Goal: Task Accomplishment & Management: Manage account settings

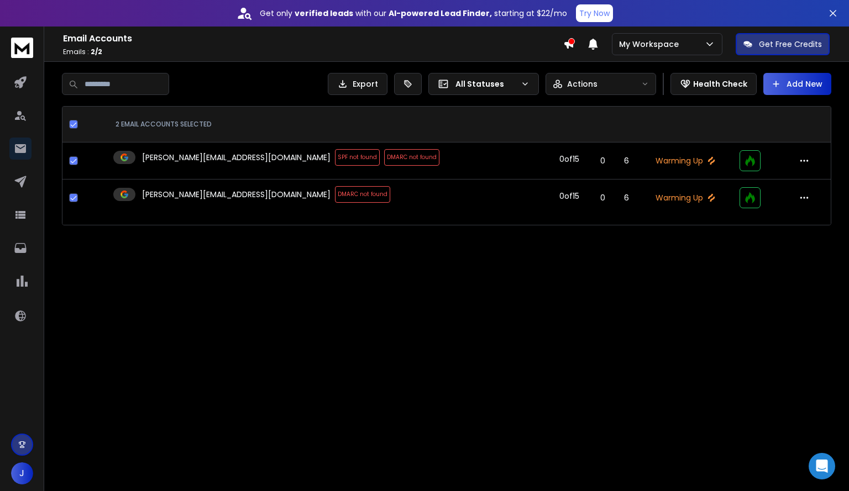
click at [335, 191] on span "DMARC not found" at bounding box center [362, 194] width 55 height 17
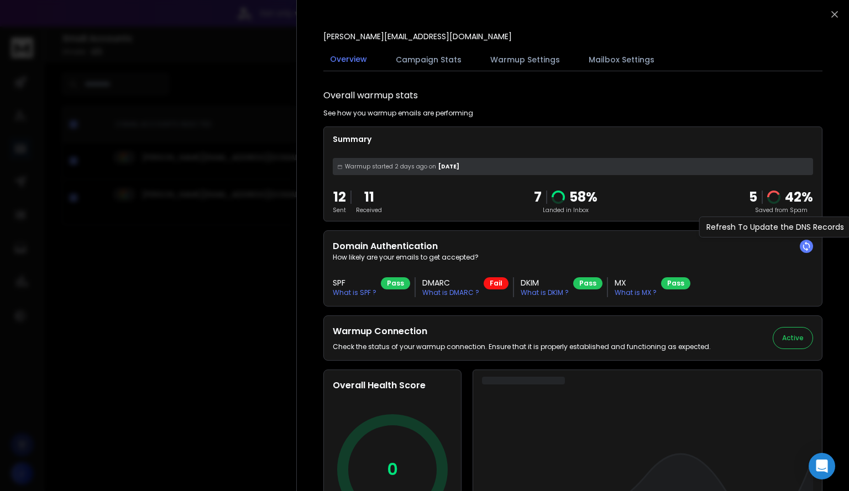
click at [801, 244] on icon at bounding box center [806, 246] width 11 height 11
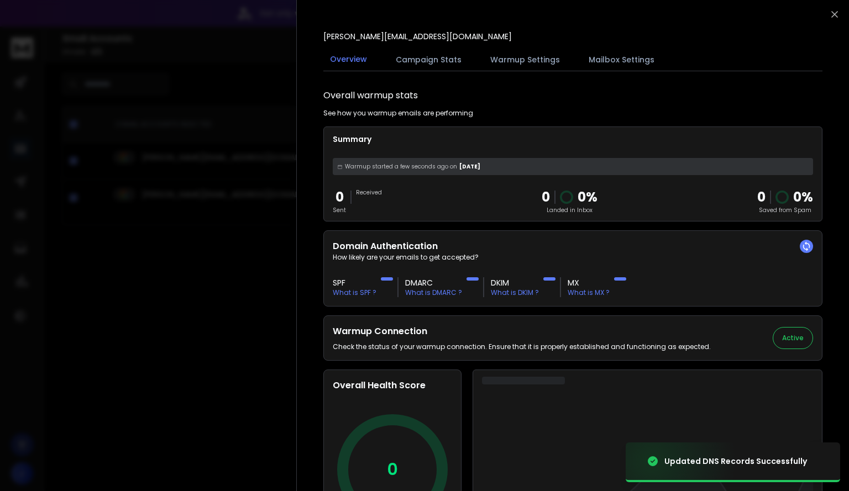
click at [238, 303] on div at bounding box center [424, 245] width 849 height 491
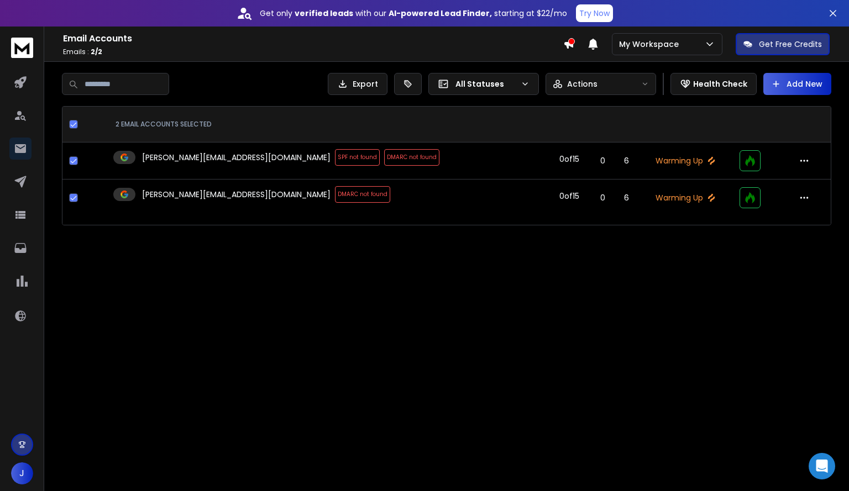
click at [207, 194] on p "[PERSON_NAME][EMAIL_ADDRESS][DOMAIN_NAME]" at bounding box center [236, 194] width 188 height 11
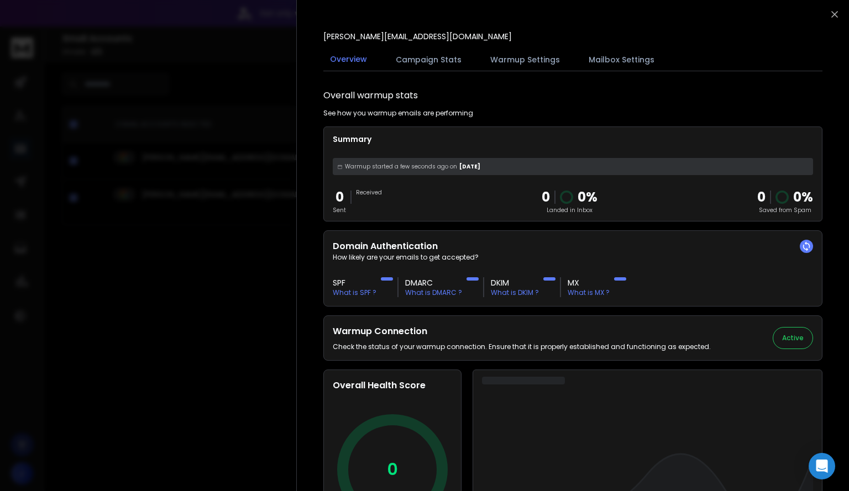
click at [149, 247] on div at bounding box center [424, 245] width 849 height 491
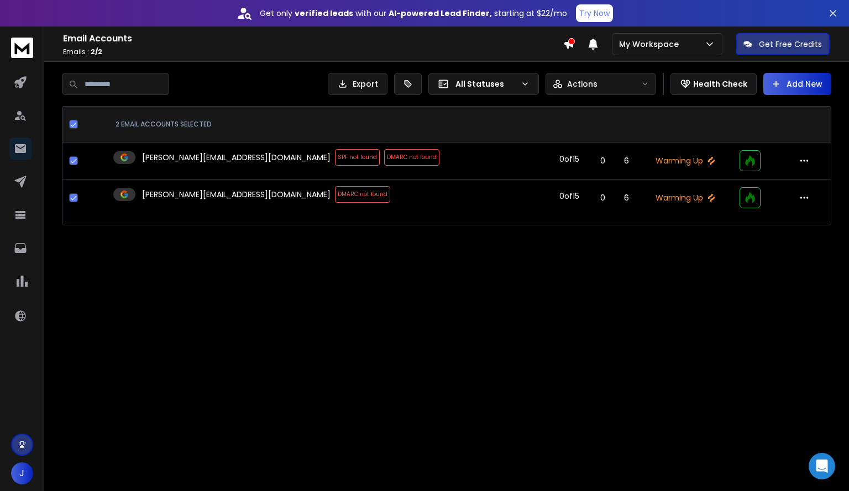
click at [186, 157] on p "[PERSON_NAME][EMAIL_ADDRESS][DOMAIN_NAME]" at bounding box center [236, 157] width 188 height 11
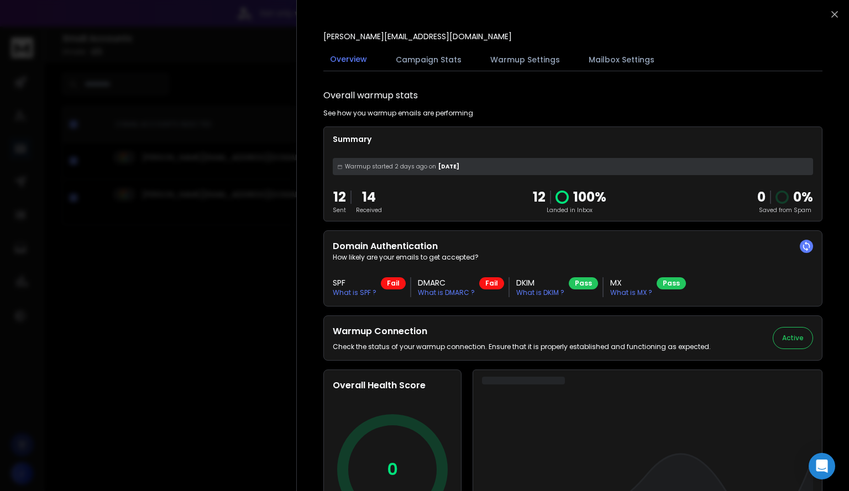
click at [218, 233] on div at bounding box center [424, 245] width 849 height 491
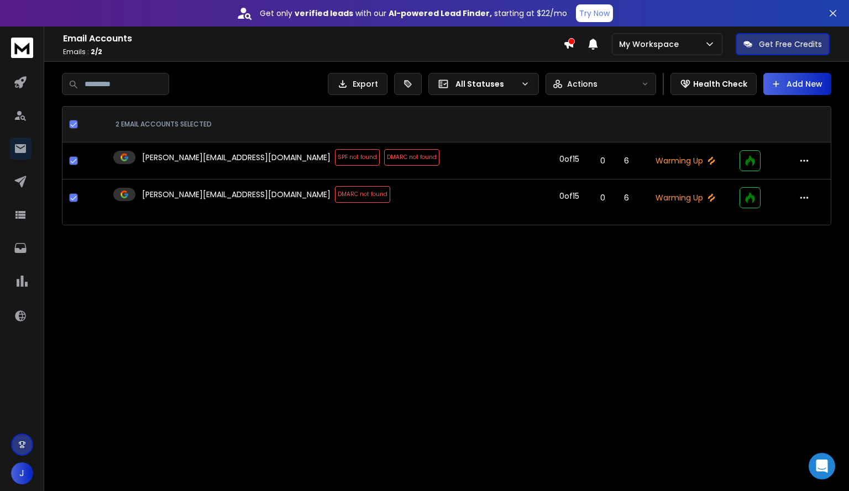
click at [181, 160] on p "[PERSON_NAME][EMAIL_ADDRESS][DOMAIN_NAME]" at bounding box center [236, 157] width 188 height 11
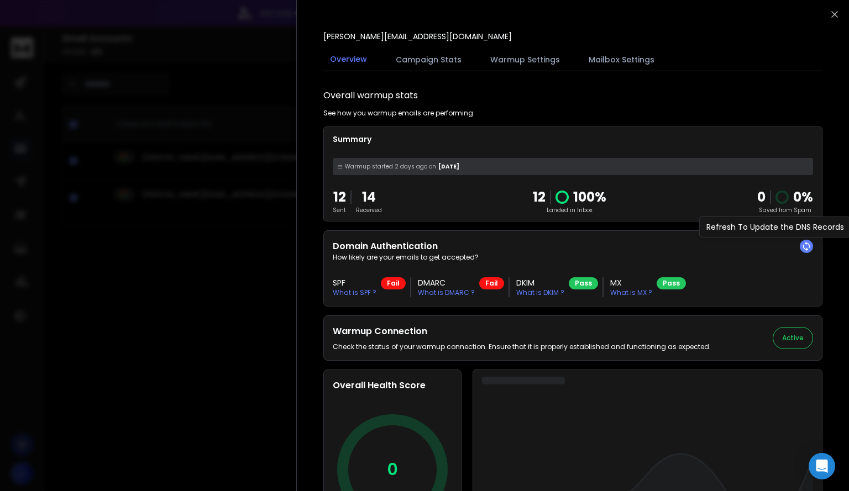
click at [803, 245] on icon at bounding box center [806, 246] width 7 height 10
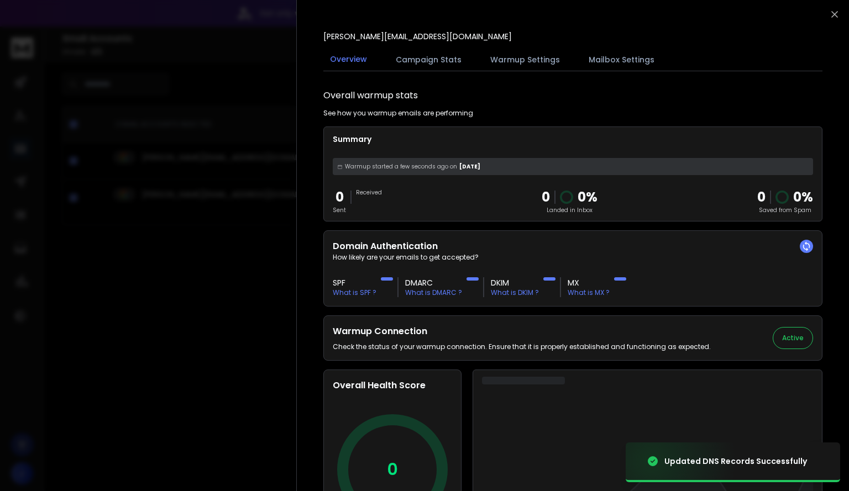
click at [226, 292] on div at bounding box center [424, 245] width 849 height 491
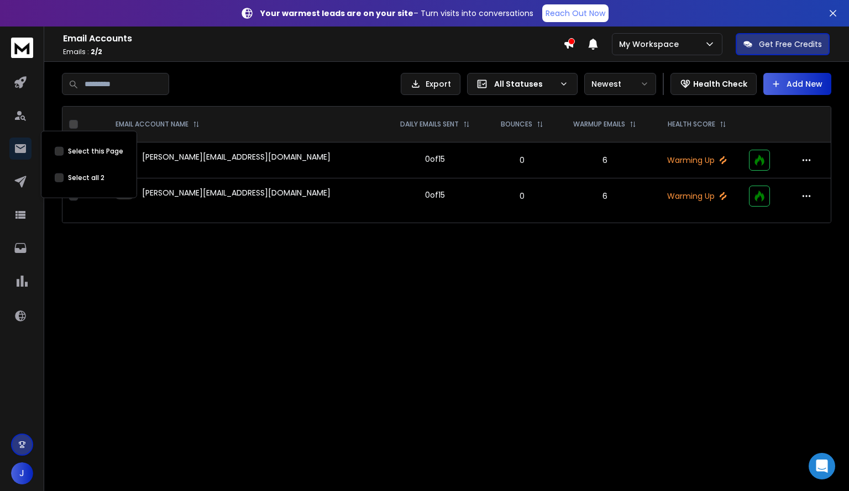
click at [72, 122] on button "Select this Page" at bounding box center [73, 124] width 9 height 9
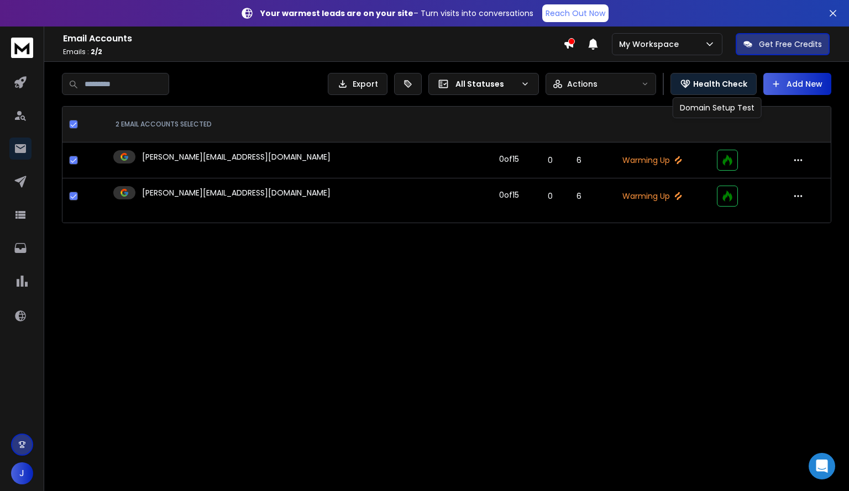
click at [697, 83] on p "Health Check" at bounding box center [720, 83] width 54 height 11
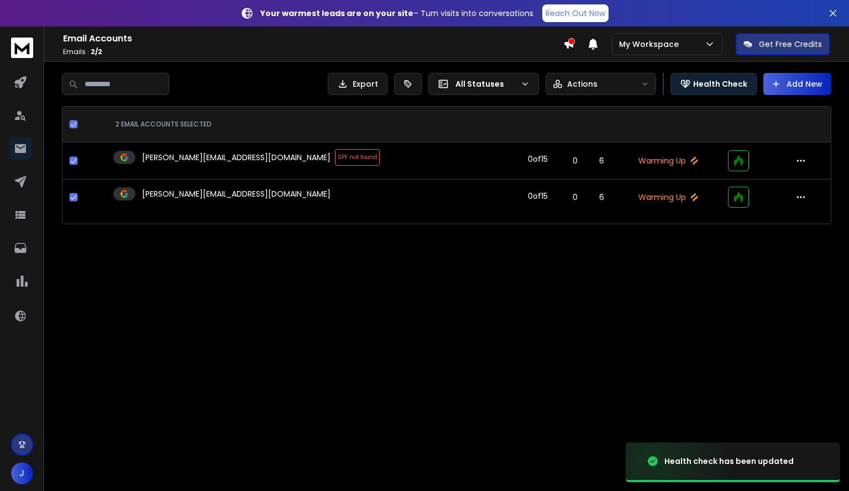
click at [192, 192] on p "[PERSON_NAME][EMAIL_ADDRESS][DOMAIN_NAME]" at bounding box center [236, 193] width 188 height 11
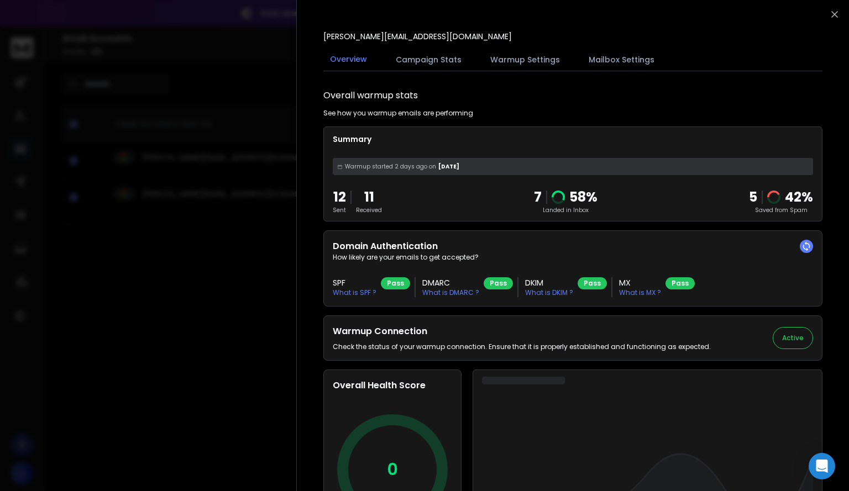
click at [278, 257] on div at bounding box center [424, 245] width 849 height 491
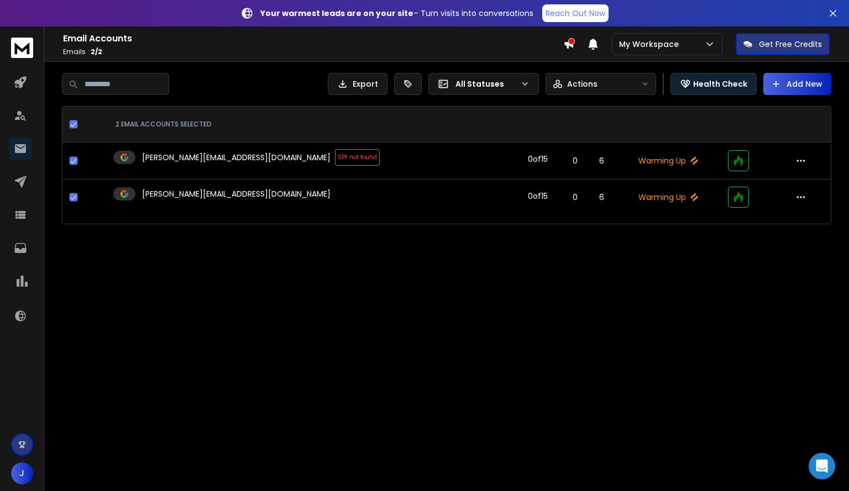
click at [232, 156] on p "[PERSON_NAME][EMAIL_ADDRESS][DOMAIN_NAME]" at bounding box center [236, 157] width 188 height 11
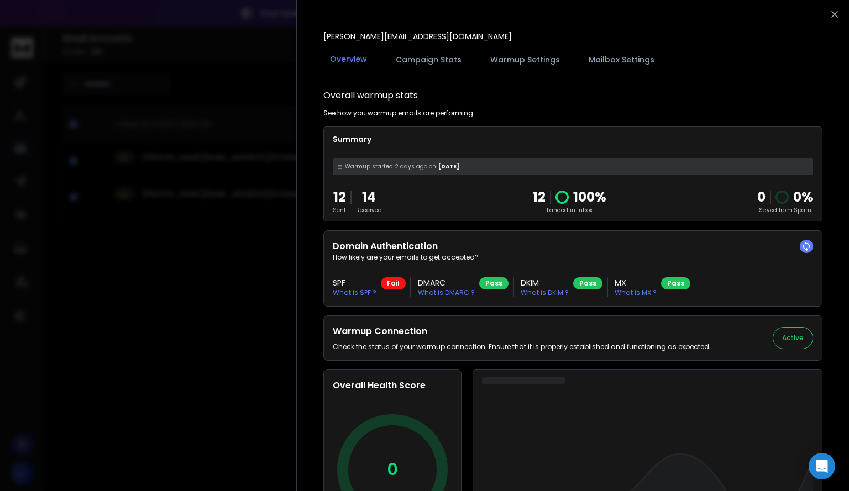
click at [159, 291] on div at bounding box center [424, 245] width 849 height 491
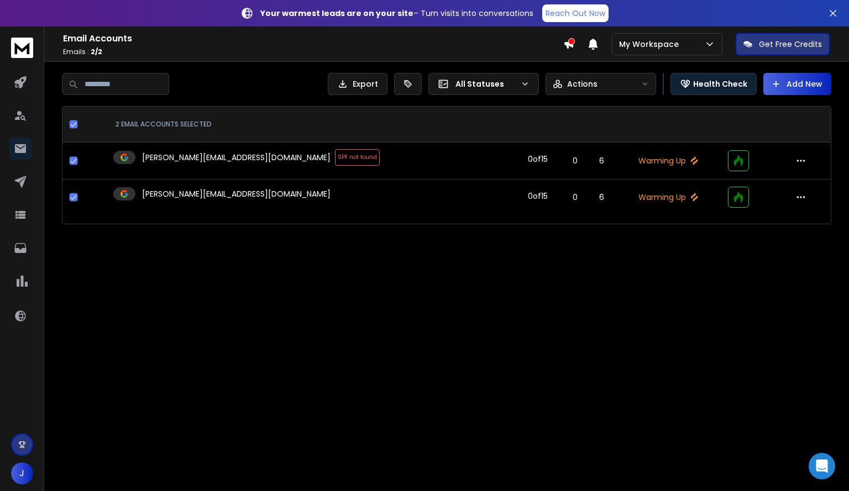
click at [153, 162] on div "[PERSON_NAME][EMAIL_ADDRESS][DOMAIN_NAME]" at bounding box center [221, 157] width 217 height 13
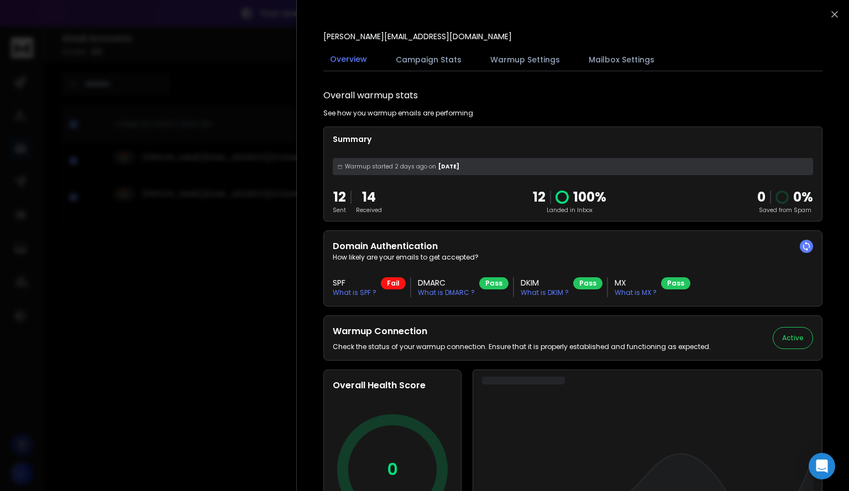
click at [803, 248] on icon at bounding box center [806, 246] width 7 height 10
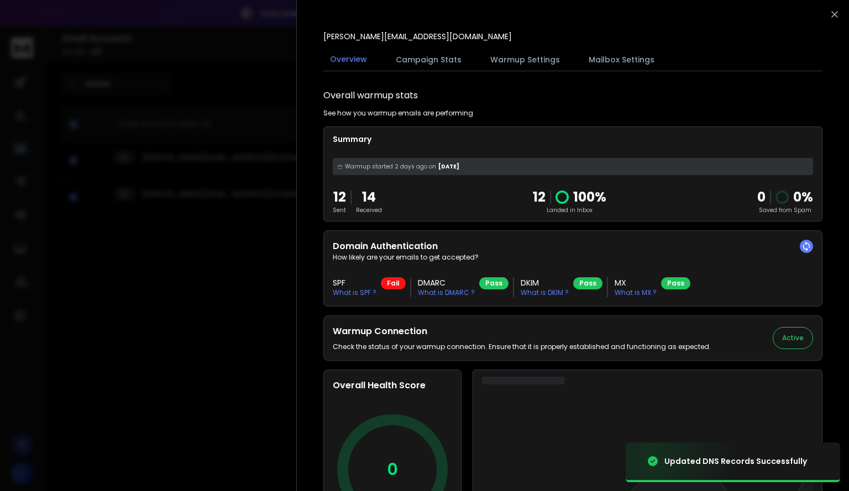
click at [803, 246] on icon at bounding box center [806, 246] width 11 height 11
click at [167, 392] on div at bounding box center [424, 245] width 849 height 491
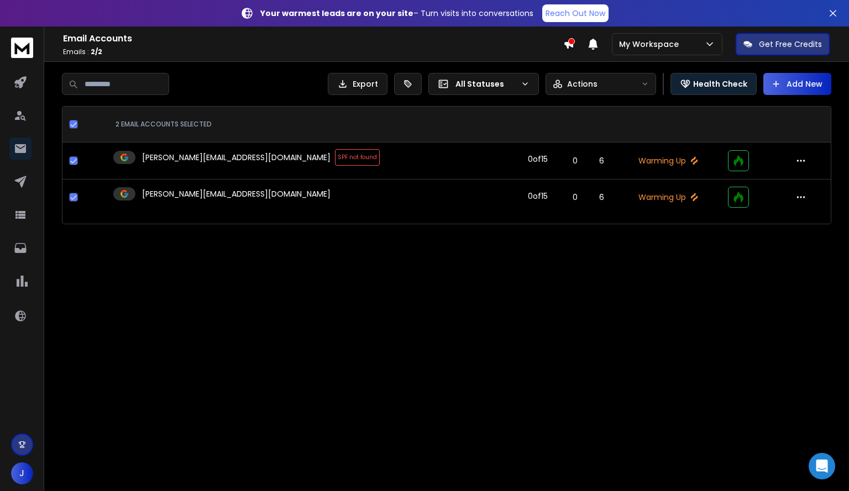
click at [645, 201] on p "Warming Up" at bounding box center [668, 197] width 93 height 11
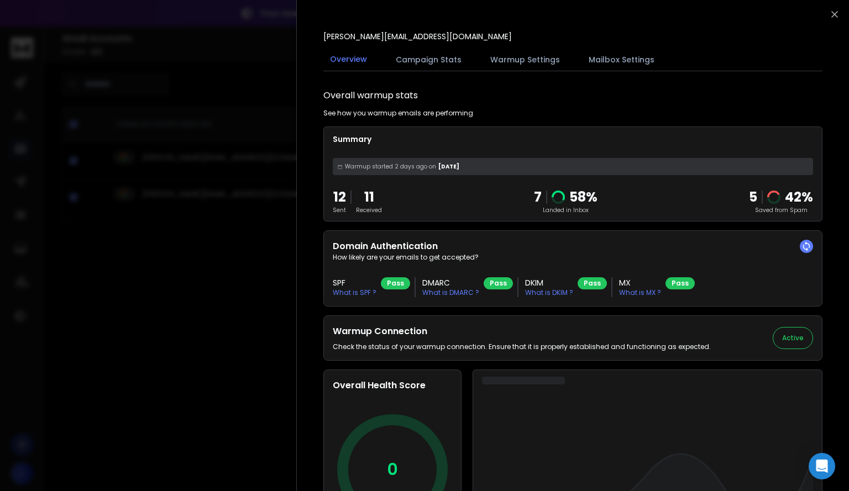
click at [801, 249] on icon at bounding box center [806, 246] width 11 height 11
click at [787, 209] on p "Saved from Spam" at bounding box center [781, 210] width 64 height 8
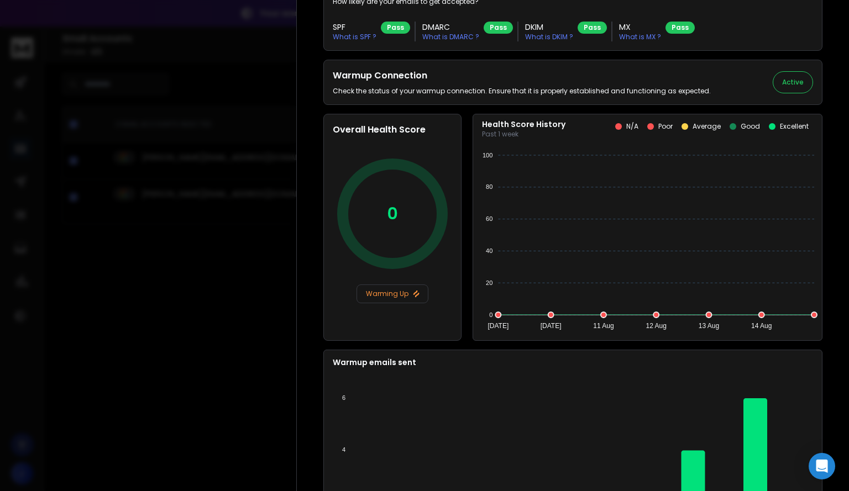
scroll to position [253, 0]
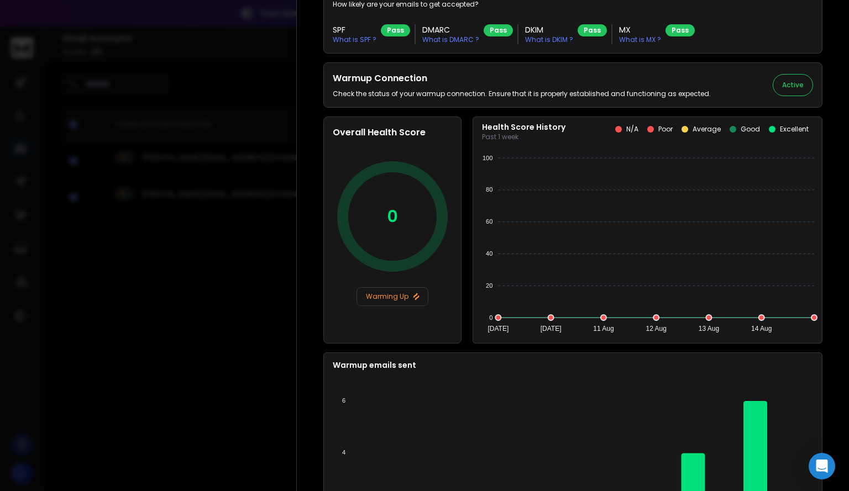
click at [190, 400] on div at bounding box center [424, 245] width 849 height 491
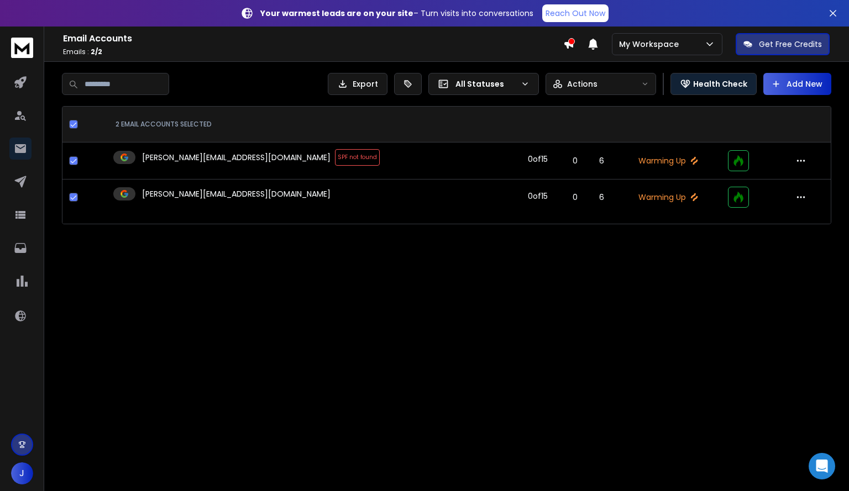
click at [636, 165] on p "Warming Up" at bounding box center [668, 160] width 93 height 11
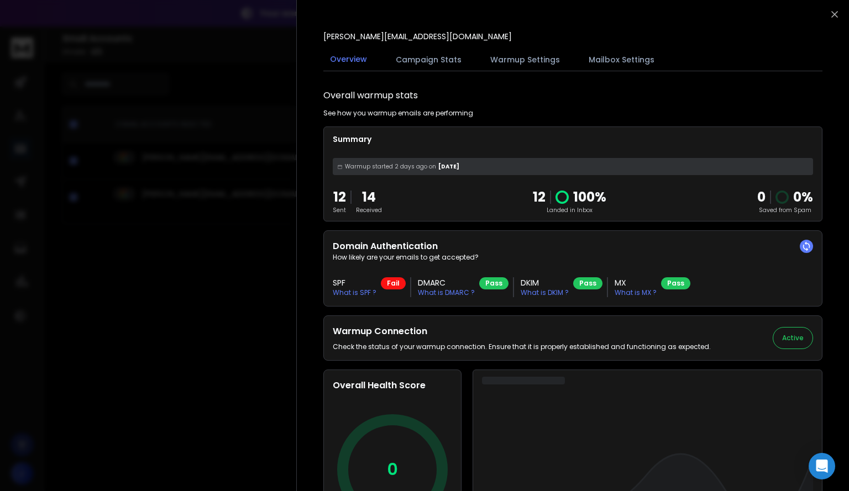
click at [802, 248] on icon at bounding box center [806, 246] width 11 height 11
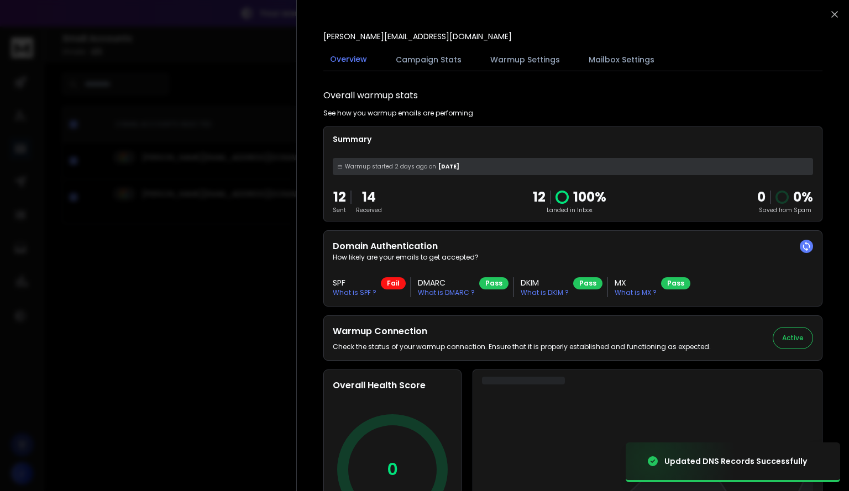
click at [181, 379] on div at bounding box center [424, 245] width 849 height 491
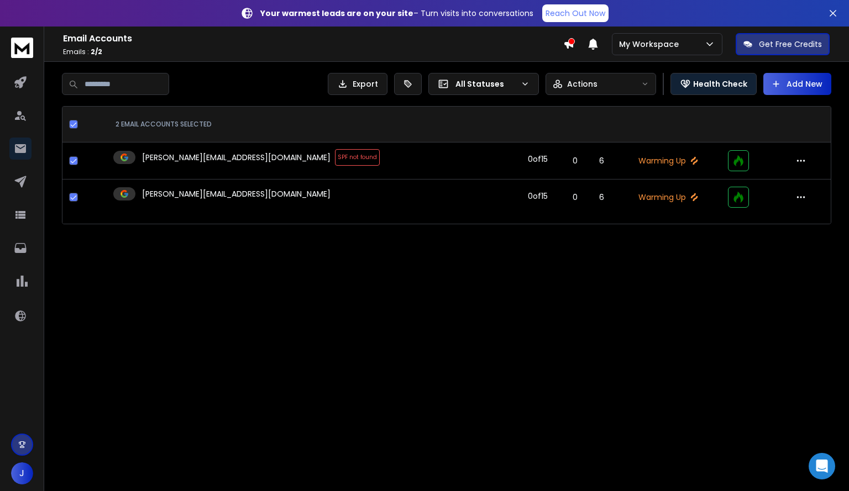
click at [217, 165] on td "[PERSON_NAME][EMAIL_ADDRESS][DOMAIN_NAME] SPF not found" at bounding box center [310, 161] width 407 height 37
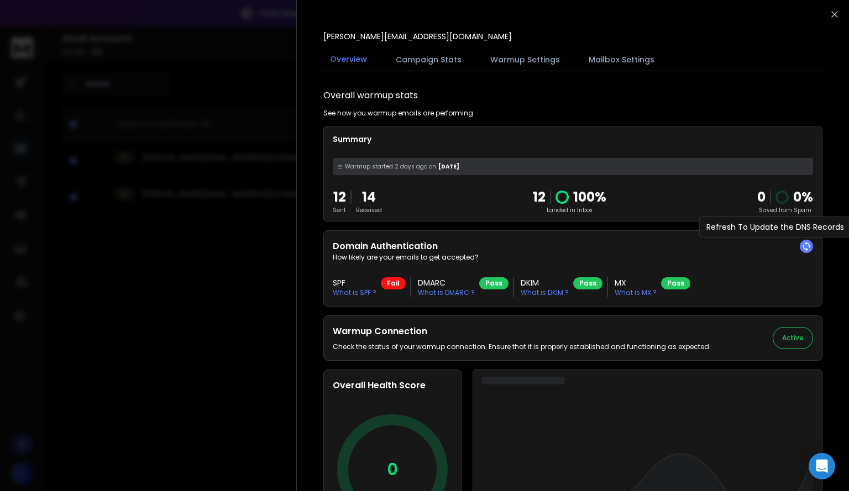
click at [801, 245] on icon at bounding box center [806, 246] width 11 height 11
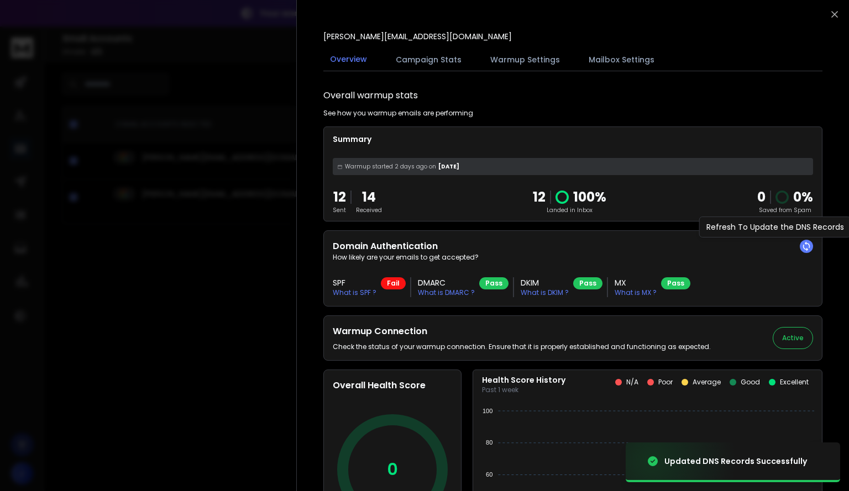
click at [806, 246] on icon at bounding box center [806, 246] width 7 height 10
click at [806, 244] on icon at bounding box center [806, 246] width 7 height 10
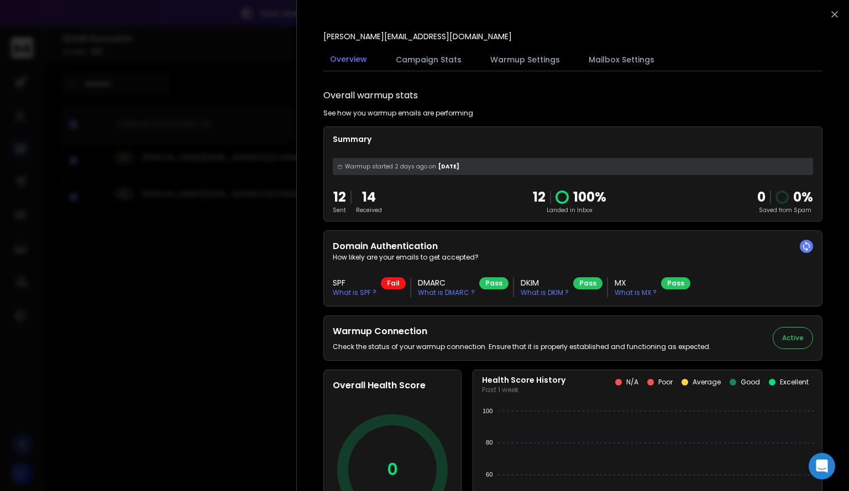
click at [246, 238] on div at bounding box center [424, 245] width 849 height 491
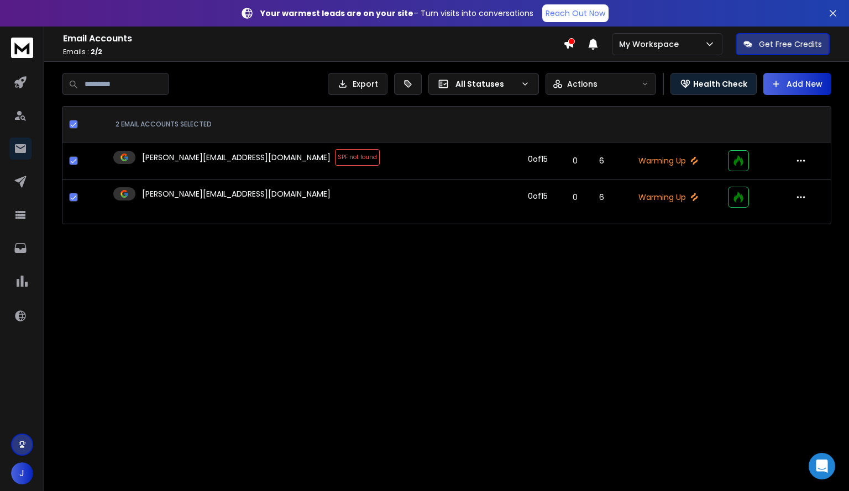
click at [199, 201] on td "[PERSON_NAME][EMAIL_ADDRESS][DOMAIN_NAME]" at bounding box center [310, 198] width 407 height 36
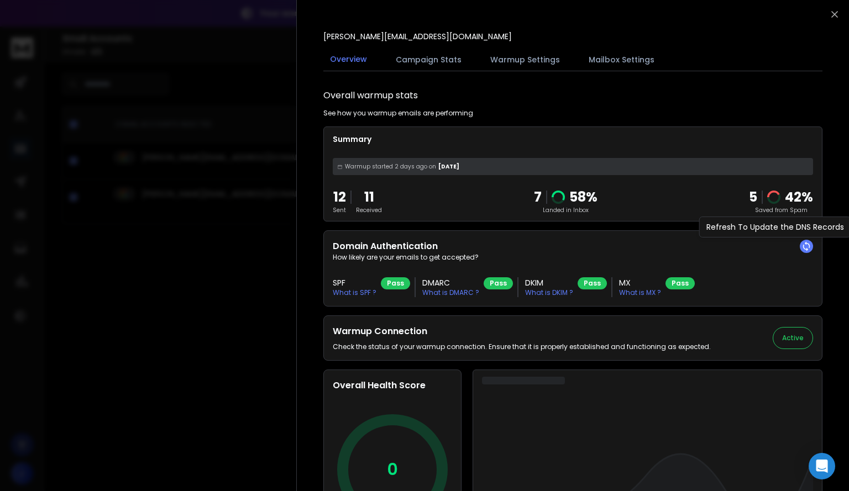
click at [805, 249] on icon at bounding box center [806, 246] width 11 height 11
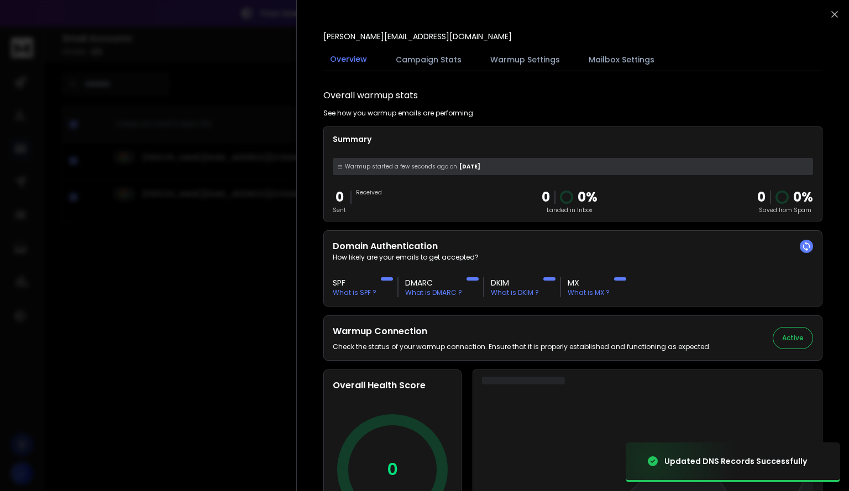
click at [177, 237] on div at bounding box center [424, 245] width 849 height 491
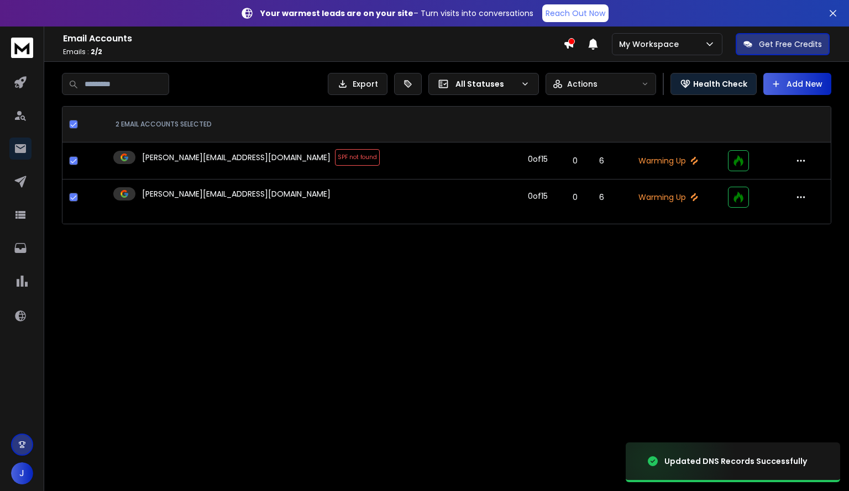
click at [191, 164] on div "[PERSON_NAME][EMAIL_ADDRESS][DOMAIN_NAME] SPF not found" at bounding box center [310, 157] width 394 height 17
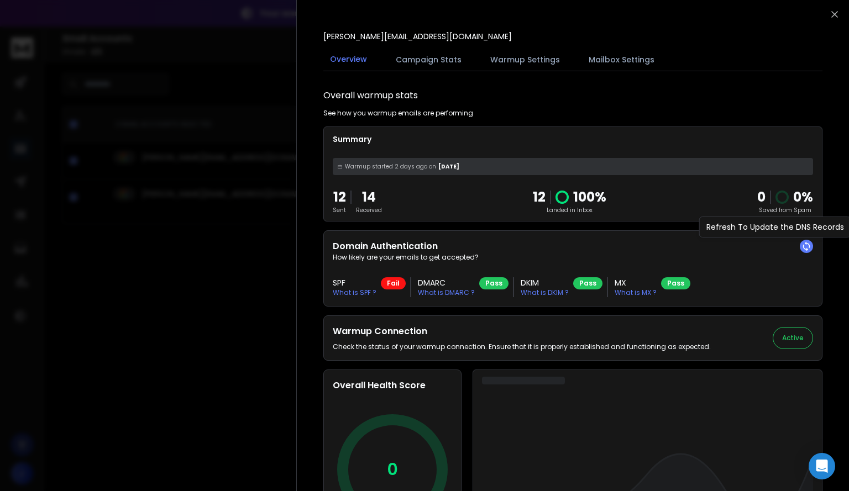
click at [806, 246] on icon at bounding box center [806, 246] width 7 height 10
click at [806, 248] on icon at bounding box center [806, 246] width 11 height 11
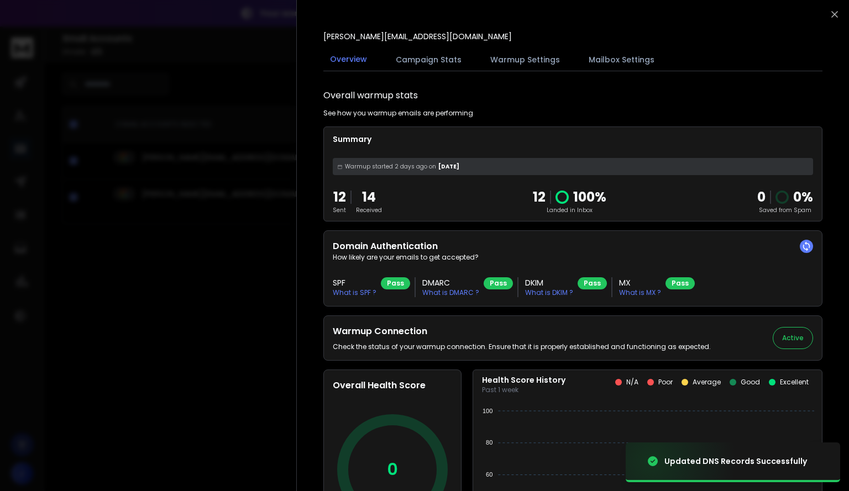
click at [143, 200] on div at bounding box center [424, 245] width 849 height 491
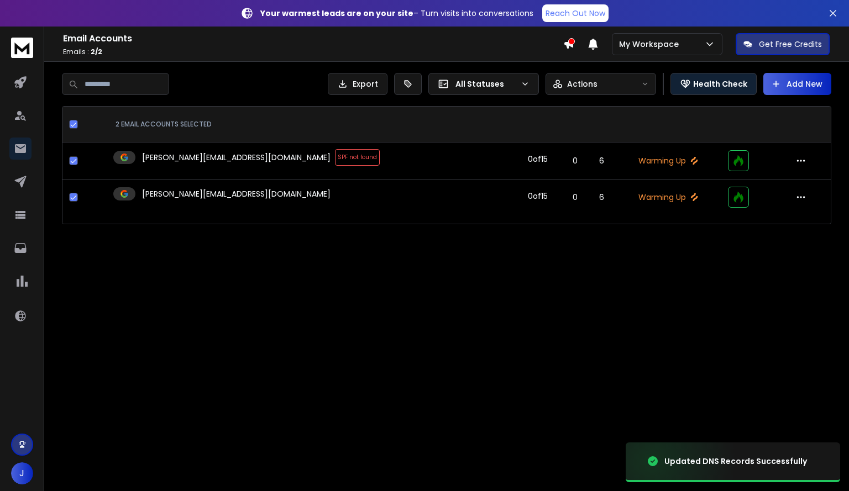
click at [167, 152] on p "[PERSON_NAME][EMAIL_ADDRESS][DOMAIN_NAME]" at bounding box center [236, 157] width 188 height 11
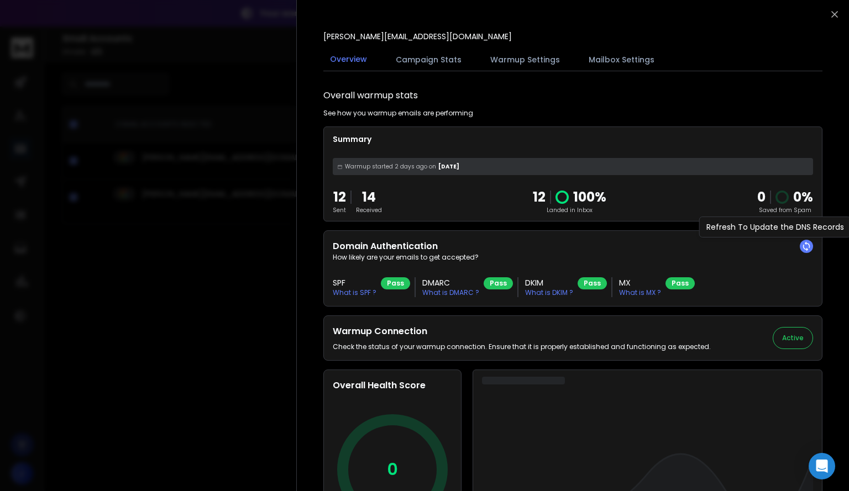
click at [803, 249] on icon at bounding box center [806, 246] width 7 height 10
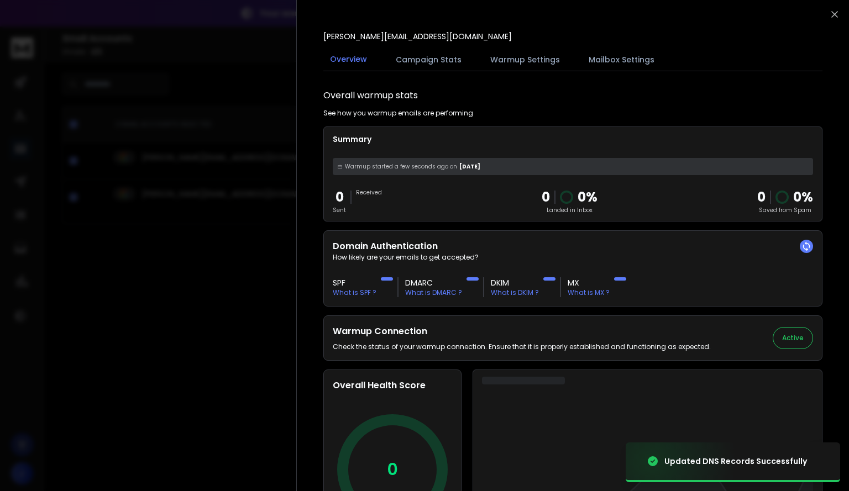
click at [293, 316] on div at bounding box center [424, 245] width 849 height 491
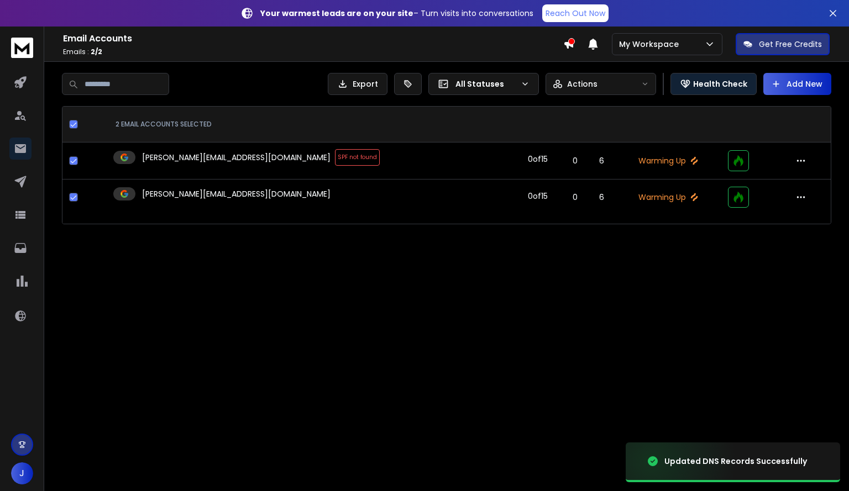
click at [187, 189] on p "[PERSON_NAME][EMAIL_ADDRESS][DOMAIN_NAME]" at bounding box center [236, 193] width 188 height 11
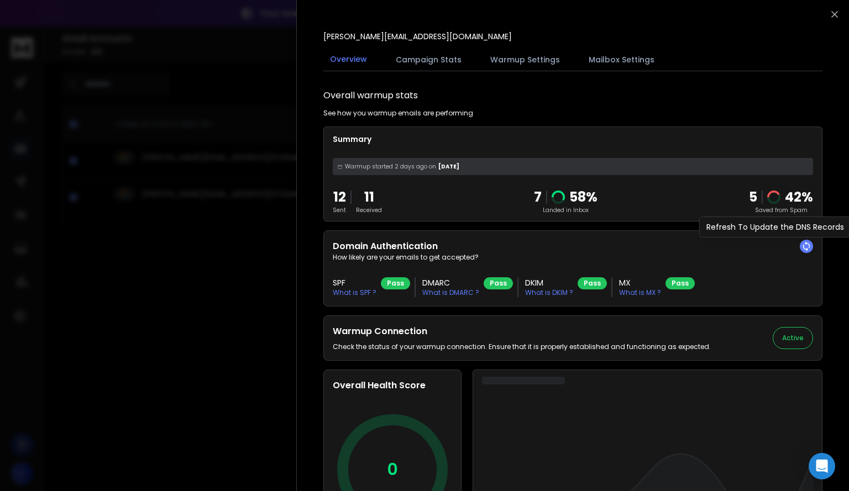
click at [807, 243] on icon at bounding box center [806, 246] width 11 height 11
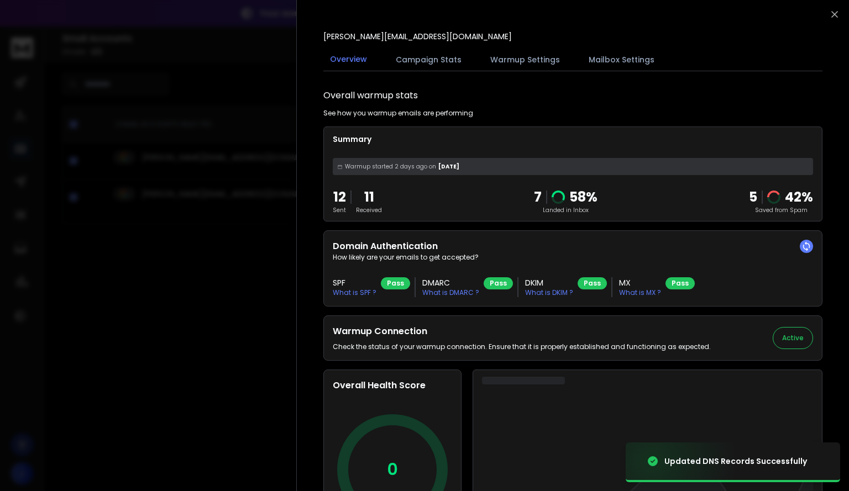
click at [210, 240] on div at bounding box center [424, 245] width 849 height 491
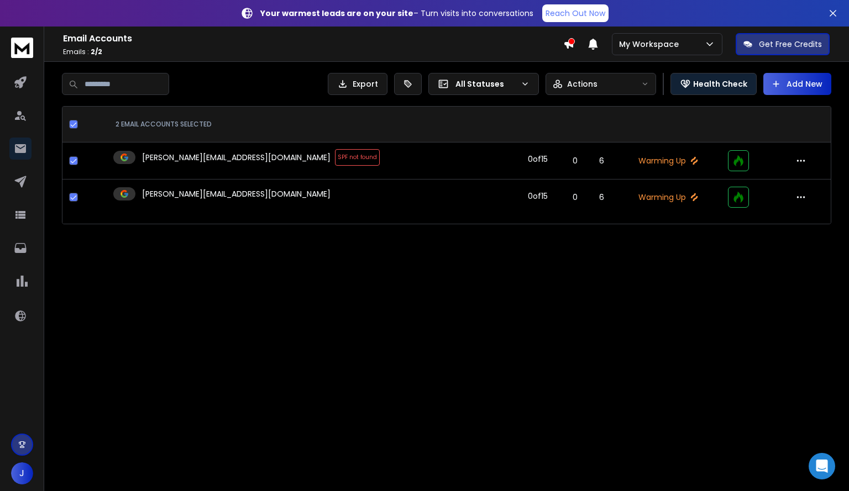
click at [211, 191] on p "[PERSON_NAME][EMAIL_ADDRESS][DOMAIN_NAME]" at bounding box center [236, 193] width 188 height 11
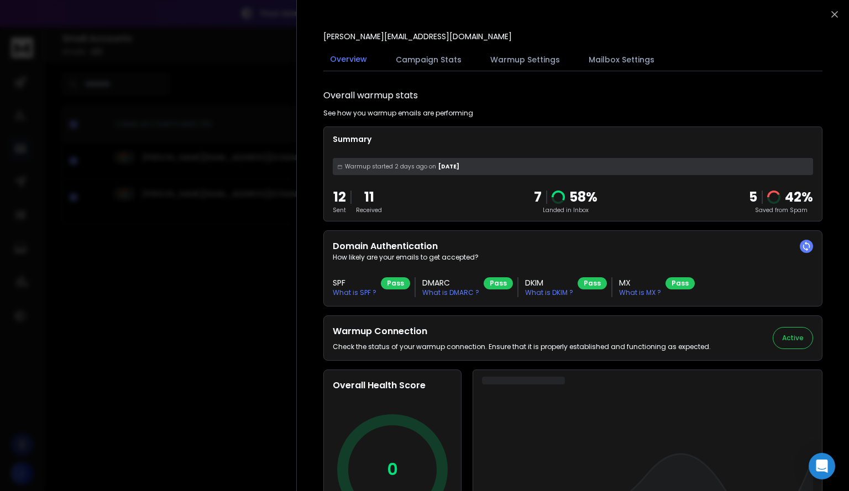
click at [796, 197] on p "42 %" at bounding box center [799, 197] width 28 height 18
click at [443, 54] on button "Campaign Stats" at bounding box center [428, 60] width 79 height 24
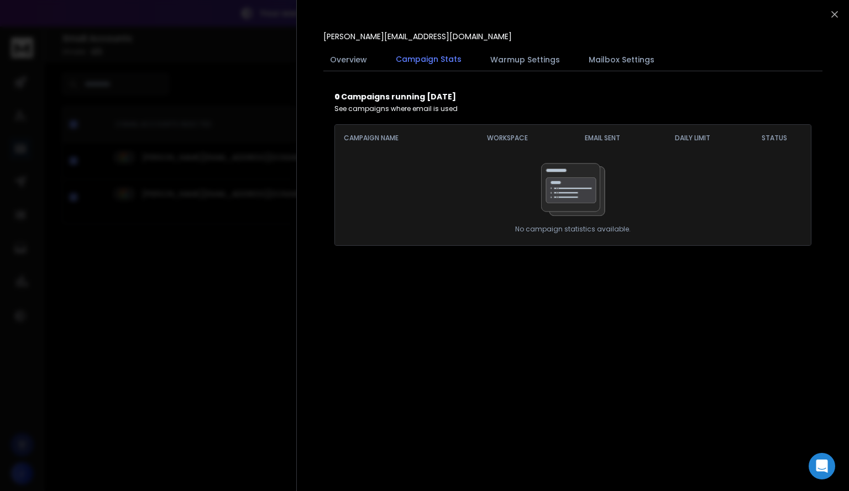
click at [507, 53] on button "Warmup Settings" at bounding box center [524, 60] width 83 height 24
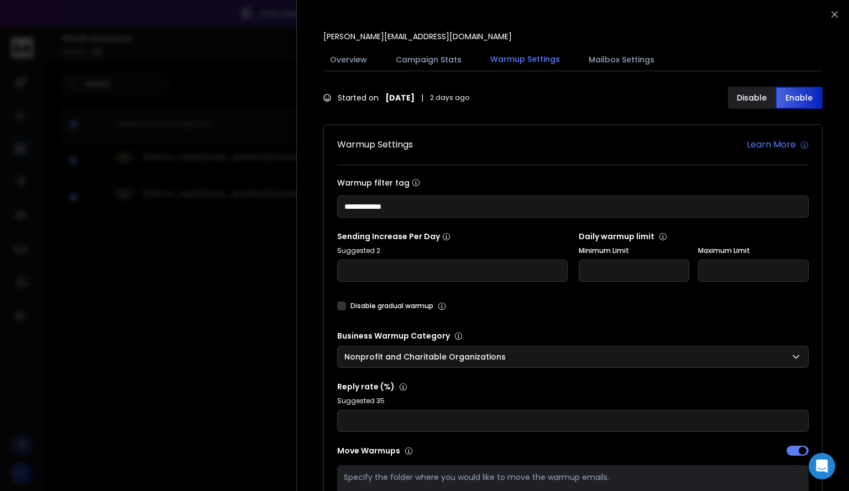
click at [333, 51] on button "Overview" at bounding box center [348, 60] width 50 height 24
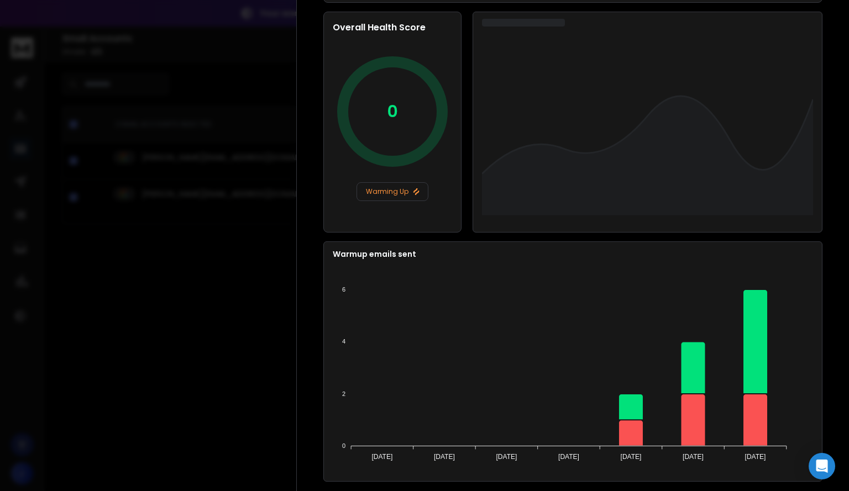
scroll to position [377, 0]
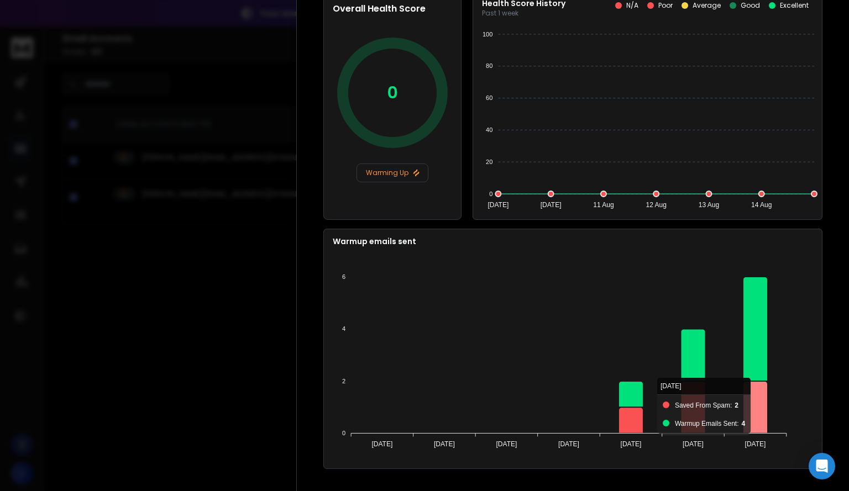
click at [751, 399] on icon at bounding box center [755, 407] width 24 height 51
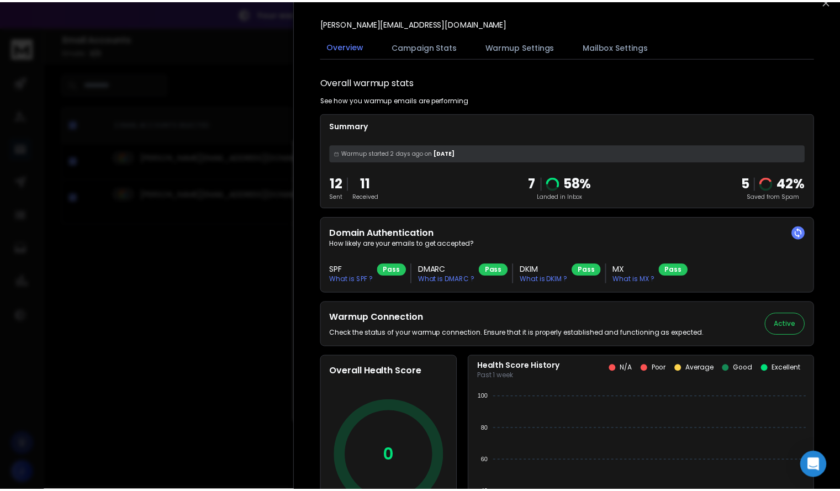
scroll to position [12, 0]
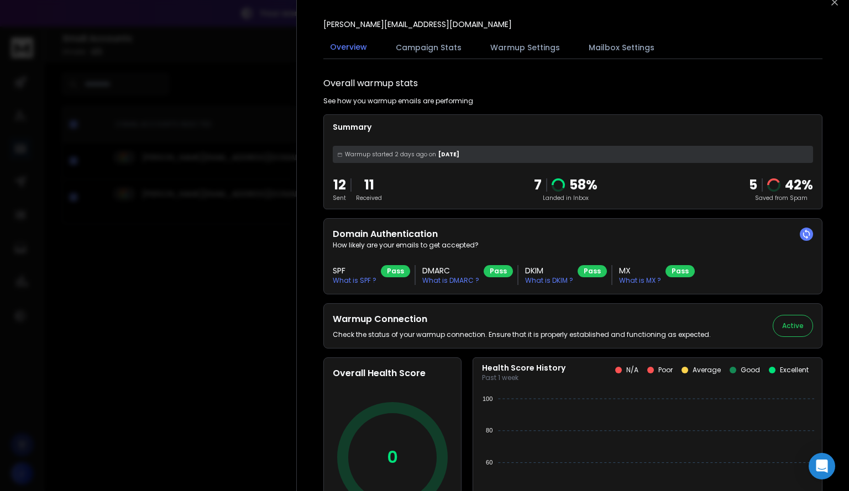
click at [228, 308] on div at bounding box center [424, 245] width 849 height 491
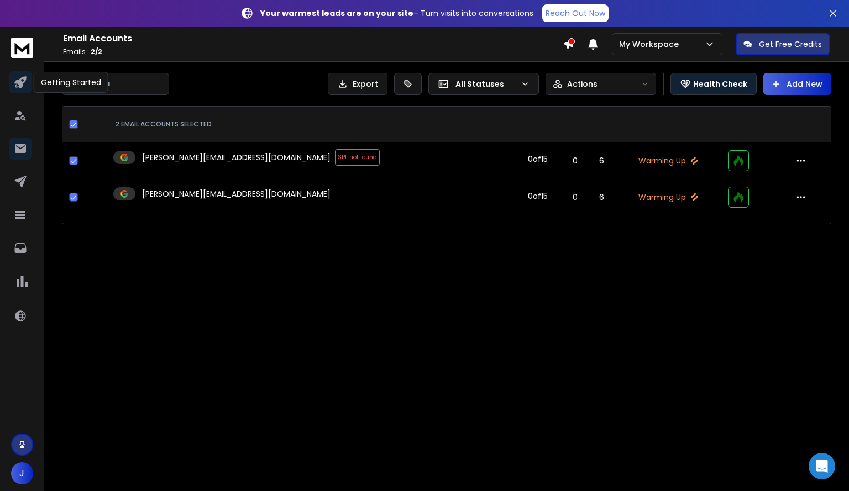
click at [23, 82] on icon at bounding box center [20, 82] width 12 height 12
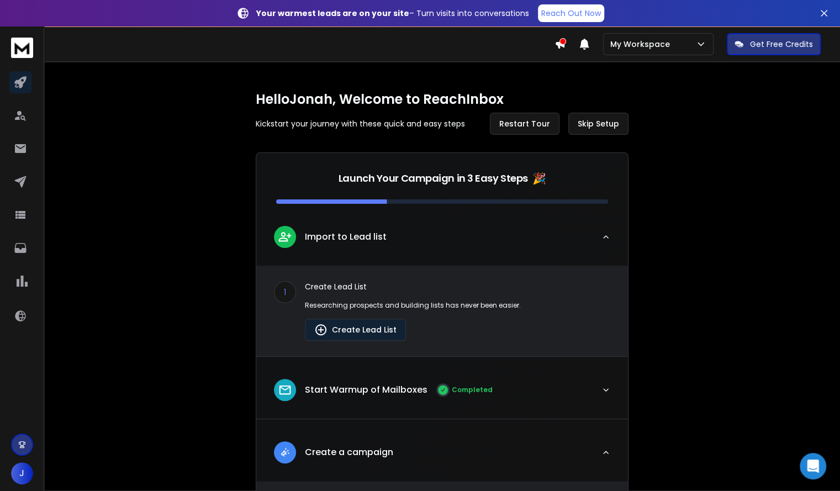
click at [355, 324] on button "Create Lead List" at bounding box center [355, 330] width 101 height 22
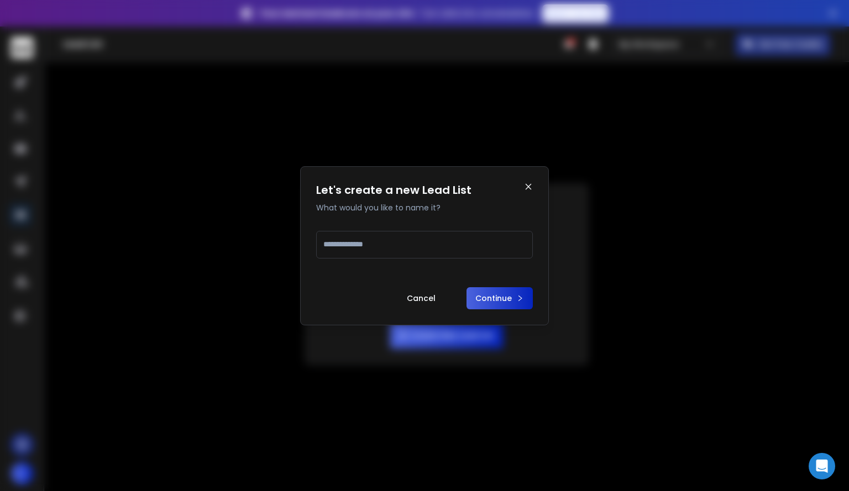
click at [375, 233] on input at bounding box center [424, 245] width 217 height 28
type input "**********"
click at [492, 299] on button "Continue" at bounding box center [499, 298] width 66 height 22
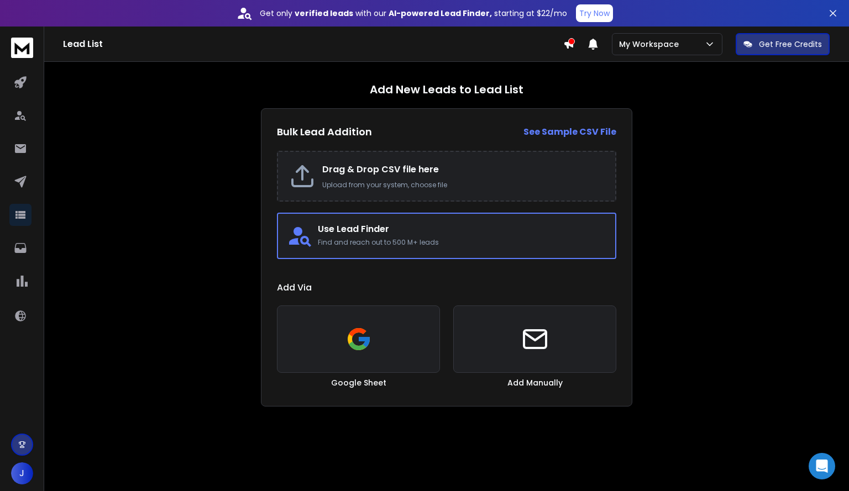
click at [373, 230] on h2 "Use Lead Finder" at bounding box center [462, 229] width 288 height 13
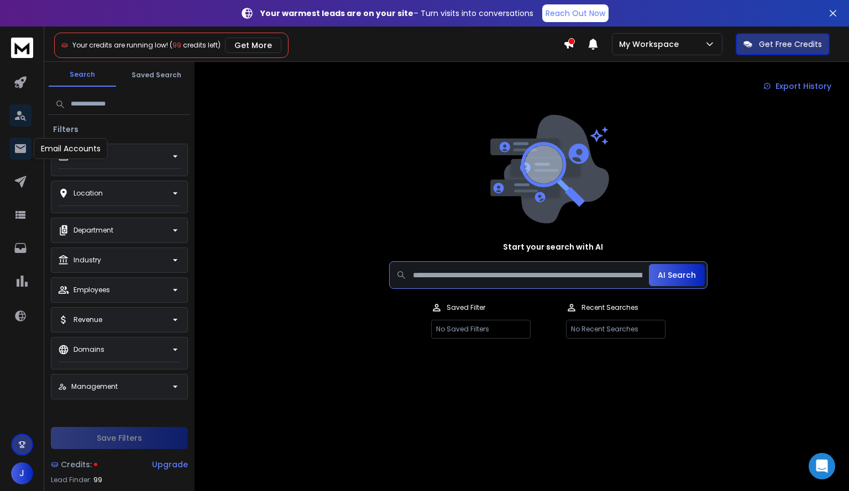
click at [29, 153] on link at bounding box center [20, 149] width 22 height 22
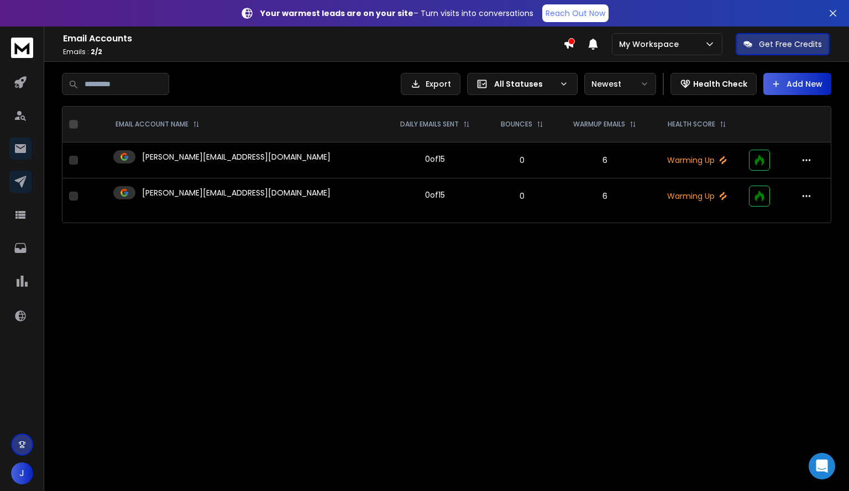
click at [21, 181] on icon at bounding box center [20, 181] width 13 height 13
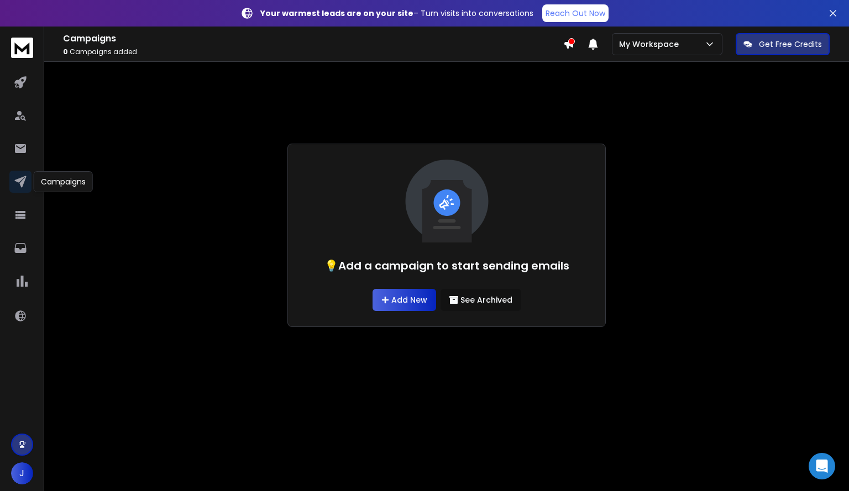
click at [395, 296] on link "Add New" at bounding box center [404, 300] width 64 height 22
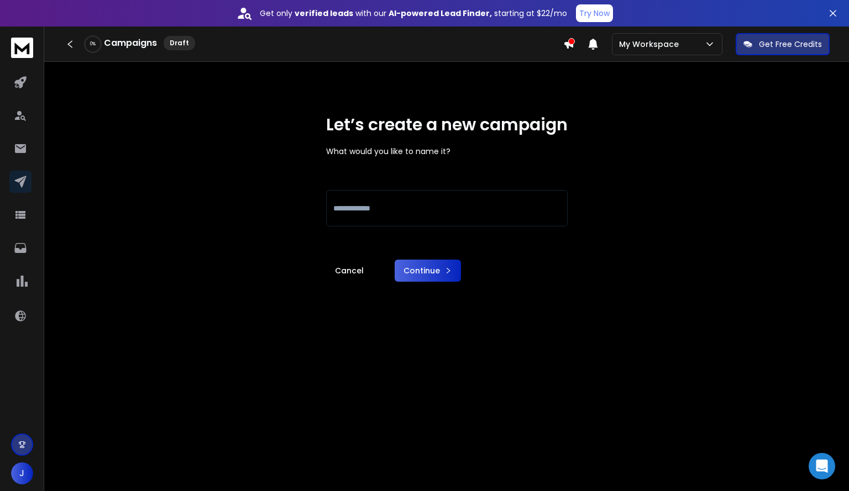
click at [541, 212] on input at bounding box center [446, 208] width 241 height 36
type input "**********"
click at [426, 271] on button "Continue" at bounding box center [428, 271] width 66 height 22
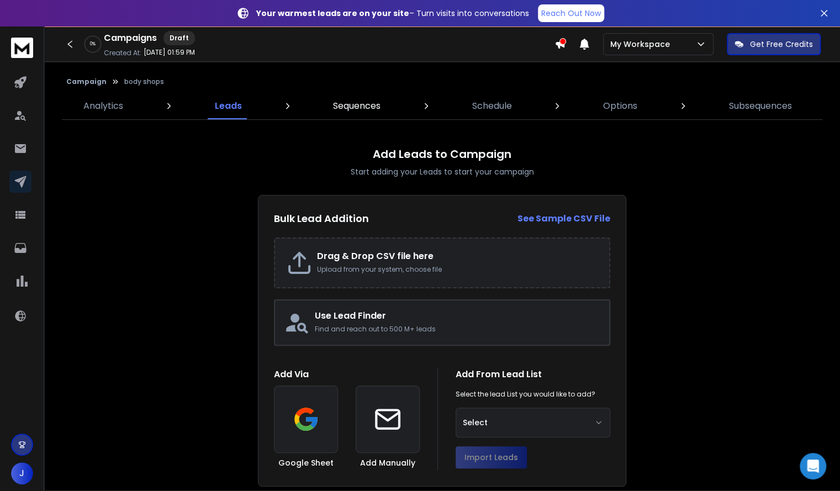
click at [337, 115] on link "Sequences" at bounding box center [357, 106] width 61 height 27
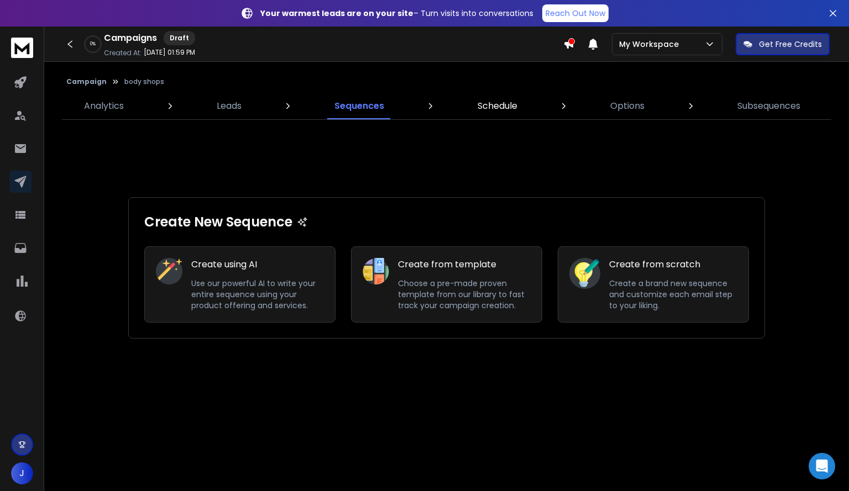
click at [519, 107] on link "Schedule" at bounding box center [497, 106] width 53 height 27
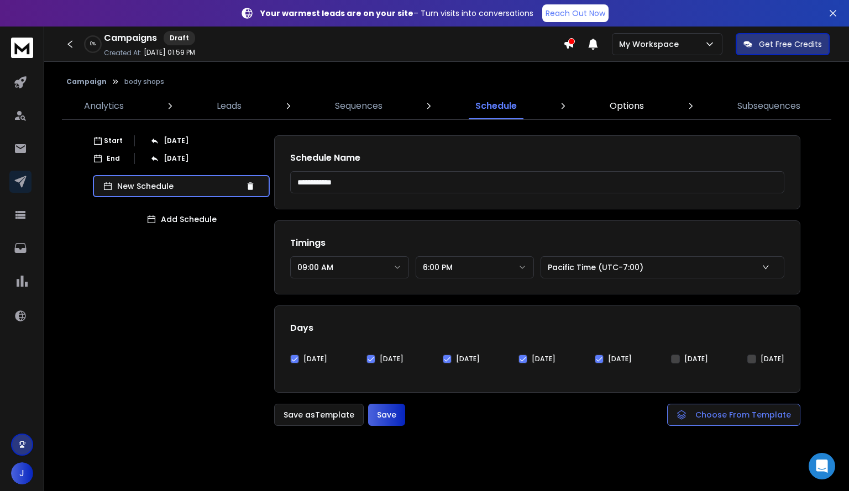
click at [646, 118] on link "Options" at bounding box center [627, 106] width 48 height 27
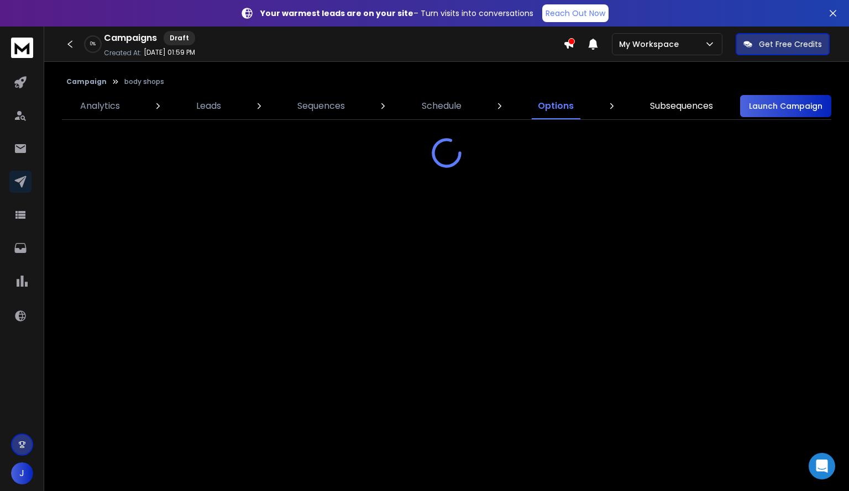
click at [645, 112] on link "Subsequences" at bounding box center [681, 106] width 76 height 27
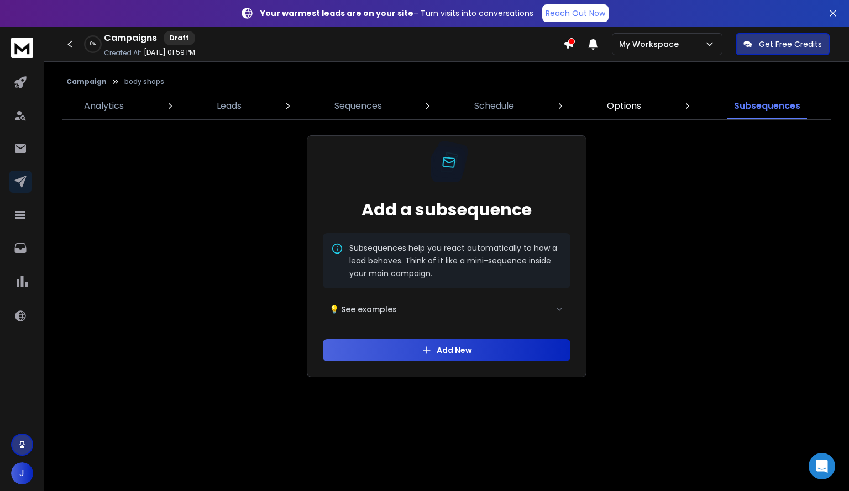
click at [634, 117] on link "Options" at bounding box center [624, 106] width 48 height 27
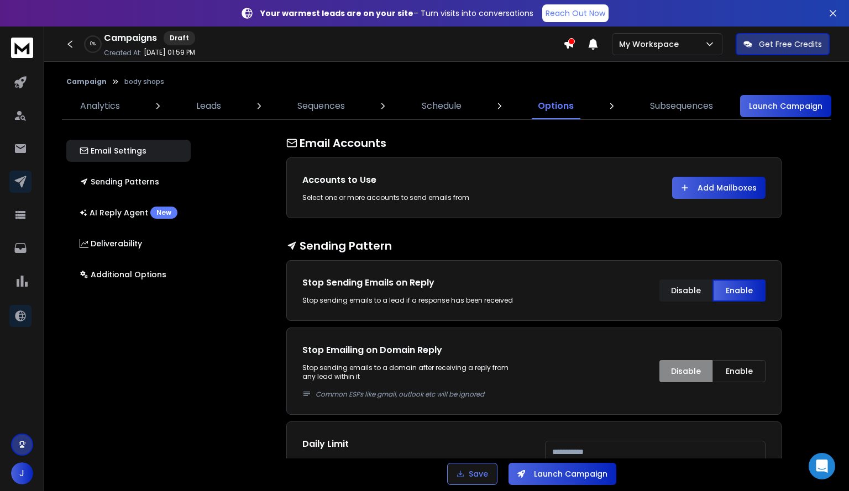
click at [23, 324] on link at bounding box center [20, 316] width 22 height 22
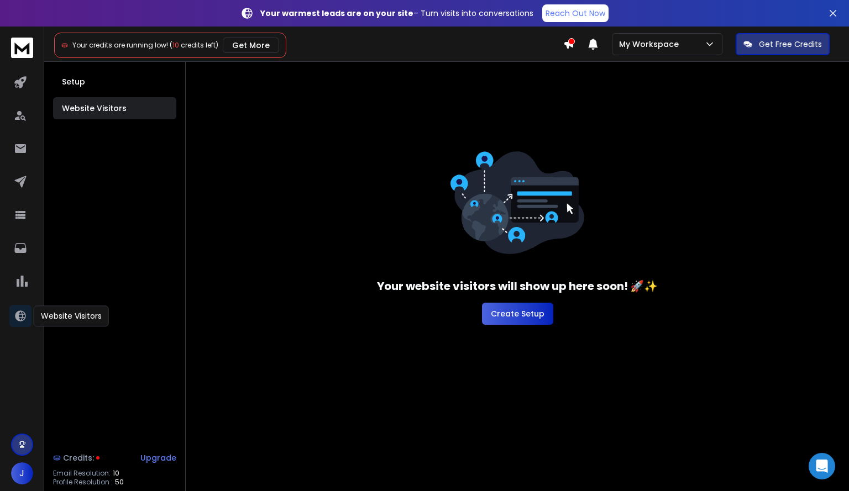
click at [22, 473] on span "J" at bounding box center [22, 473] width 22 height 22
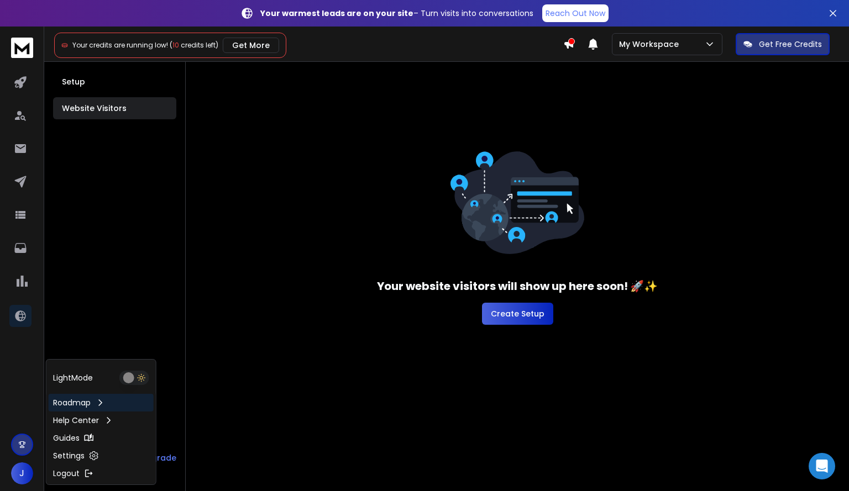
click at [62, 458] on p "Settings" at bounding box center [68, 455] width 31 height 11
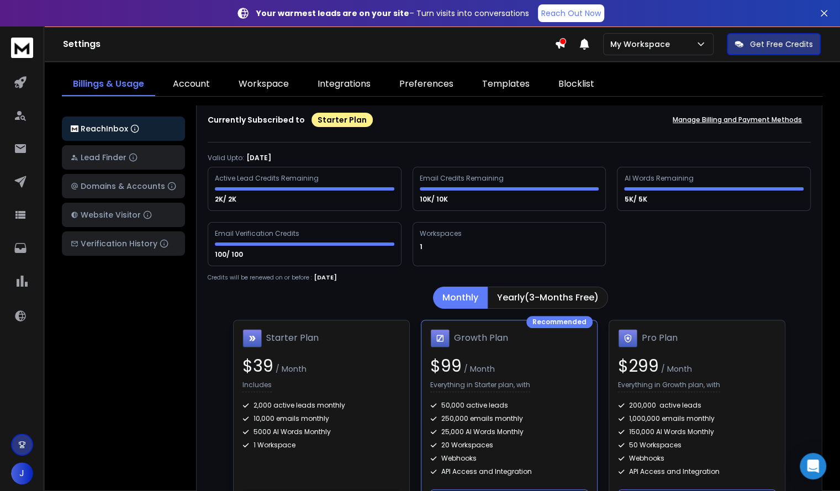
scroll to position [85, 0]
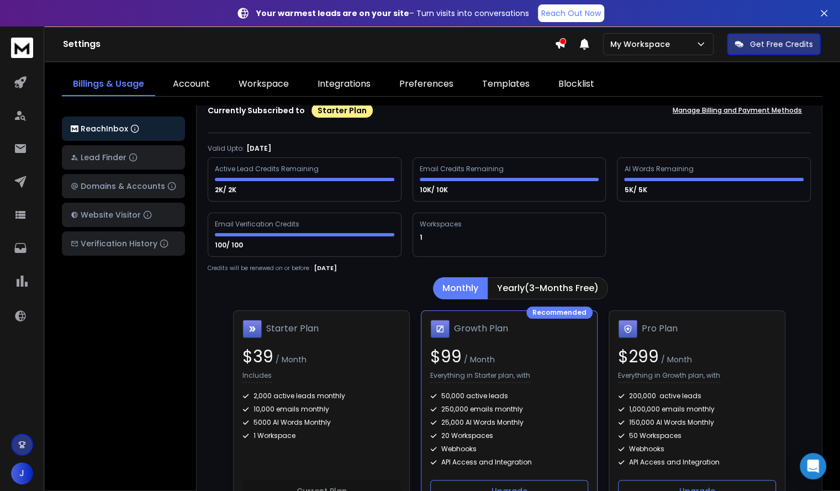
click at [561, 182] on div "Email Credits Remaining 10K/ 10K" at bounding box center [510, 179] width 194 height 44
click at [19, 183] on icon at bounding box center [20, 181] width 13 height 13
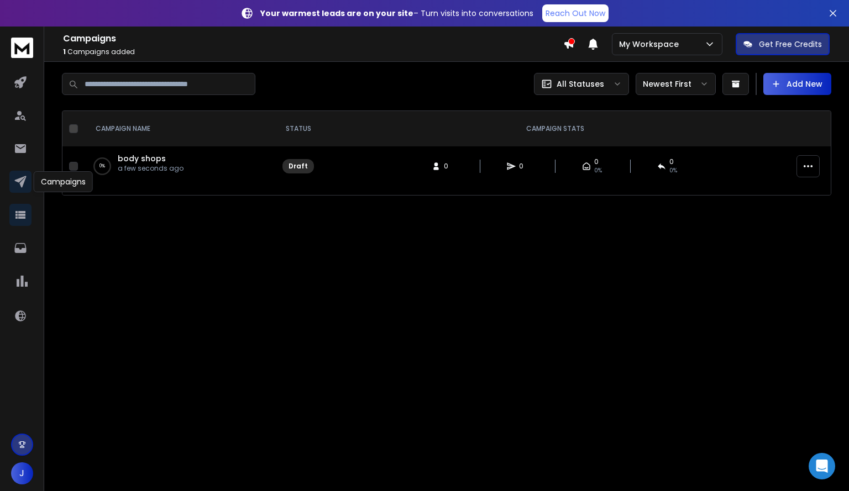
click at [20, 214] on icon at bounding box center [20, 215] width 10 height 8
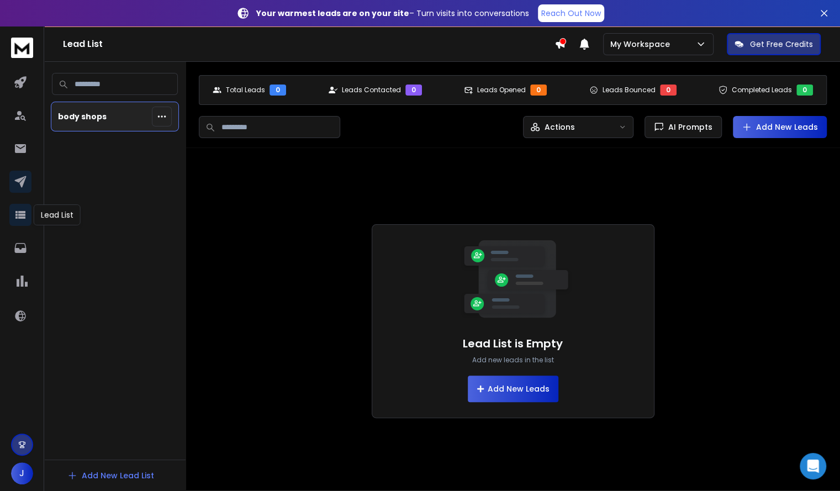
click at [15, 187] on icon at bounding box center [20, 181] width 13 height 13
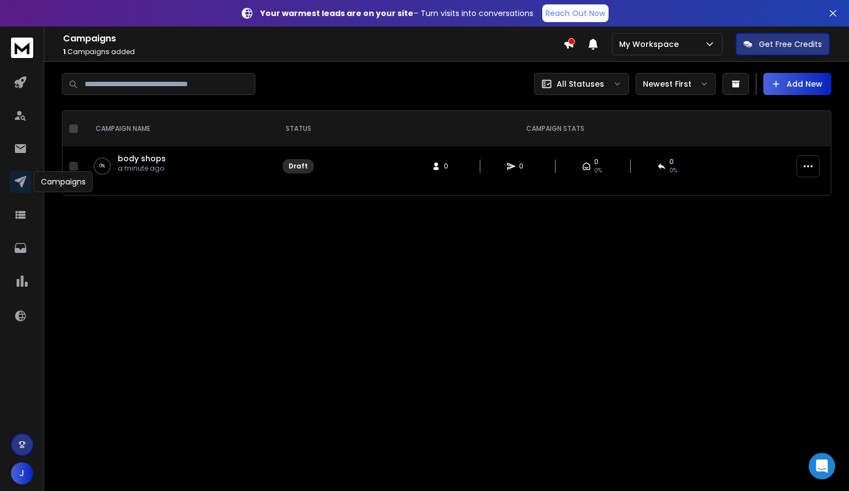
click at [828, 22] on div at bounding box center [833, 13] width 10 height 27
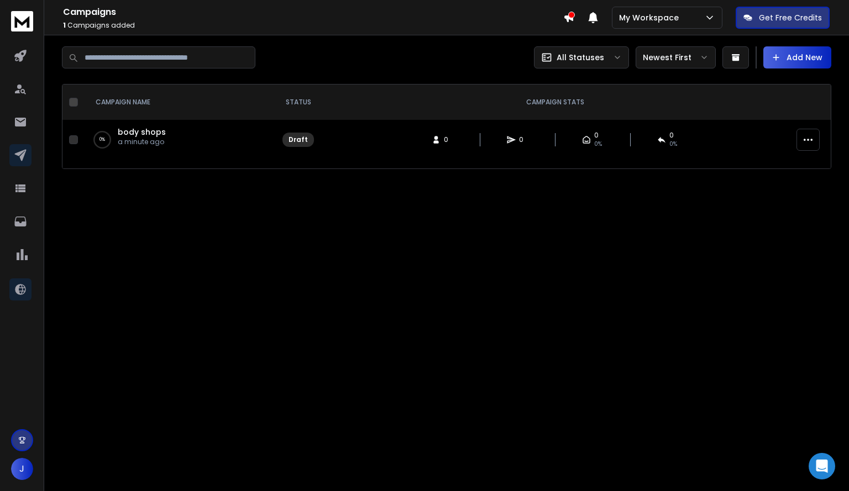
click at [20, 288] on icon at bounding box center [20, 289] width 11 height 11
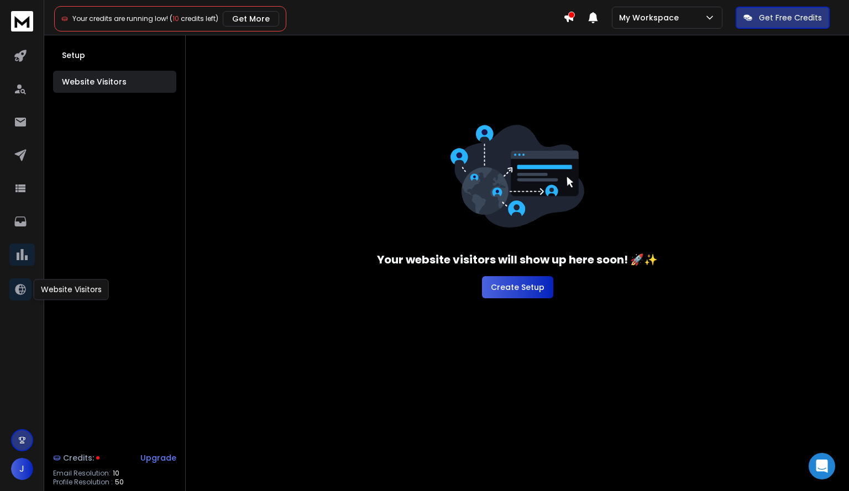
click at [22, 261] on icon at bounding box center [22, 254] width 17 height 17
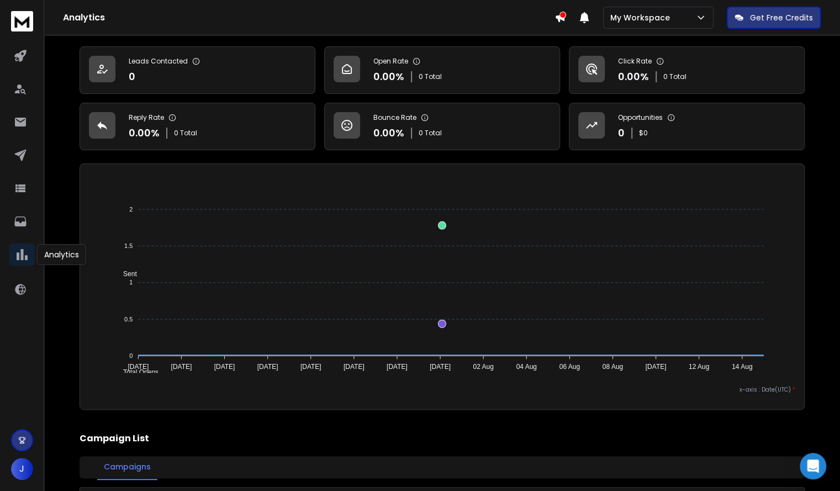
scroll to position [87, 0]
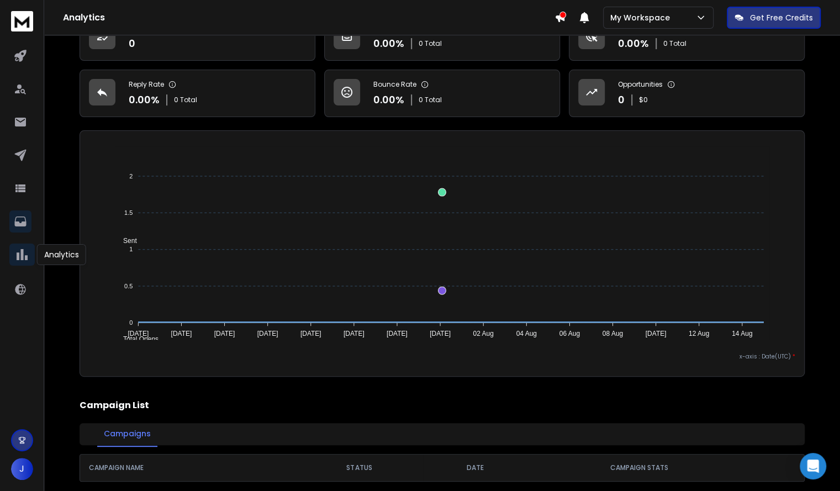
click at [25, 220] on icon at bounding box center [20, 222] width 12 height 10
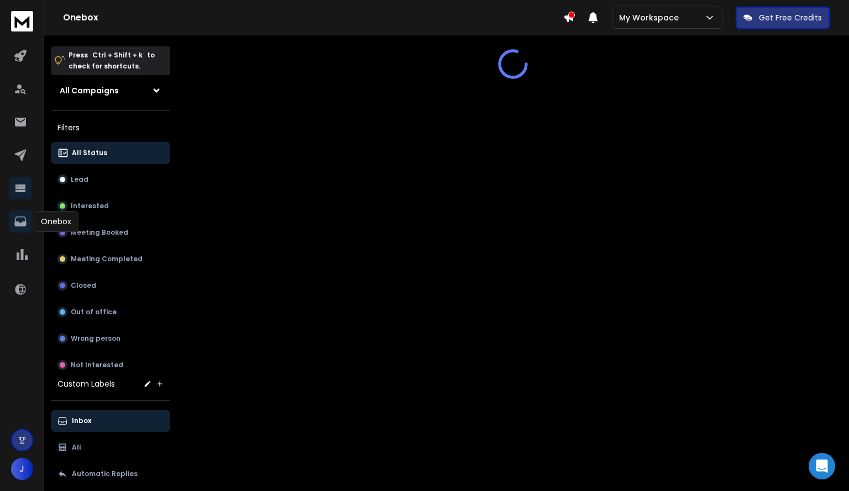
click at [19, 198] on link at bounding box center [20, 188] width 22 height 22
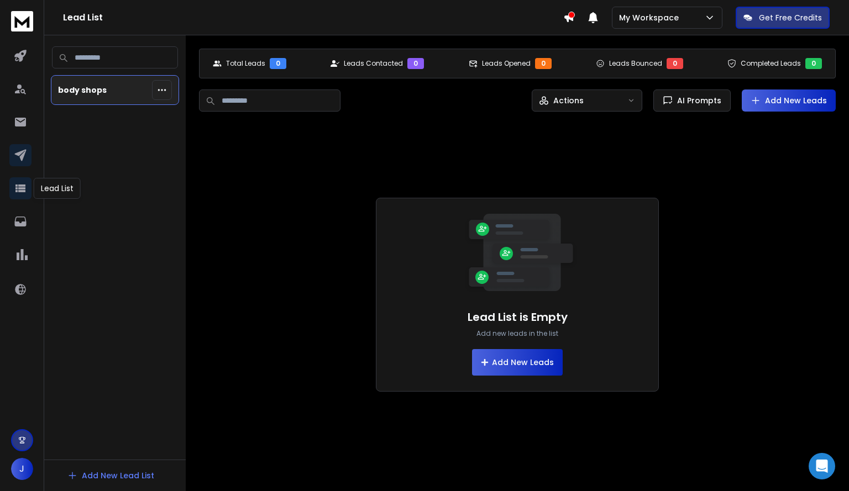
click at [23, 156] on icon at bounding box center [20, 155] width 12 height 12
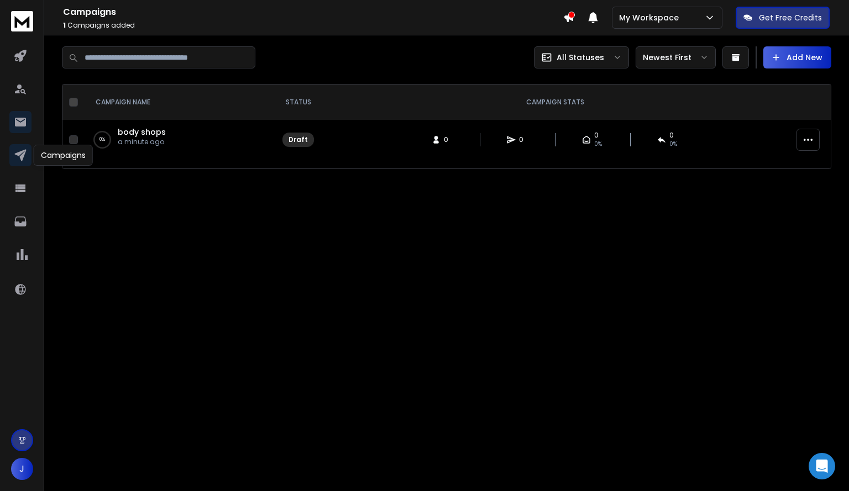
click at [19, 122] on icon at bounding box center [20, 122] width 11 height 9
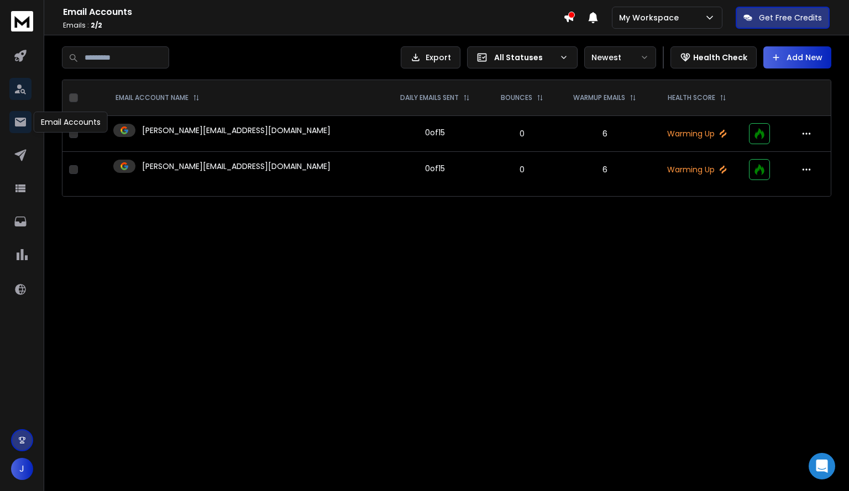
click at [20, 90] on icon at bounding box center [20, 88] width 13 height 13
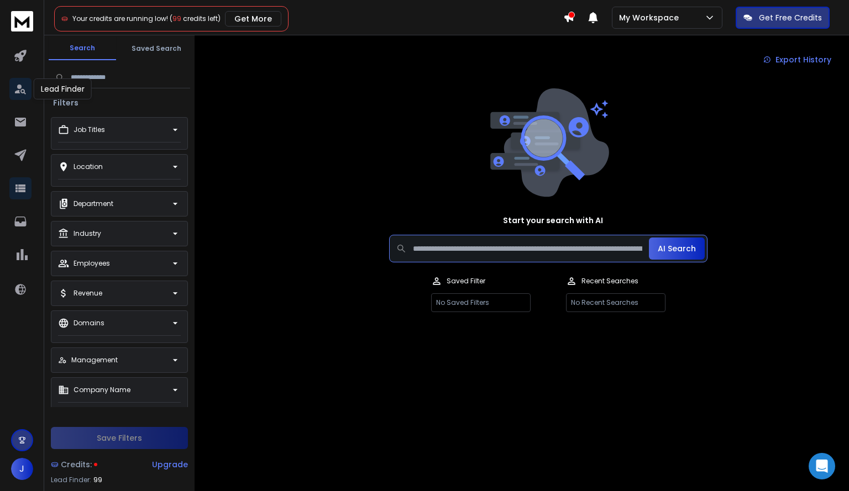
click at [17, 188] on icon at bounding box center [20, 189] width 10 height 8
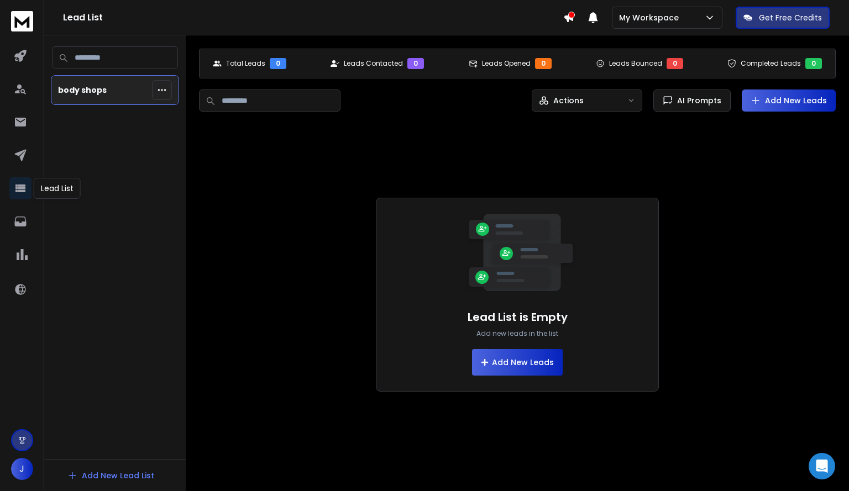
click at [96, 93] on p "body shops" at bounding box center [82, 90] width 49 height 11
click at [535, 370] on button "Add New Leads" at bounding box center [517, 362] width 91 height 27
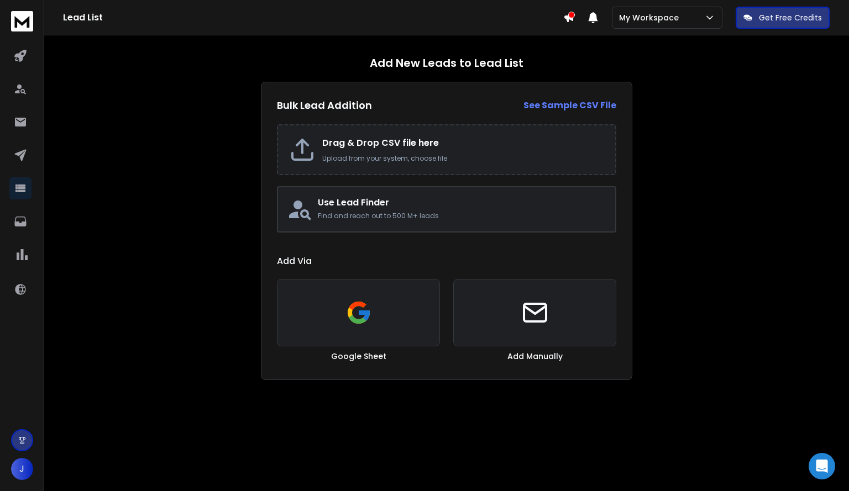
click at [573, 155] on p "Upload from your system, choose file" at bounding box center [463, 158] width 282 height 9
type input "**********"
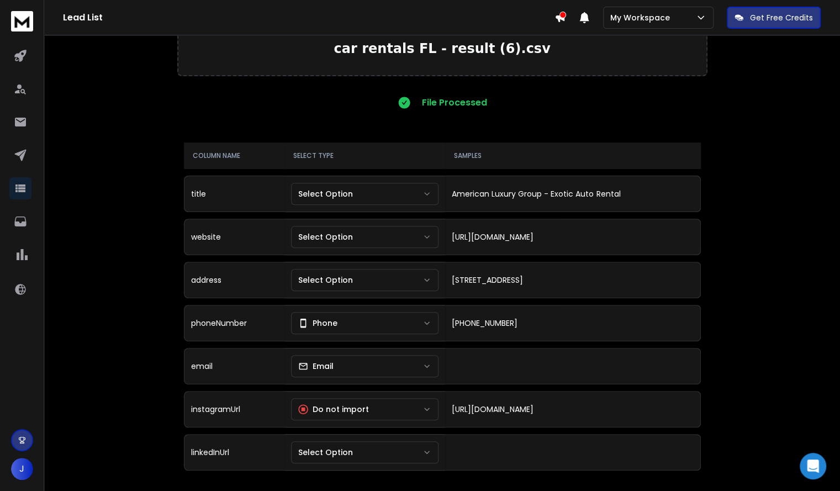
scroll to position [143, 0]
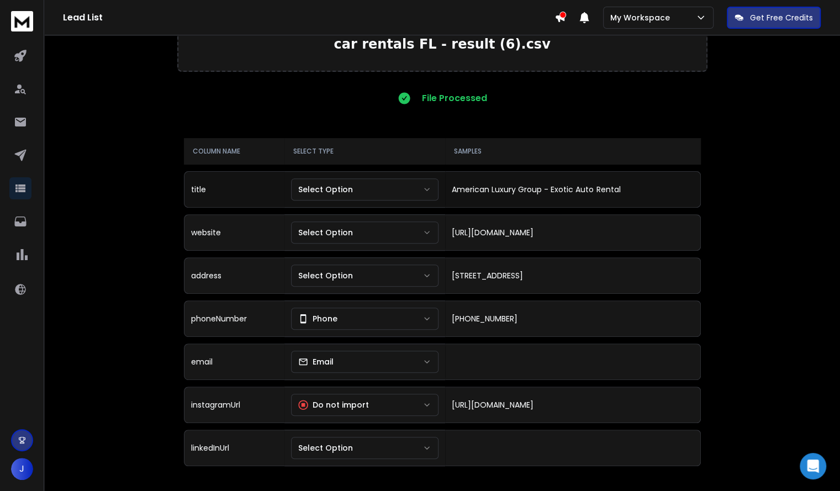
click at [399, 197] on button "Select Option" at bounding box center [365, 189] width 148 height 22
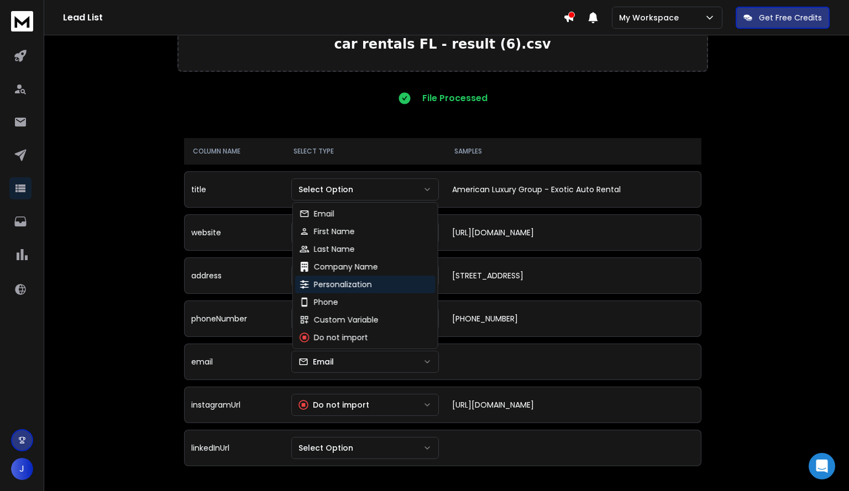
click at [375, 276] on div "Personalization" at bounding box center [365, 285] width 140 height 18
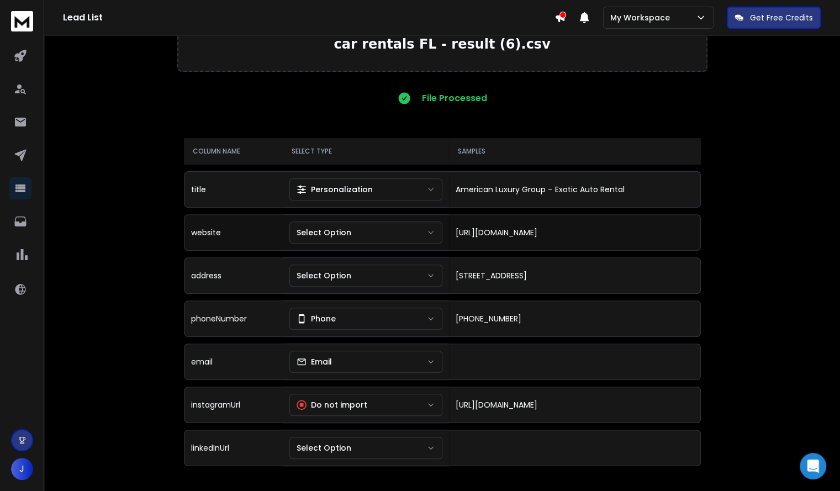
click at [397, 240] on button "Select Option" at bounding box center [367, 233] width 154 height 22
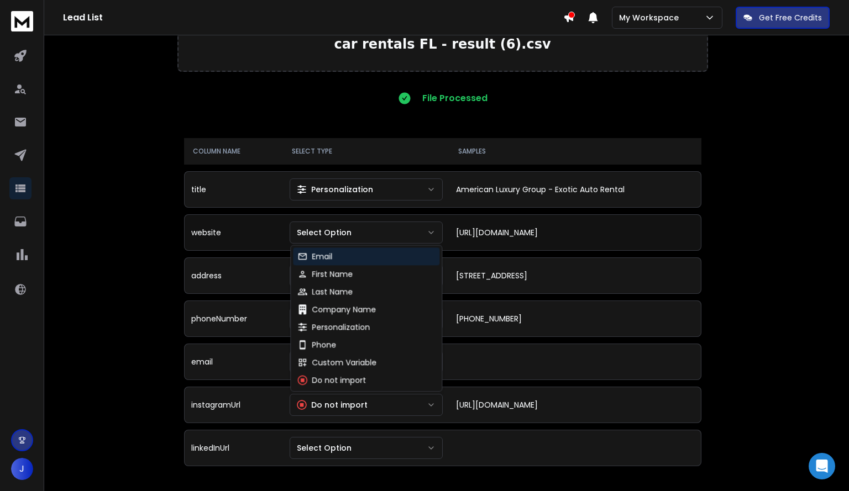
click at [397, 240] on button "Select Option" at bounding box center [367, 233] width 154 height 22
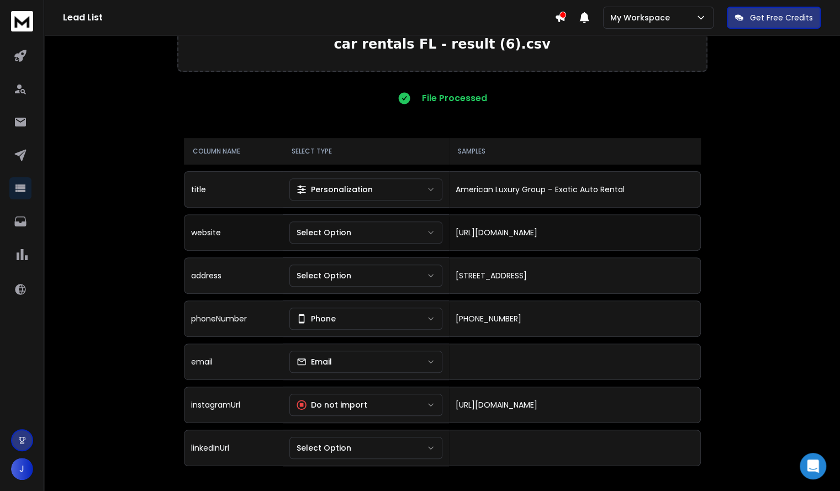
click at [390, 239] on button "Select Option" at bounding box center [367, 233] width 154 height 22
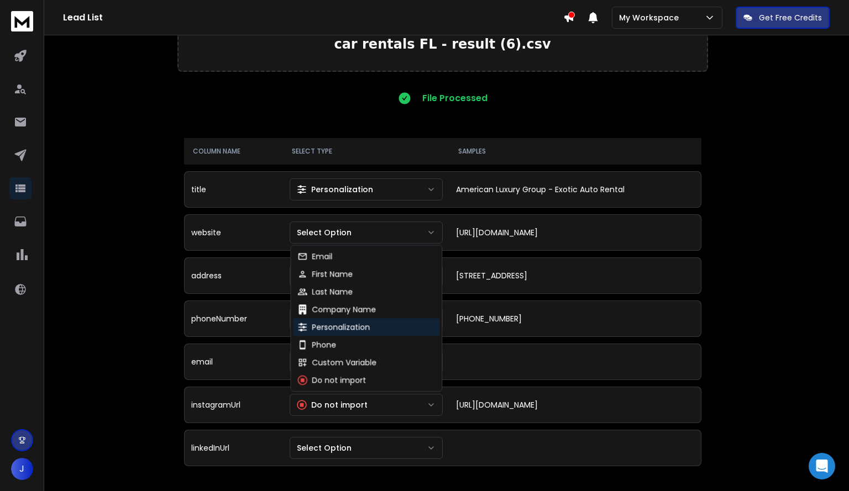
click at [370, 334] on div "Personalization" at bounding box center [366, 327] width 146 height 18
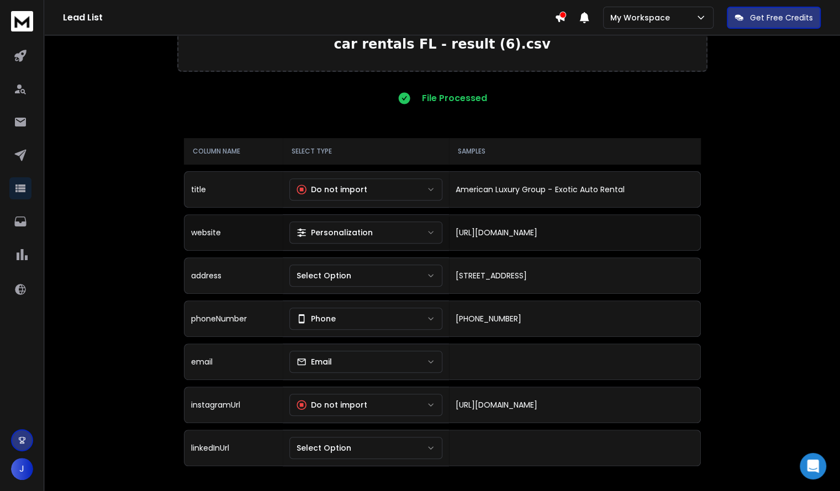
click at [410, 239] on button "Personalization" at bounding box center [367, 233] width 154 height 22
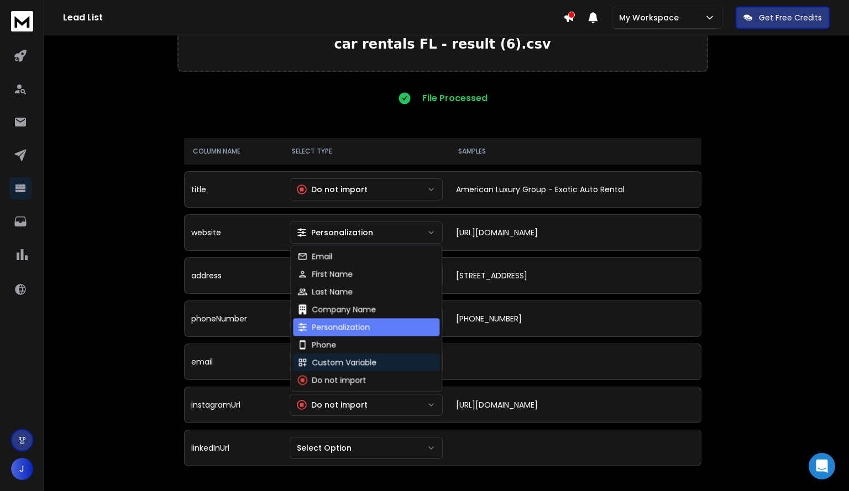
click at [410, 366] on div "Custom Variable" at bounding box center [366, 363] width 146 height 18
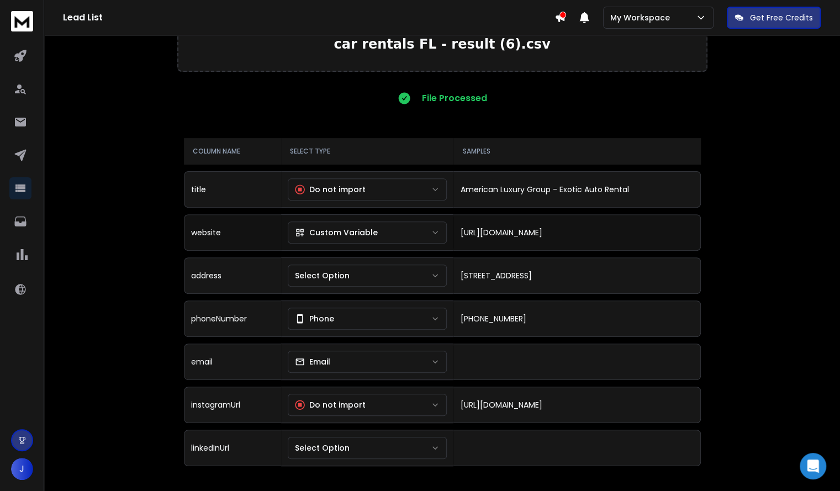
click at [409, 240] on button "Custom Variable" at bounding box center [368, 233] width 160 height 22
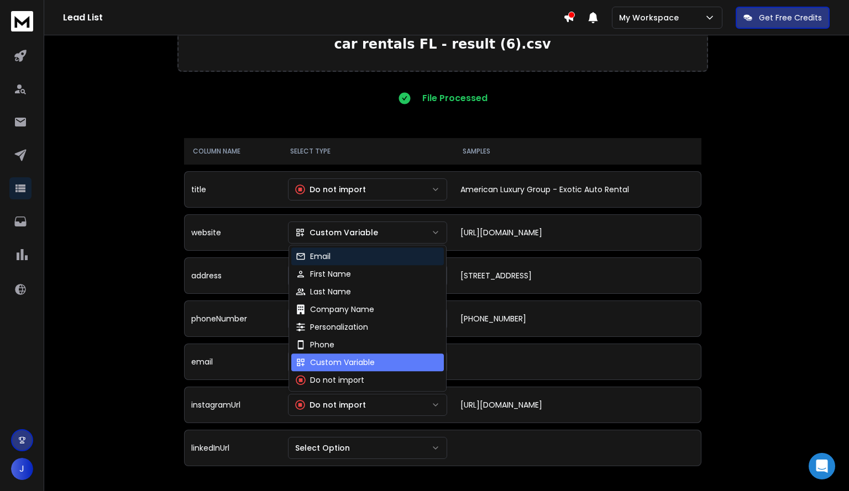
click at [387, 261] on div "Email" at bounding box center [367, 257] width 153 height 18
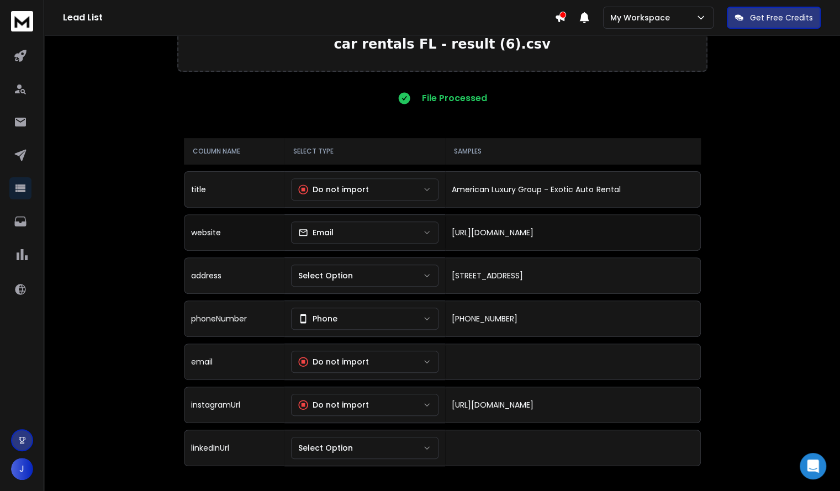
click at [401, 234] on button "Email" at bounding box center [365, 233] width 148 height 22
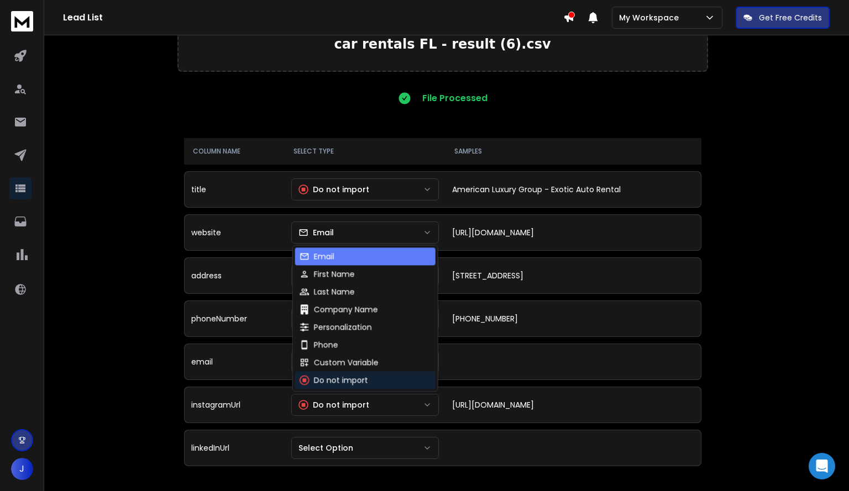
click at [371, 386] on div "Do not import" at bounding box center [365, 380] width 140 height 18
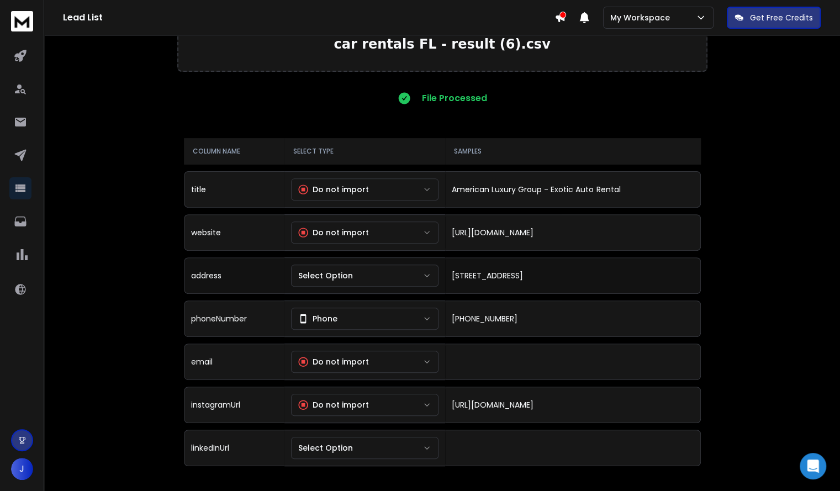
click at [398, 272] on button "Select Option" at bounding box center [365, 276] width 148 height 22
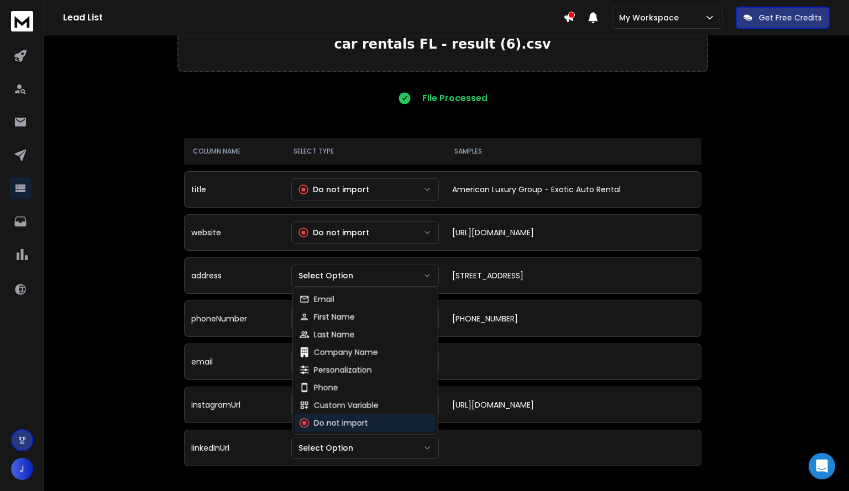
click at [370, 428] on div "Do not import" at bounding box center [365, 423] width 140 height 18
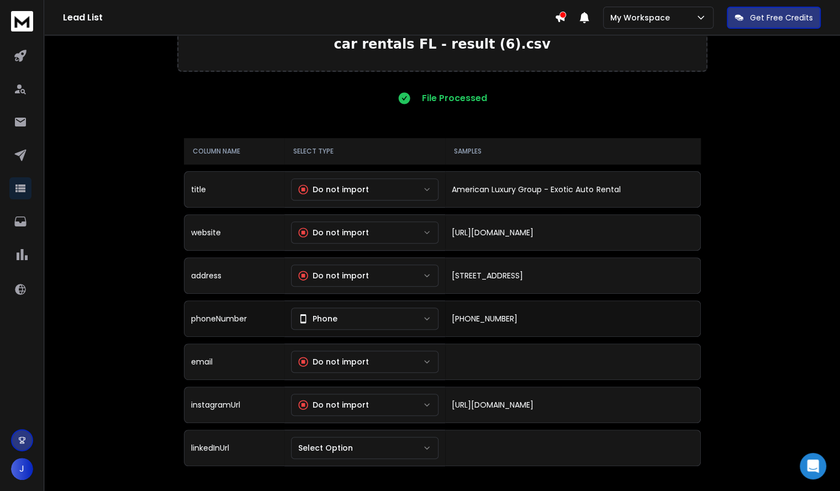
click at [391, 316] on button "Phone" at bounding box center [365, 319] width 148 height 22
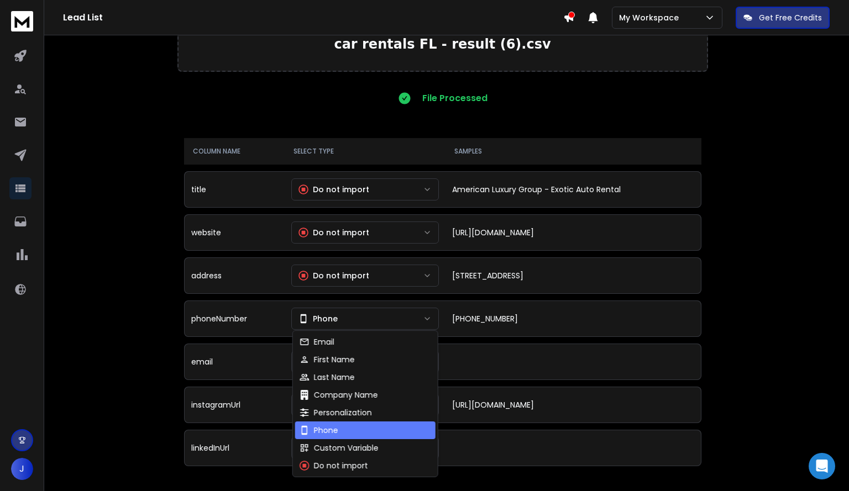
click at [378, 427] on div "Phone" at bounding box center [365, 431] width 140 height 18
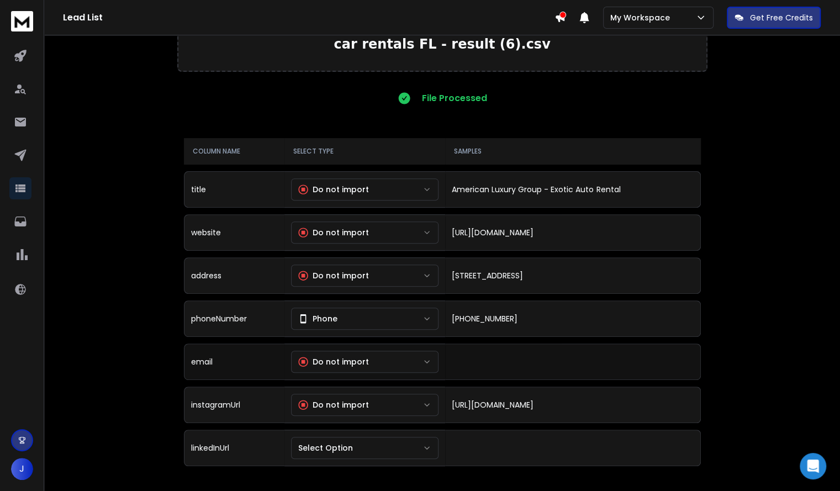
click at [393, 369] on button "Do not import" at bounding box center [365, 362] width 148 height 22
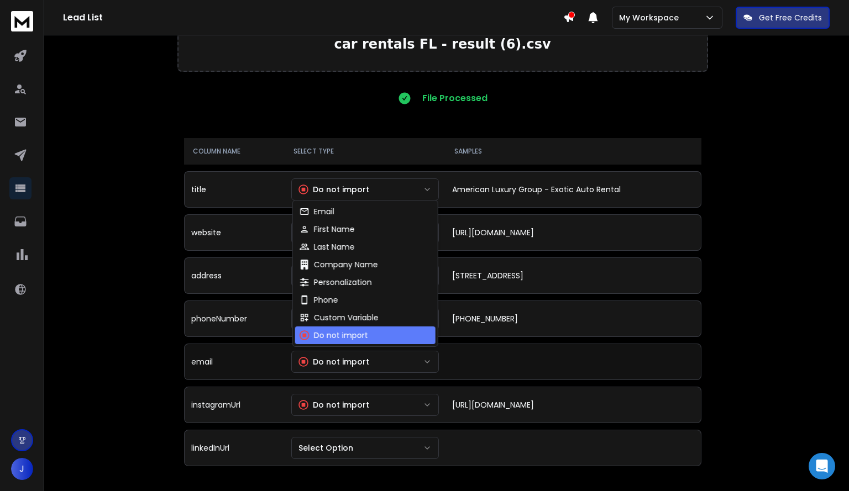
click at [392, 364] on button "Do not import" at bounding box center [365, 362] width 148 height 22
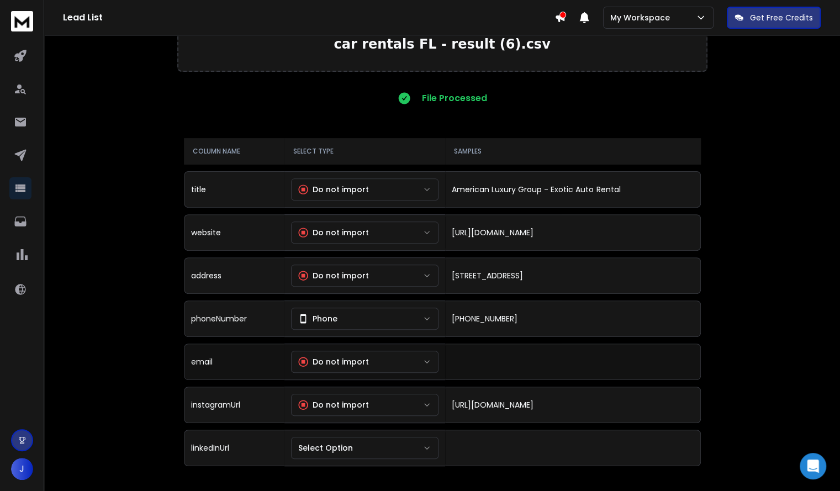
click at [393, 367] on button "Do not import" at bounding box center [365, 362] width 148 height 22
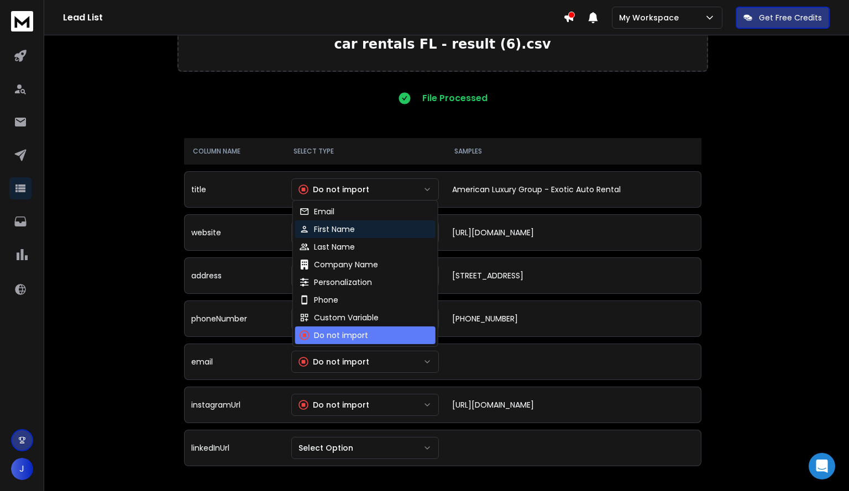
click at [372, 221] on div "First Name" at bounding box center [365, 229] width 140 height 18
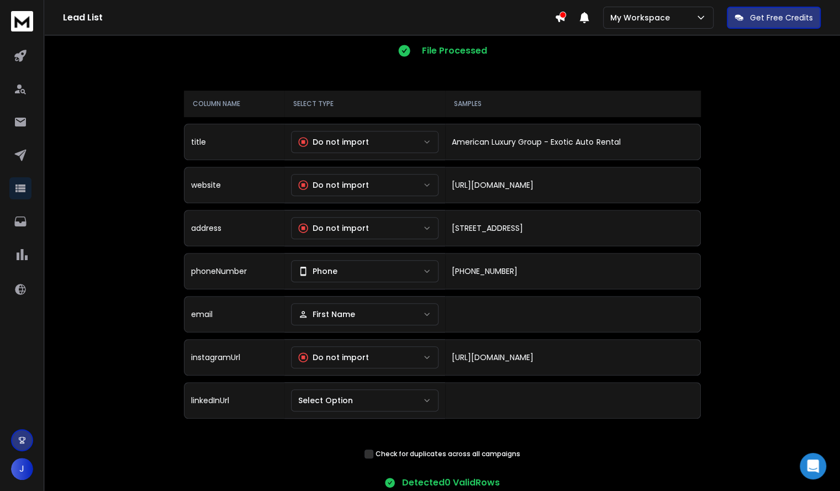
scroll to position [196, 0]
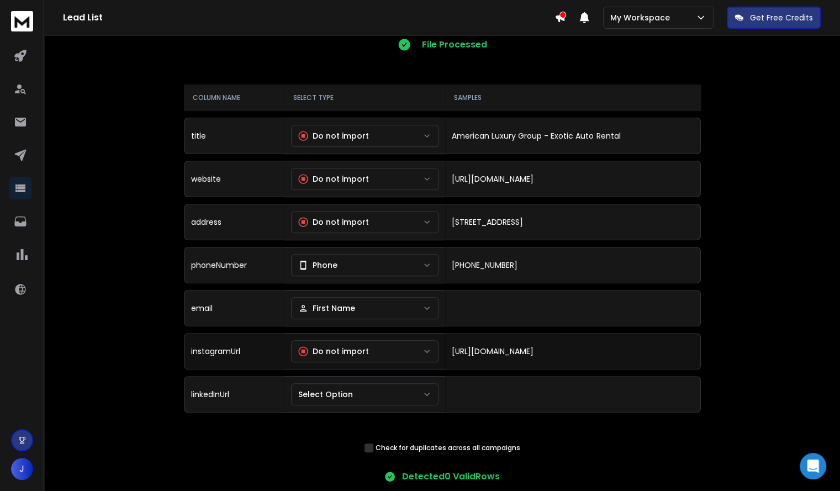
click at [383, 356] on button "Do not import" at bounding box center [365, 351] width 148 height 22
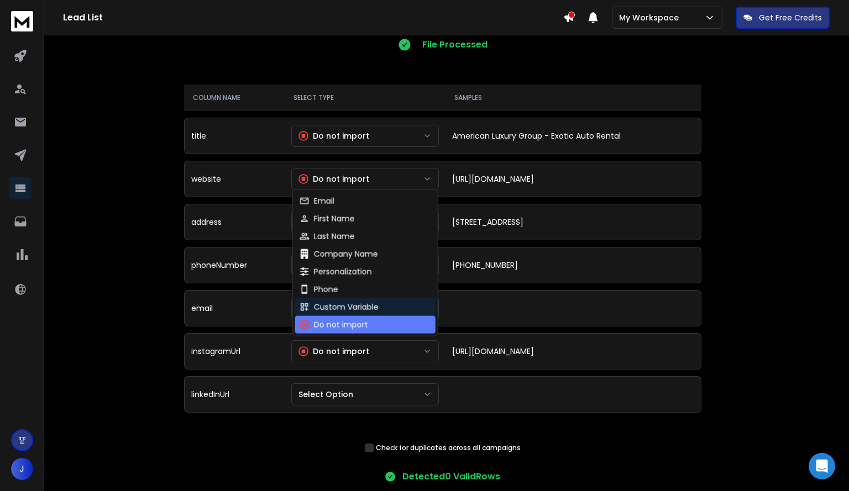
click at [398, 309] on div "Custom Variable" at bounding box center [365, 307] width 140 height 18
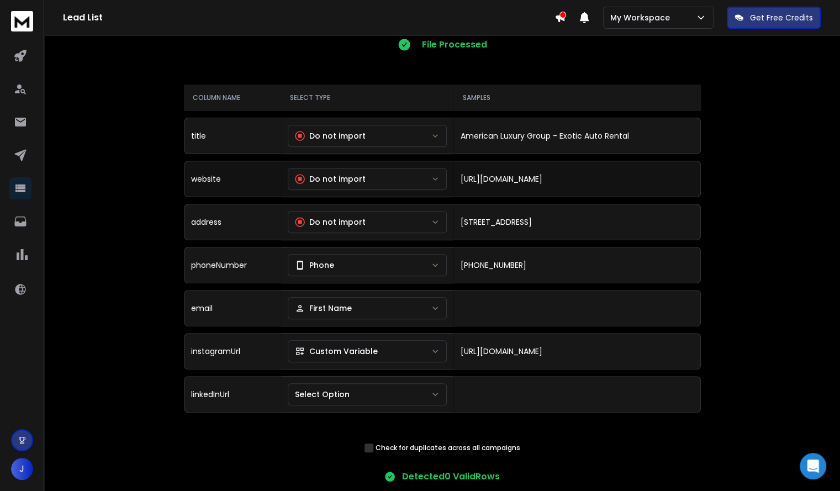
click at [370, 184] on button "Do not import" at bounding box center [368, 179] width 160 height 22
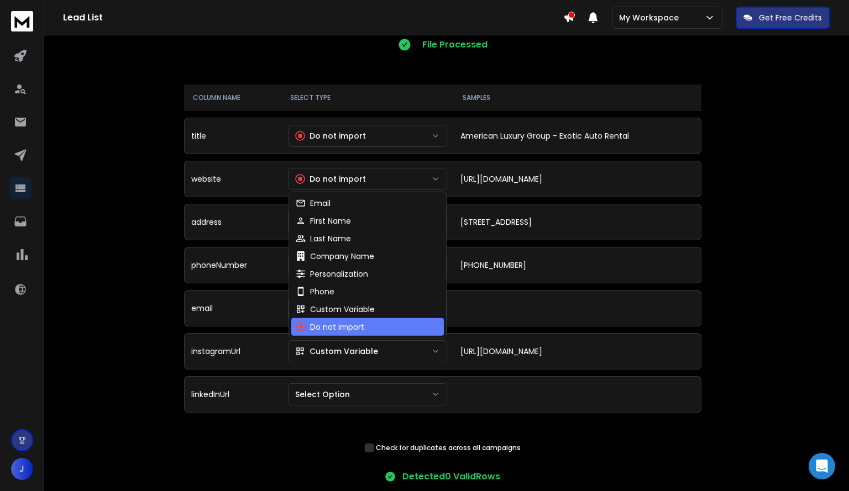
click at [377, 320] on div "Do not import" at bounding box center [367, 327] width 153 height 18
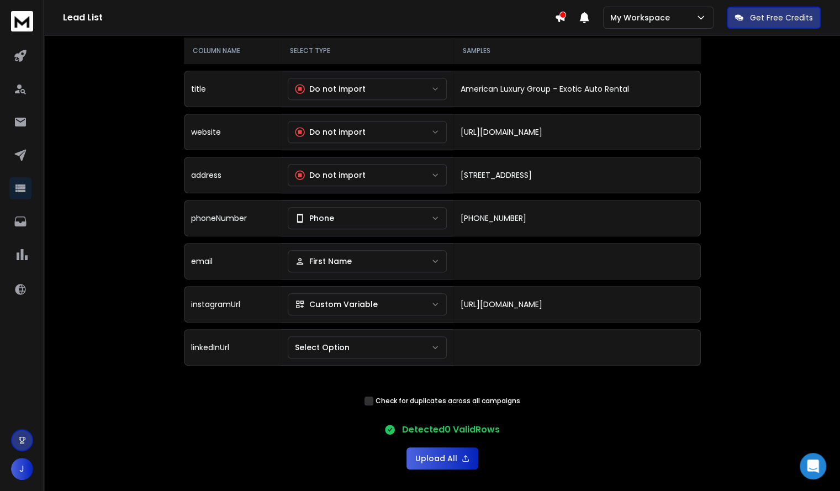
scroll to position [243, 0]
click at [402, 147] on td "Do not import" at bounding box center [367, 132] width 173 height 36
click at [409, 141] on button "Do not import" at bounding box center [368, 132] width 160 height 22
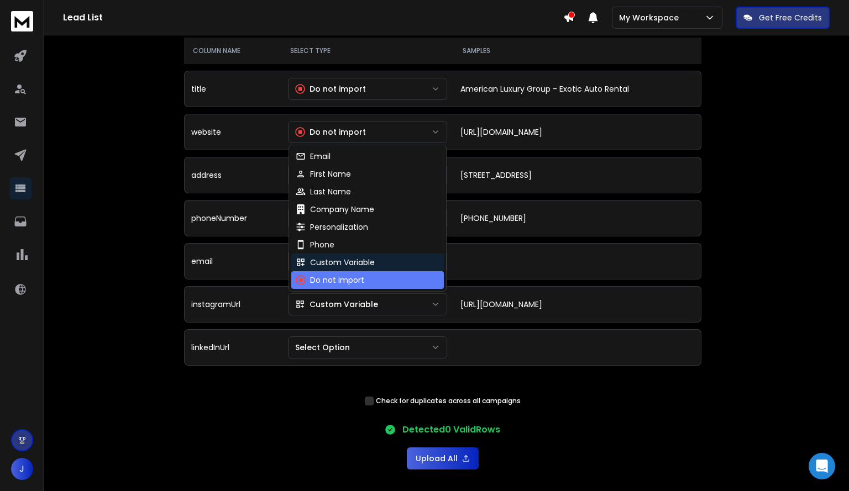
click at [402, 265] on div "Custom Variable" at bounding box center [367, 263] width 153 height 18
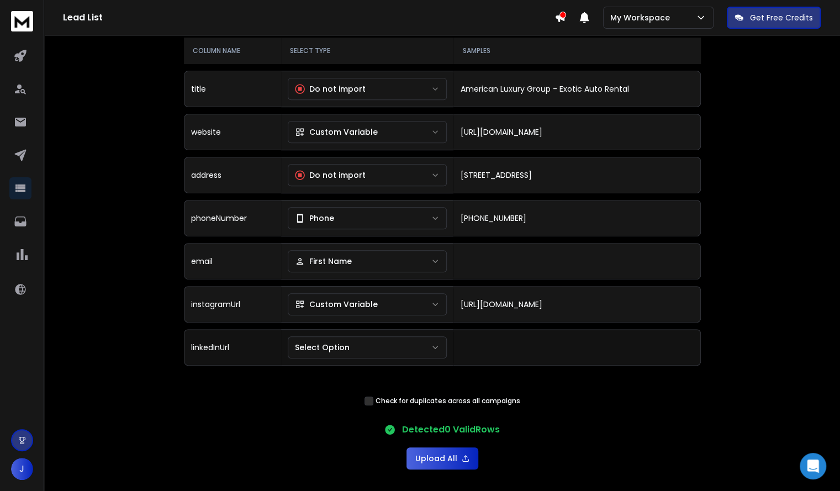
click at [425, 347] on button "Select Option" at bounding box center [368, 348] width 160 height 22
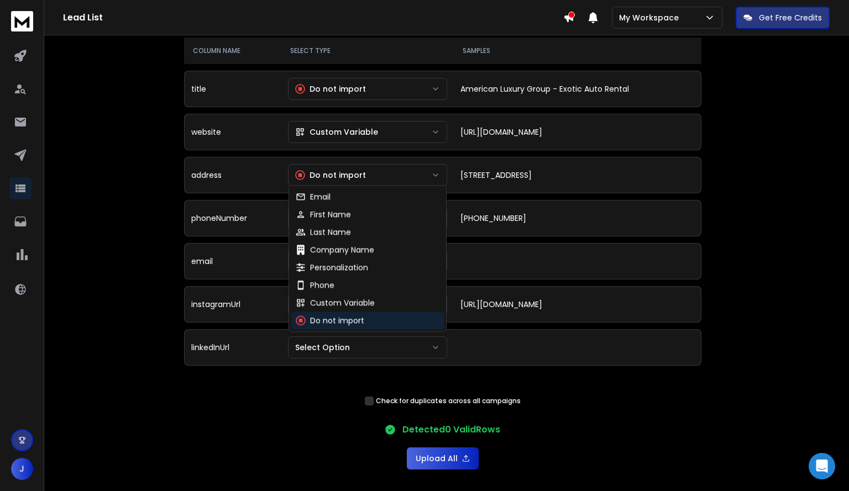
click at [412, 317] on div "Do not import" at bounding box center [367, 321] width 153 height 18
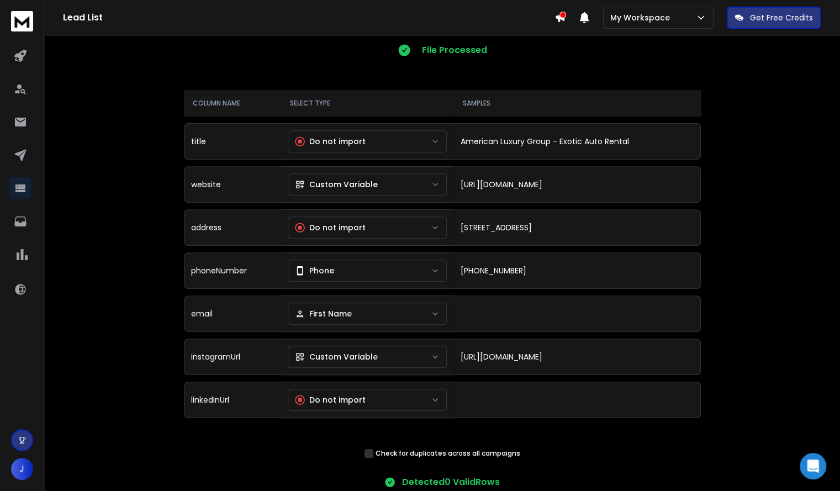
scroll to position [190, 0]
click at [356, 136] on button "Do not import" at bounding box center [368, 143] width 160 height 22
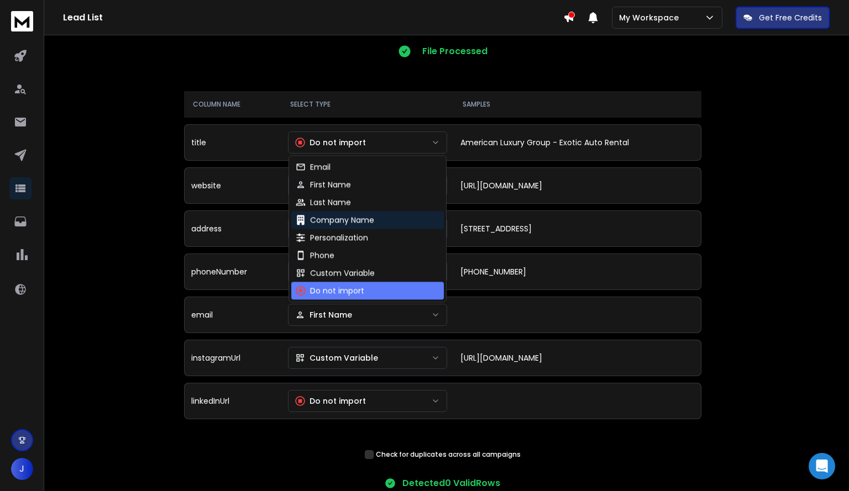
click at [380, 223] on div "Company Name" at bounding box center [367, 220] width 153 height 18
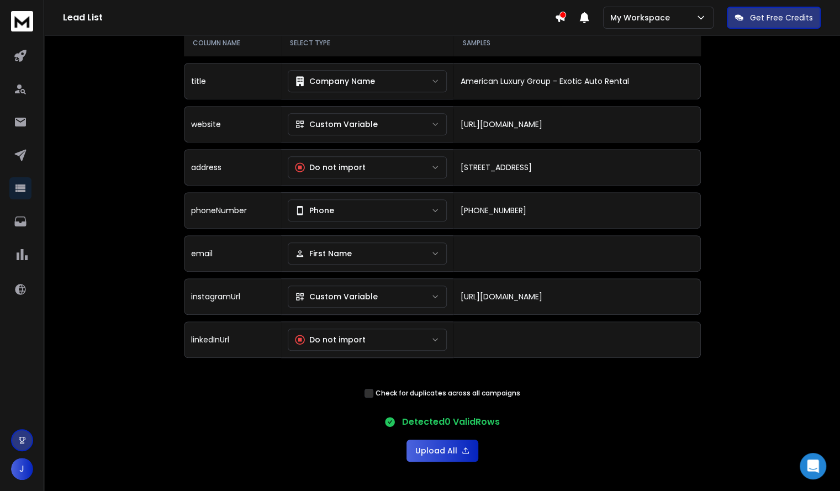
scroll to position [254, 0]
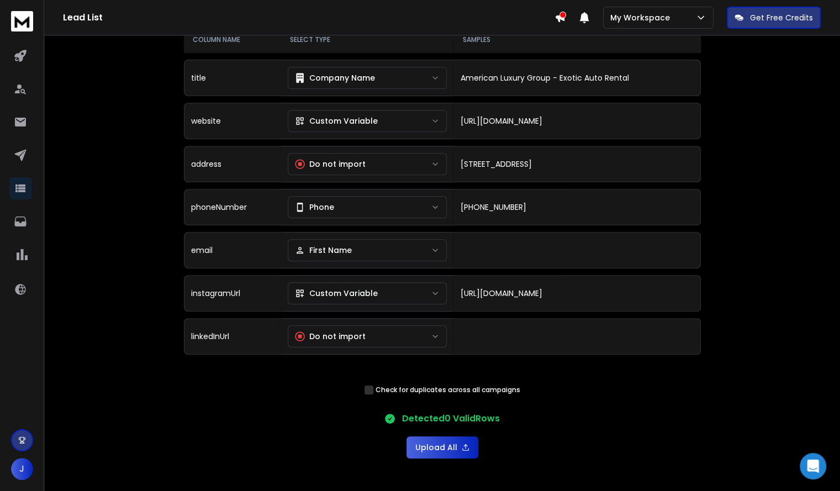
click at [451, 454] on button "Upload All" at bounding box center [443, 448] width 72 height 22
click at [417, 257] on button "First Name" at bounding box center [368, 250] width 160 height 22
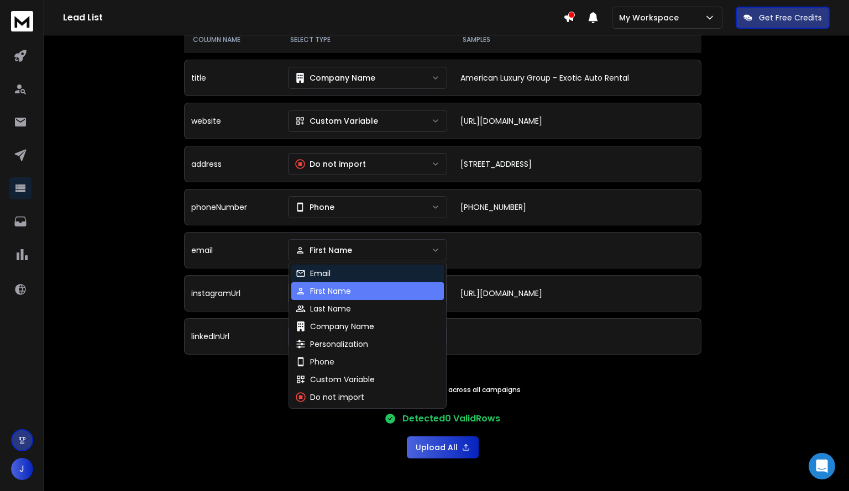
click at [399, 276] on div "Email" at bounding box center [367, 274] width 153 height 18
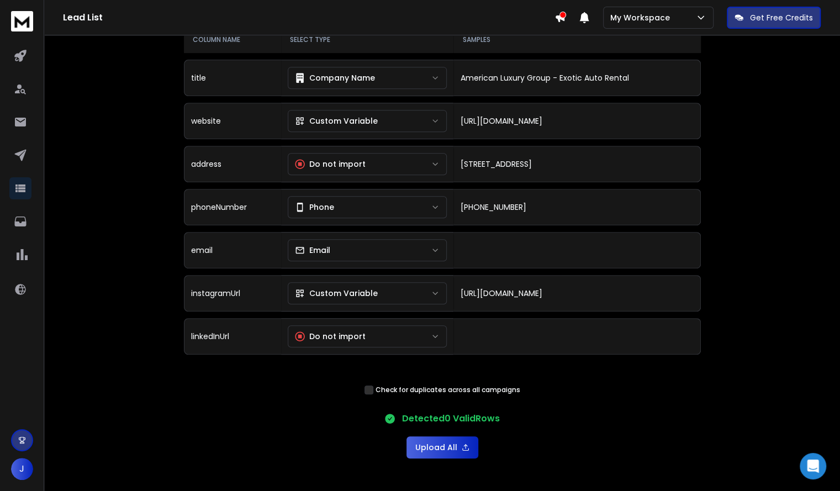
click at [466, 445] on line at bounding box center [466, 447] width 0 height 4
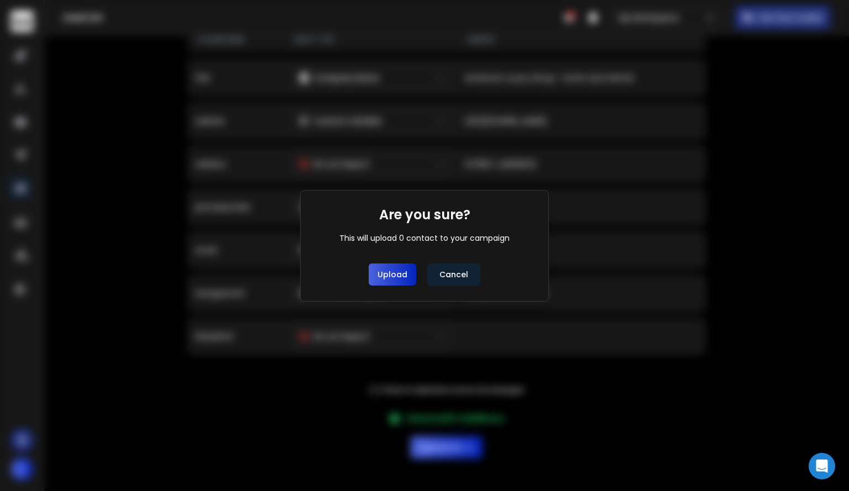
click at [458, 275] on button "Cancel" at bounding box center [453, 275] width 53 height 22
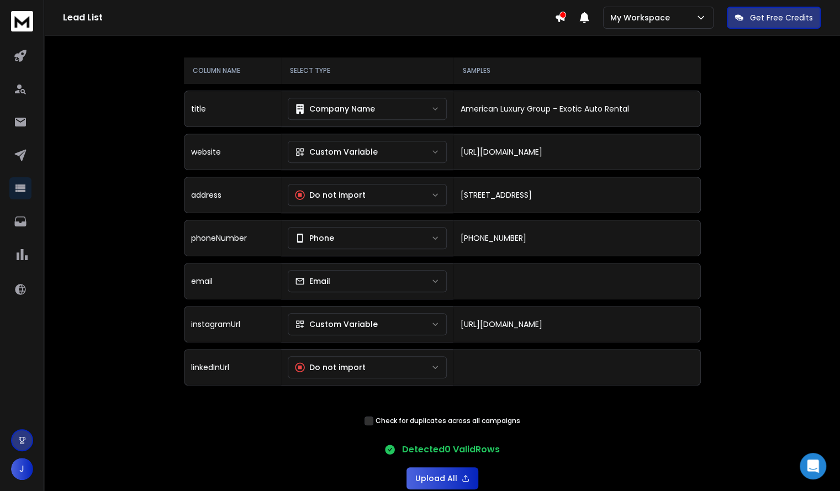
scroll to position [225, 0]
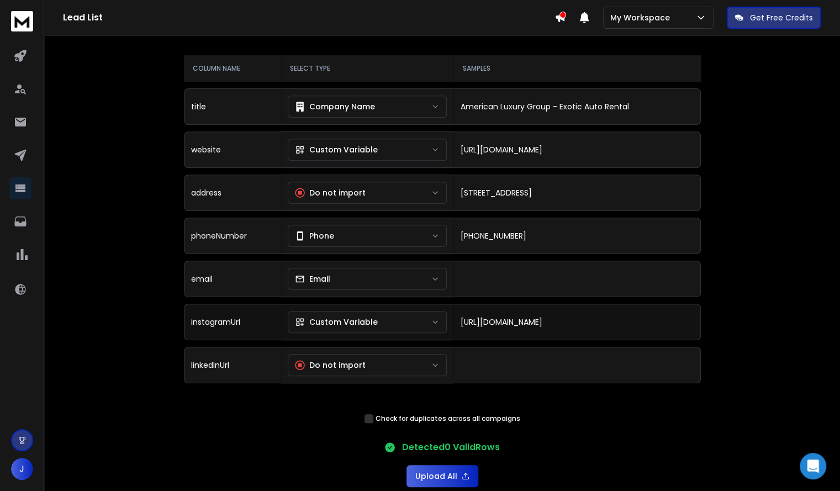
click at [409, 329] on button "Custom Variable" at bounding box center [368, 322] width 160 height 22
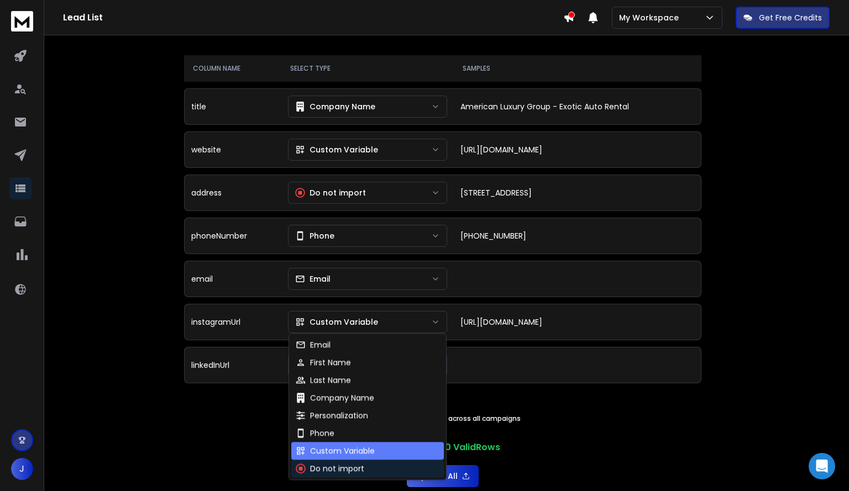
click at [398, 474] on div "Do not import" at bounding box center [367, 469] width 153 height 18
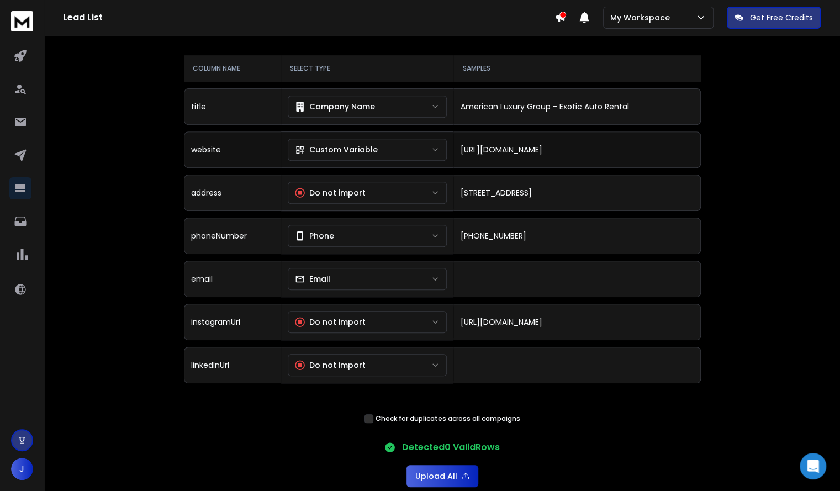
click at [418, 153] on button "Custom Variable" at bounding box center [368, 150] width 160 height 22
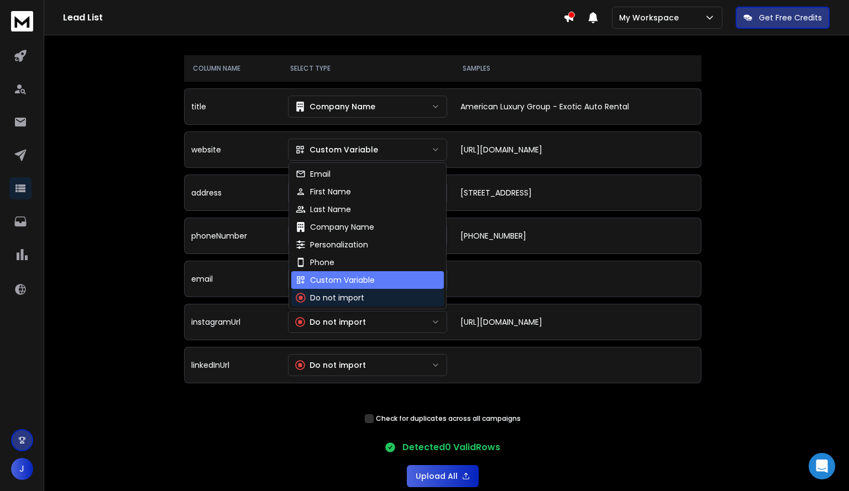
click at [385, 304] on div "Do not import" at bounding box center [367, 298] width 153 height 18
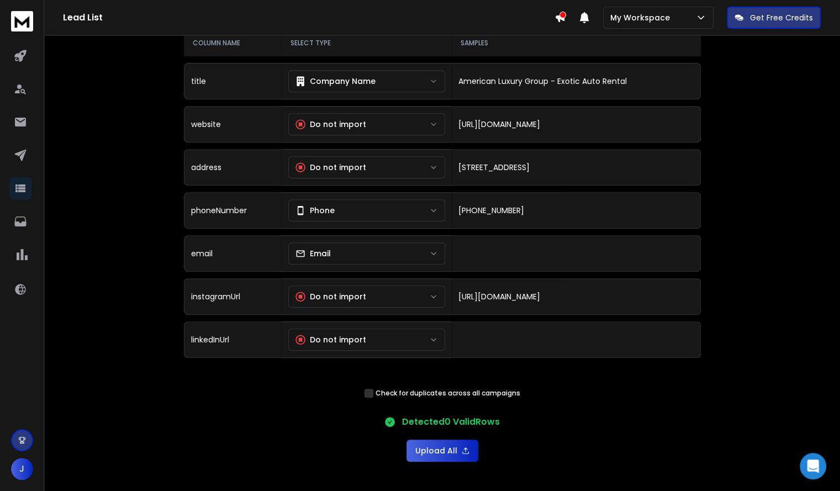
scroll to position [254, 0]
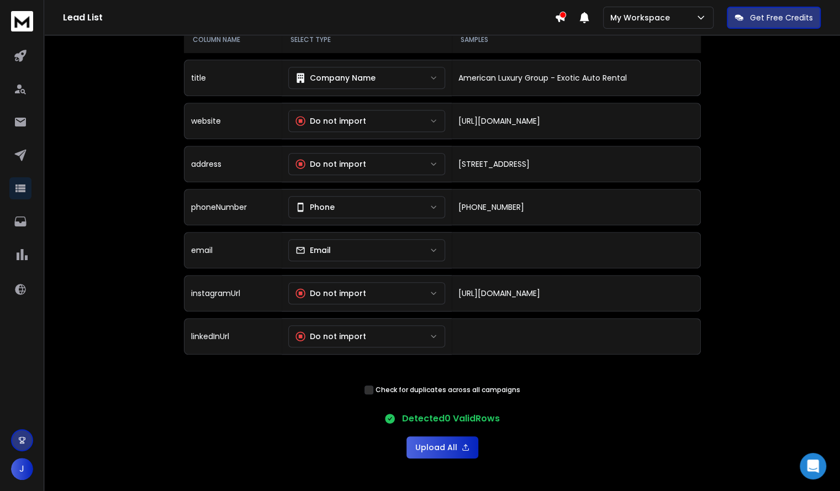
click at [450, 453] on button "Upload All" at bounding box center [443, 448] width 72 height 22
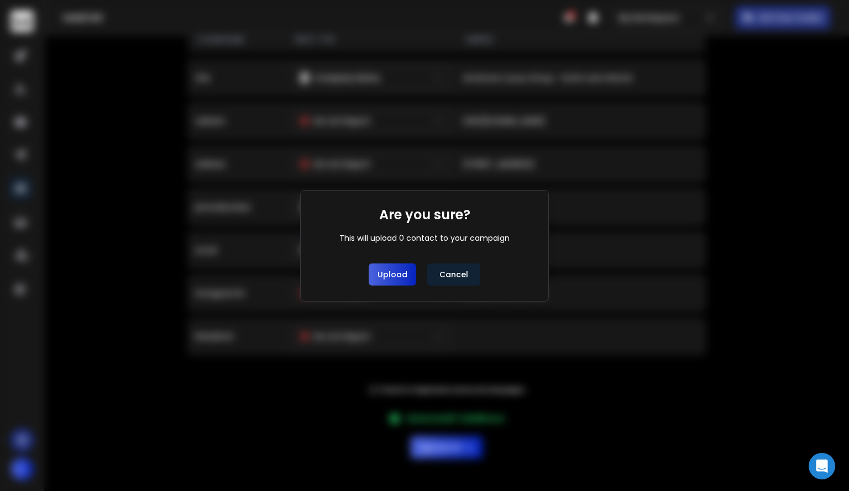
click at [471, 270] on button "Cancel" at bounding box center [453, 275] width 53 height 22
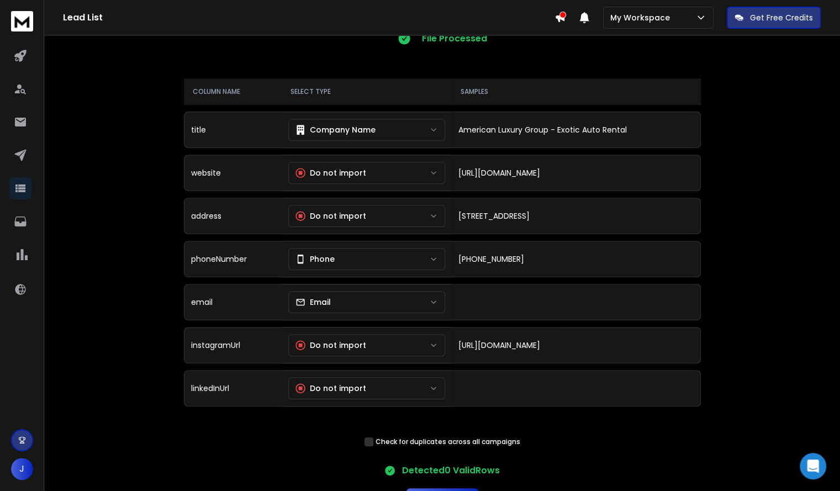
scroll to position [204, 0]
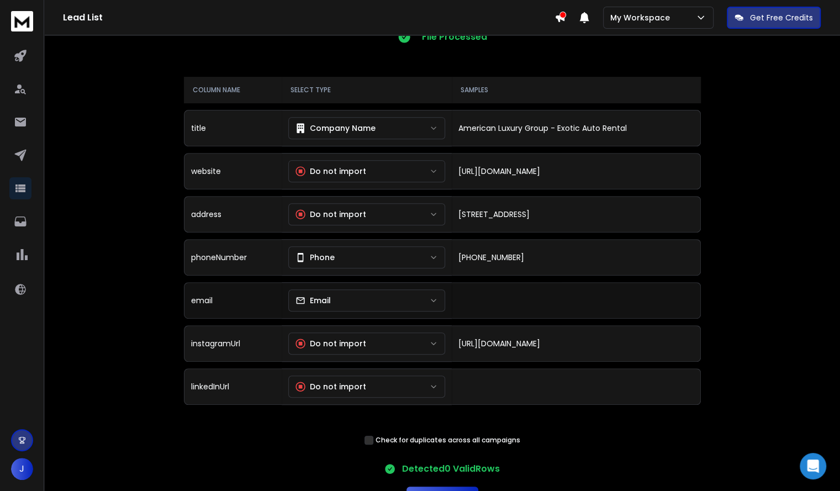
click at [425, 307] on button "Email" at bounding box center [366, 301] width 157 height 22
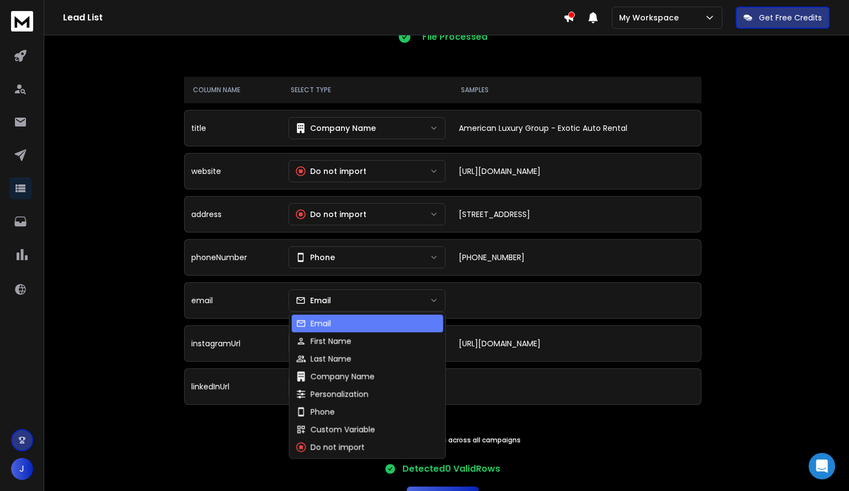
click at [411, 330] on div "Email" at bounding box center [367, 324] width 151 height 18
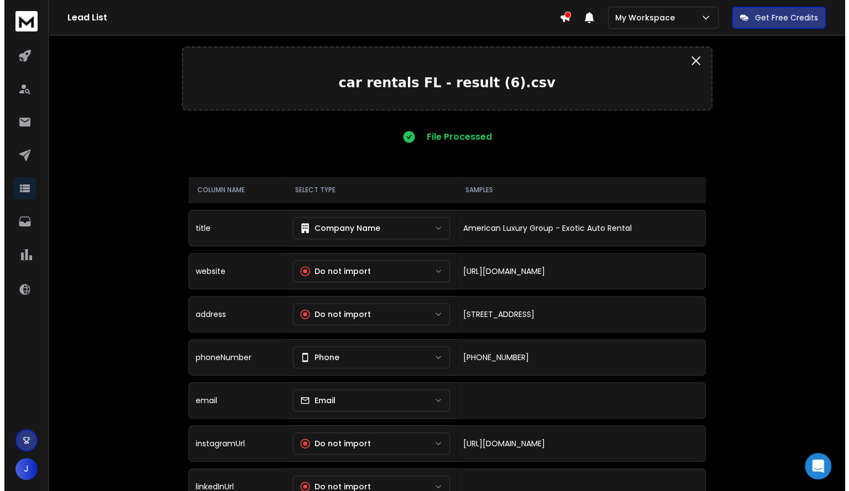
scroll to position [0, 0]
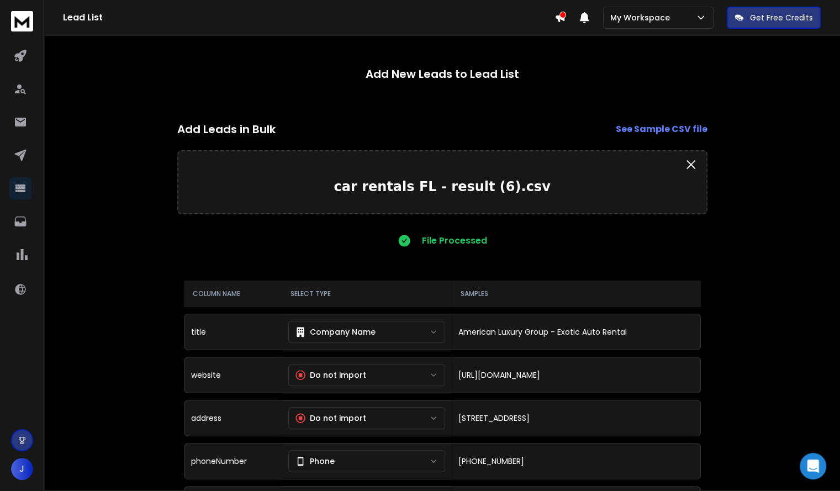
click at [20, 188] on icon at bounding box center [20, 189] width 10 height 8
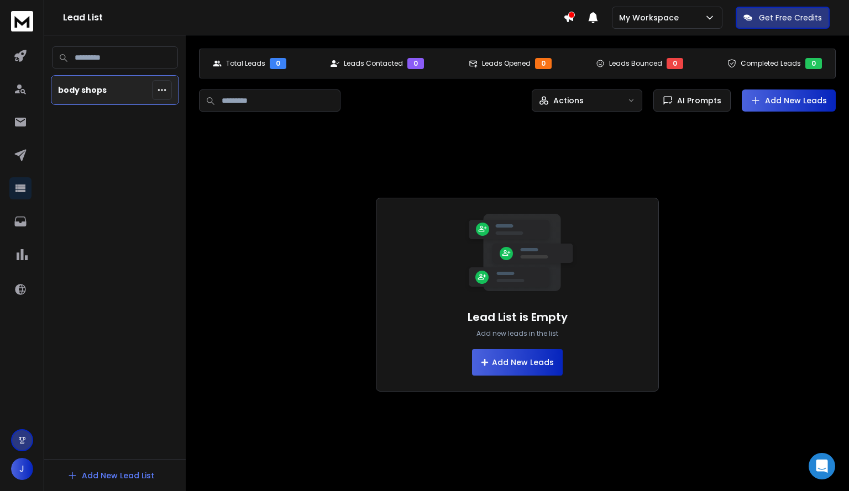
click at [516, 372] on button "Add New Leads" at bounding box center [517, 362] width 91 height 27
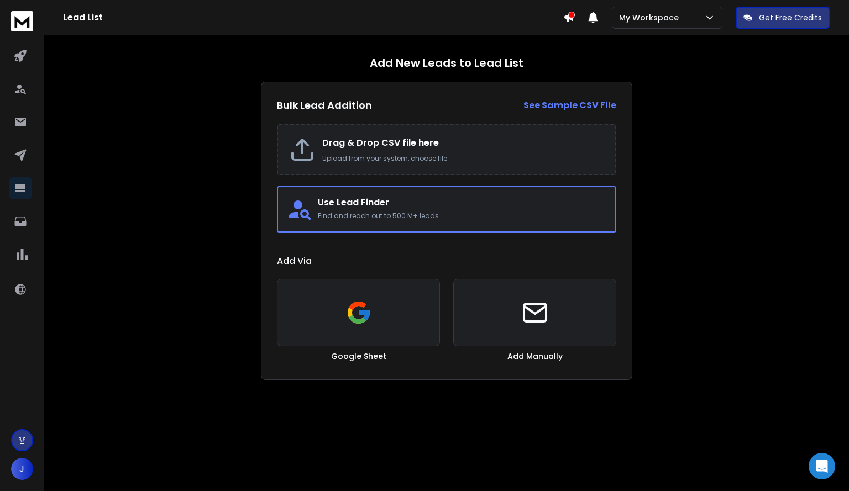
click at [578, 219] on p "Find and reach out to 500 M+ leads" at bounding box center [462, 216] width 288 height 9
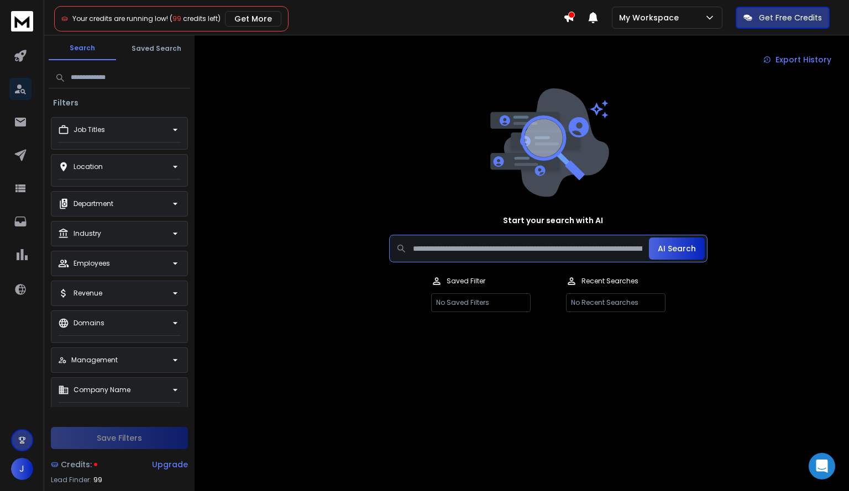
click at [75, 132] on p "Job Titles" at bounding box center [88, 129] width 31 height 9
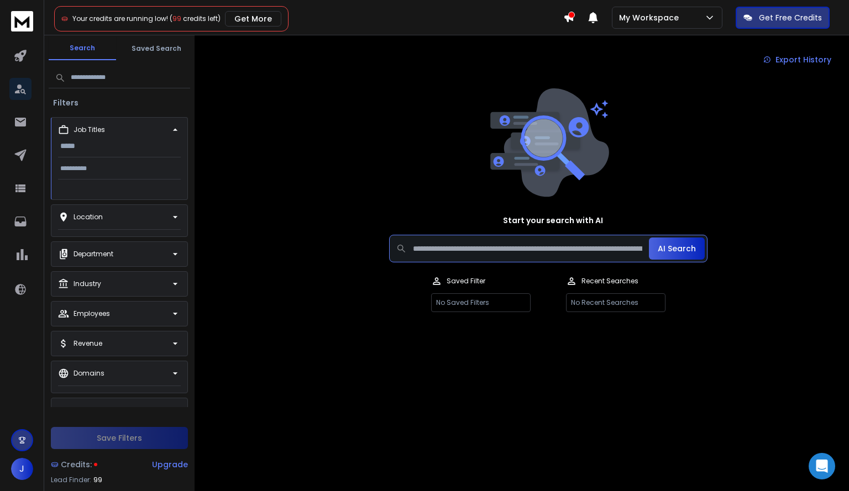
type input "***"
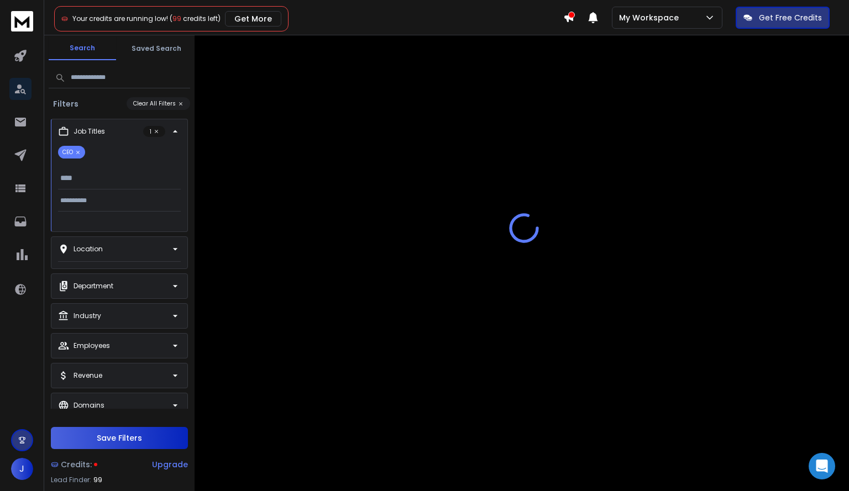
type input "*****"
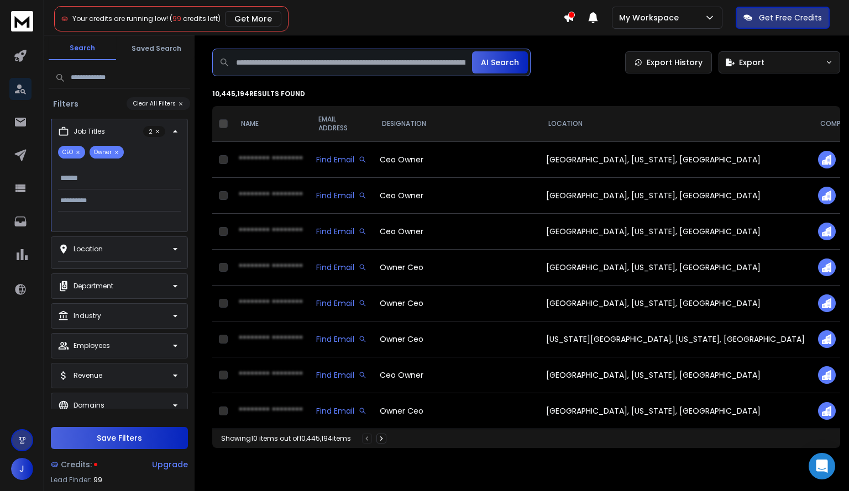
type input "*******"
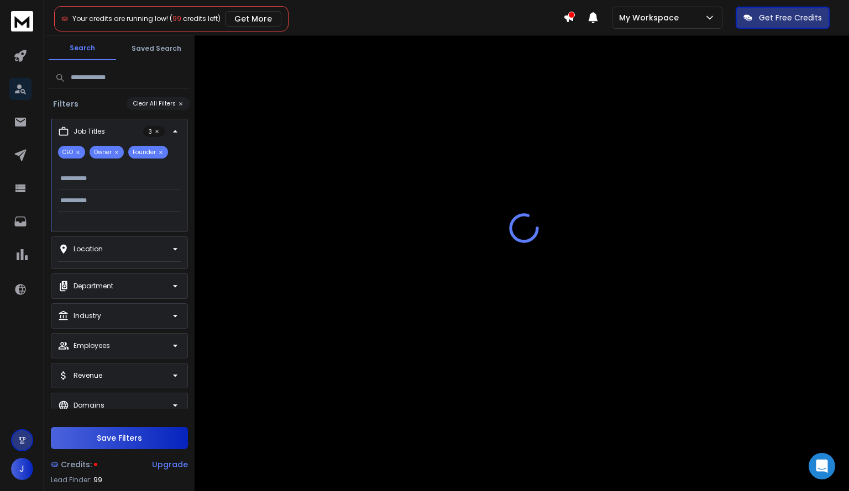
click at [160, 246] on div "Location" at bounding box center [119, 249] width 123 height 11
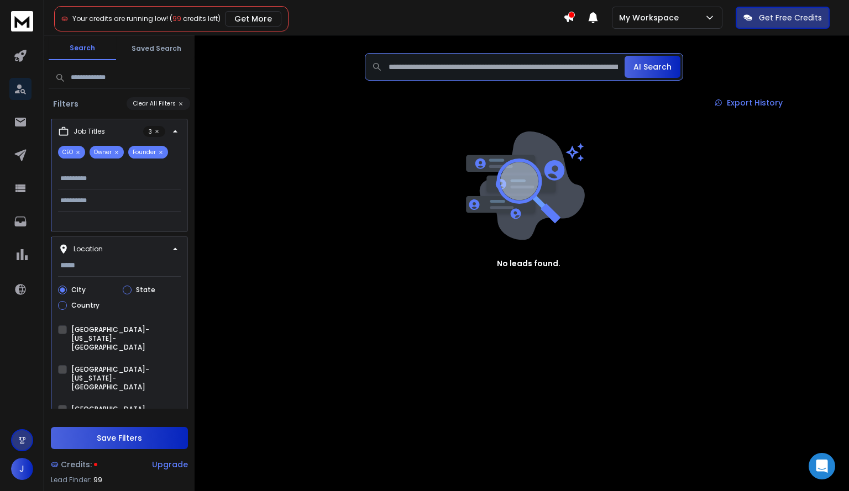
type input "*****"
click at [96, 330] on label "[GEOGRAPHIC_DATA]-[US_STATE]-[GEOGRAPHIC_DATA]" at bounding box center [125, 338] width 109 height 27
click at [67, 330] on States "[GEOGRAPHIC_DATA]-[US_STATE]-[GEOGRAPHIC_DATA]" at bounding box center [62, 329] width 9 height 9
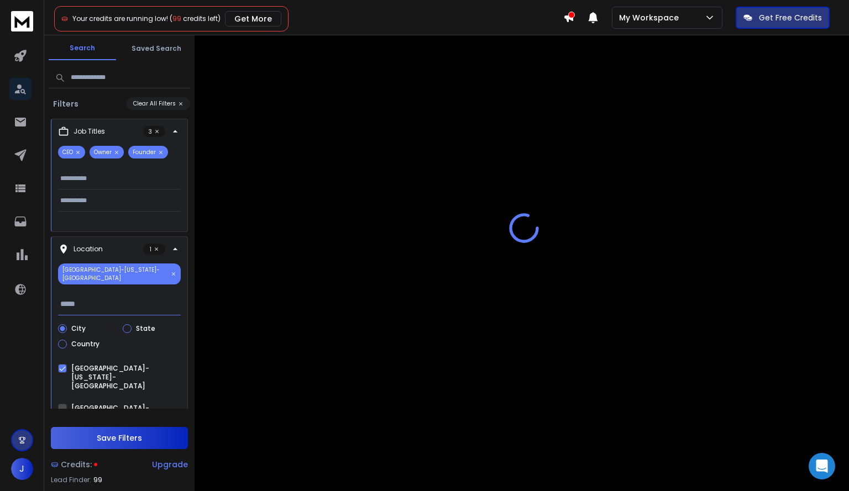
click at [103, 299] on input "*****" at bounding box center [119, 304] width 123 height 22
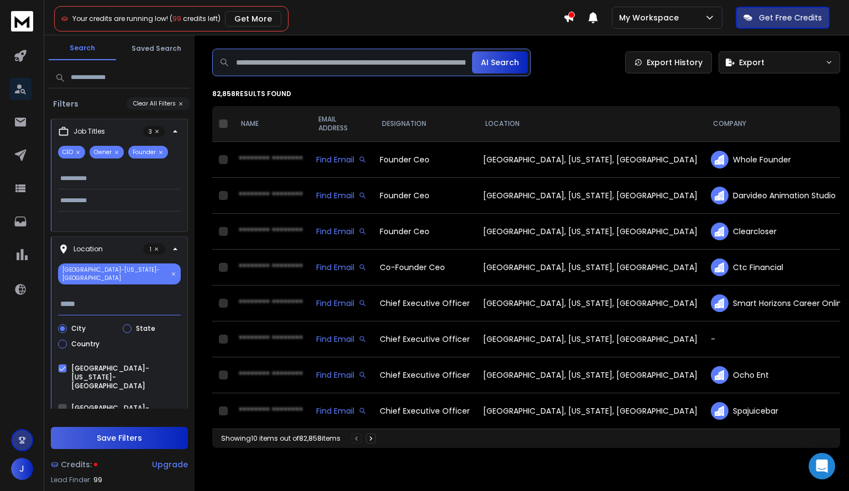
click at [101, 299] on input "*****" at bounding box center [119, 304] width 123 height 22
click at [103, 301] on input "*****" at bounding box center [119, 304] width 123 height 22
click at [170, 250] on icon at bounding box center [175, 249] width 11 height 11
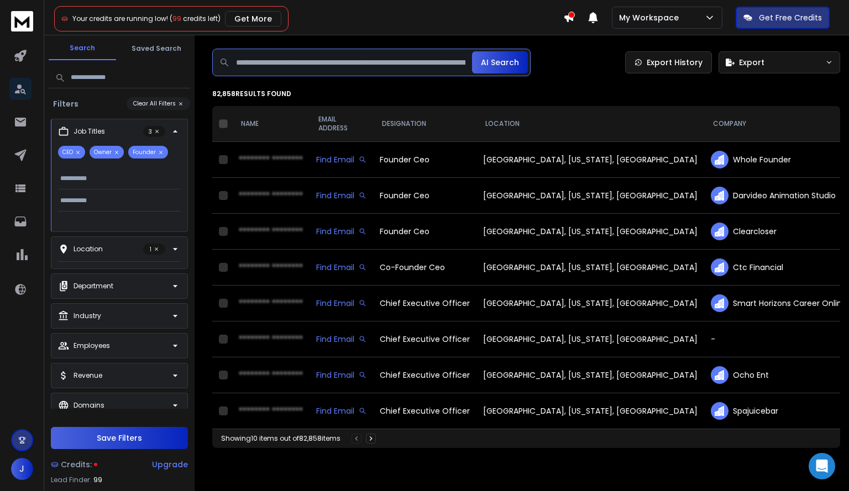
click at [142, 288] on div "Department" at bounding box center [119, 286] width 123 height 11
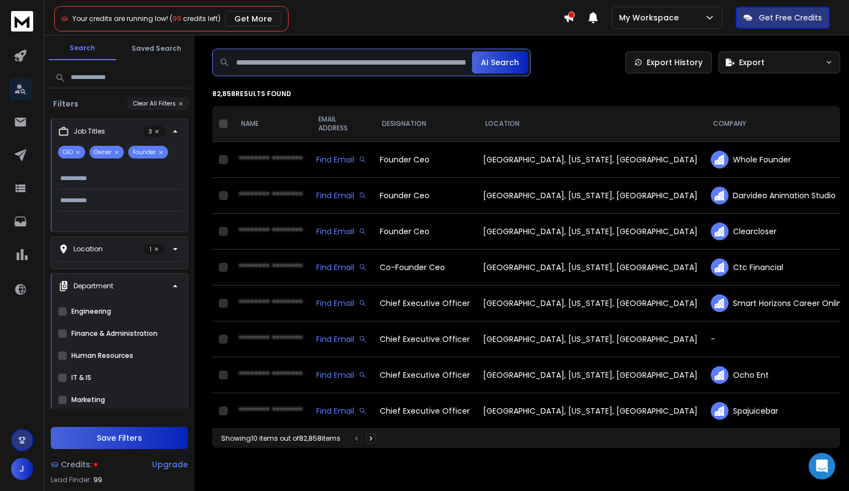
click at [140, 287] on div "Department" at bounding box center [119, 286] width 123 height 11
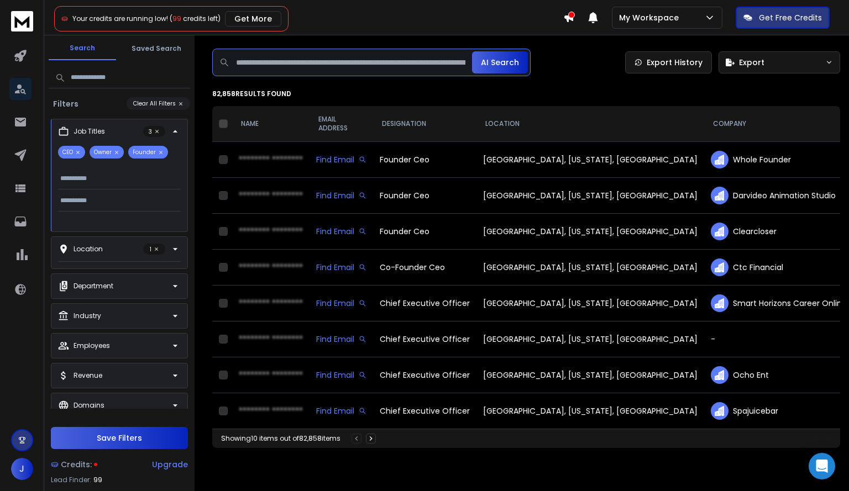
click at [124, 311] on div "Industry" at bounding box center [119, 316] width 123 height 11
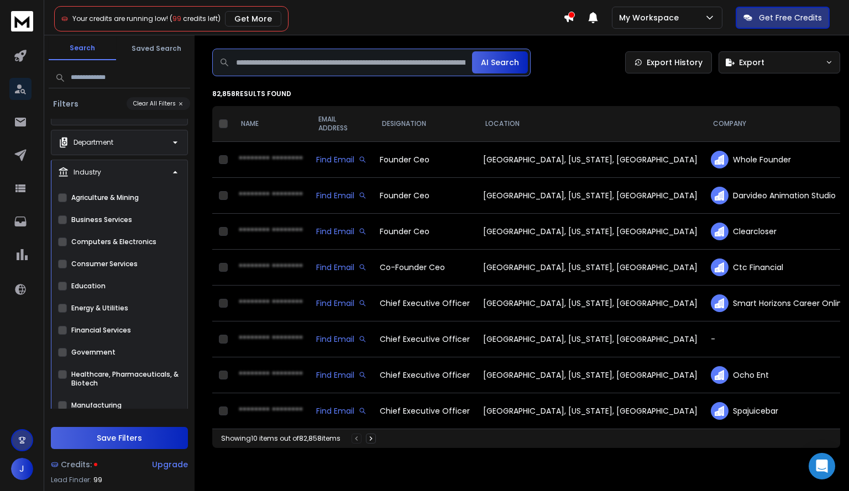
scroll to position [141, 0]
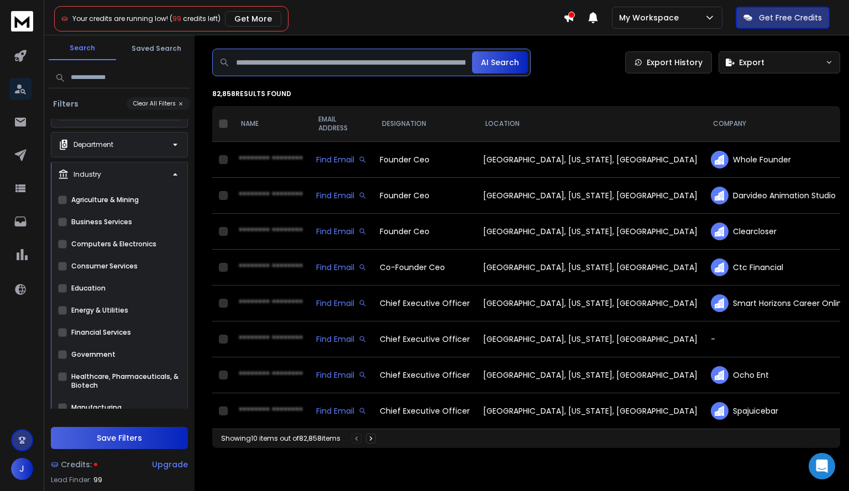
click at [283, 69] on textarea at bounding box center [350, 62] width 229 height 22
type textarea "**********"
click at [492, 66] on button "AI Search" at bounding box center [502, 62] width 56 height 22
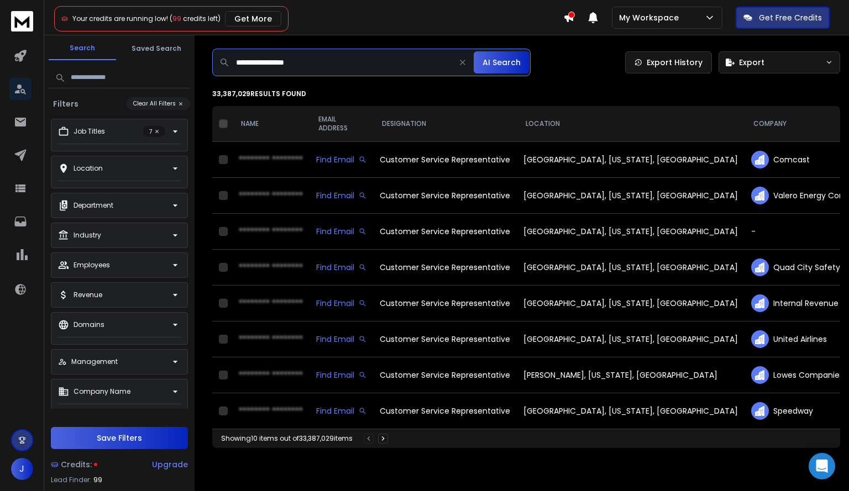
scroll to position [36, 0]
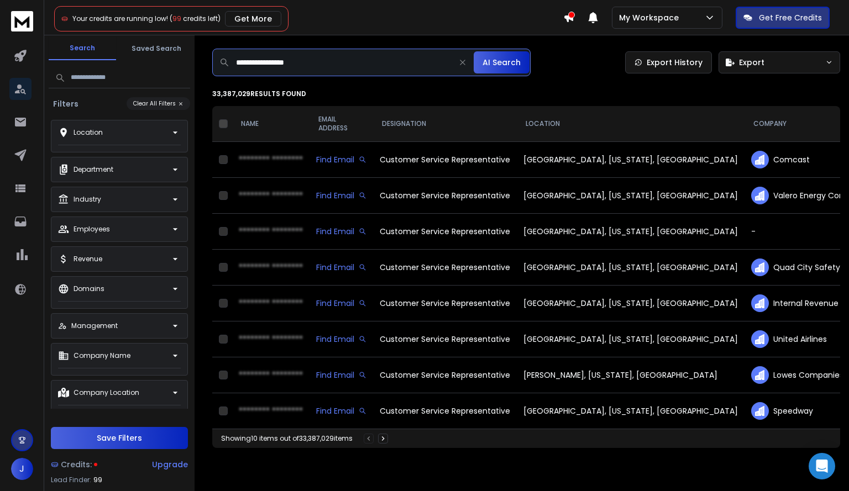
click at [170, 354] on icon at bounding box center [175, 355] width 11 height 11
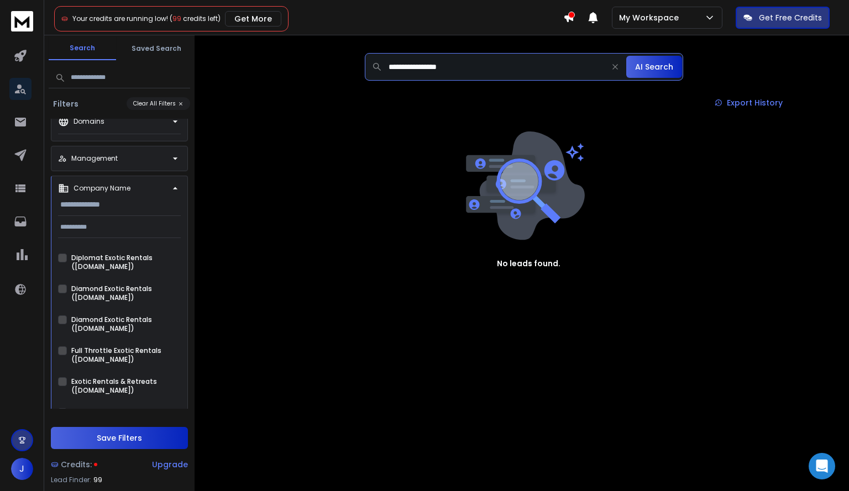
scroll to position [203, 0]
click at [61, 254] on \(diplomatrentals\ "Diplomat Exotic Rentals ([DOMAIN_NAME])" at bounding box center [62, 258] width 9 height 9
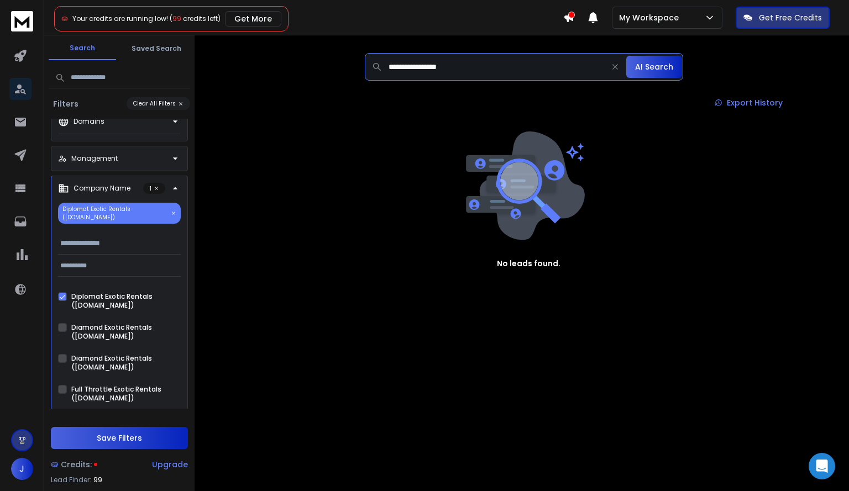
click at [57, 336] on div "**********" at bounding box center [119, 391] width 137 height 431
click at [61, 324] on \(diamondexoticrentals\ "Diamond Exotic Rentals ([DOMAIN_NAME])" at bounding box center [62, 327] width 9 height 9
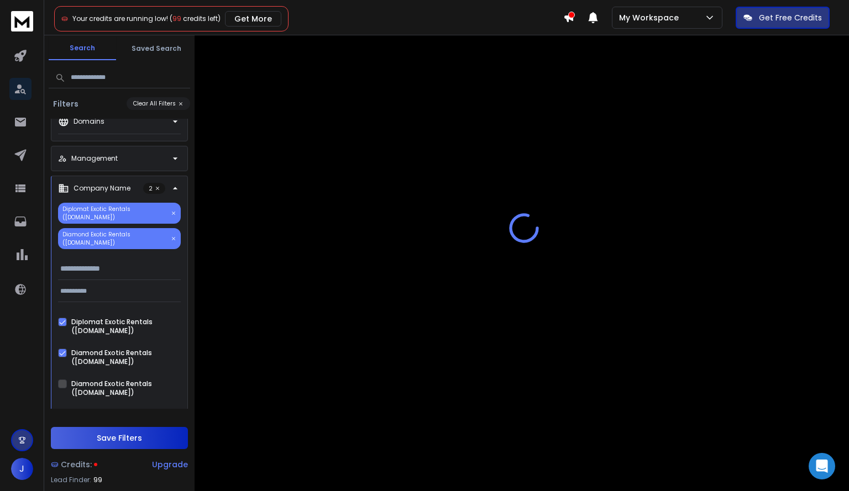
click at [62, 358] on div "Diamond Exotic Rentals ([DOMAIN_NAME])" at bounding box center [119, 358] width 123 height 18
click at [64, 380] on \(luxurycarrentalusa\ "Diamond Exotic Rentals ([DOMAIN_NAME])" at bounding box center [62, 384] width 9 height 9
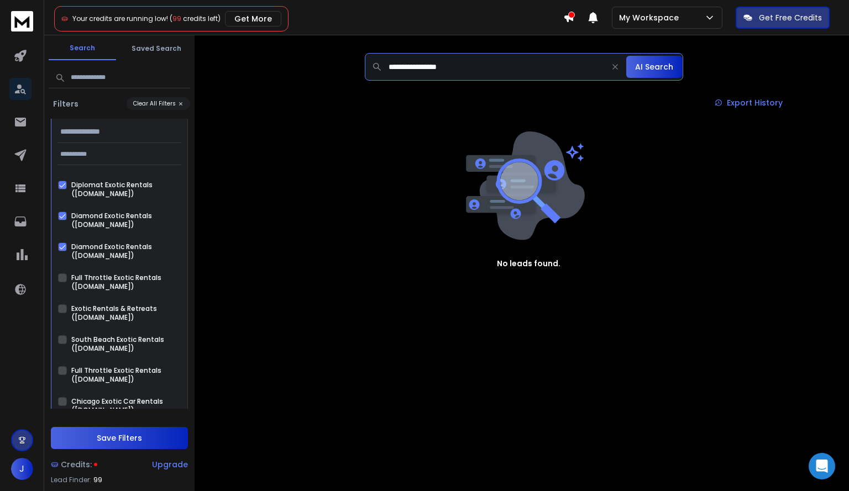
click at [64, 275] on \(fullthrottlerental\ "Full Throttle Exotic Rentals ([DOMAIN_NAME])" at bounding box center [62, 278] width 9 height 9
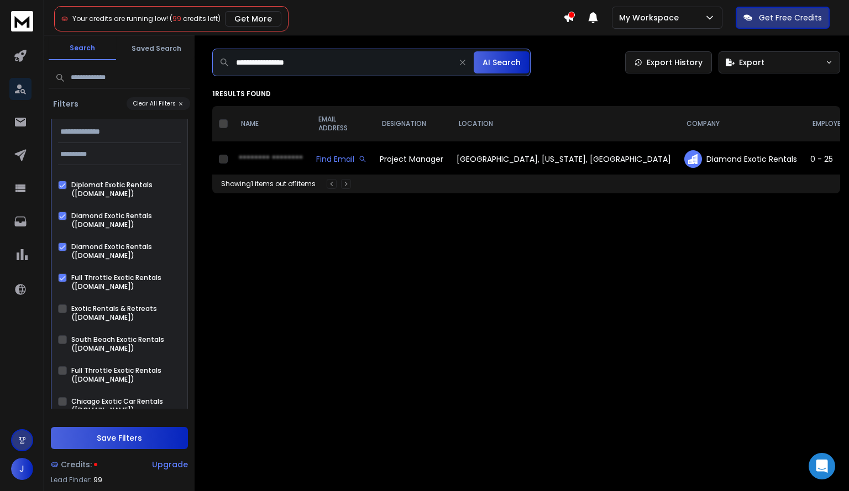
click at [76, 318] on label "Exotic Rentals & Retreats ([DOMAIN_NAME])" at bounding box center [125, 313] width 109 height 18
click at [67, 313] on \(exoticrentalsandretreats\ "Exotic Rentals & Retreats ([DOMAIN_NAME])" at bounding box center [62, 308] width 9 height 9
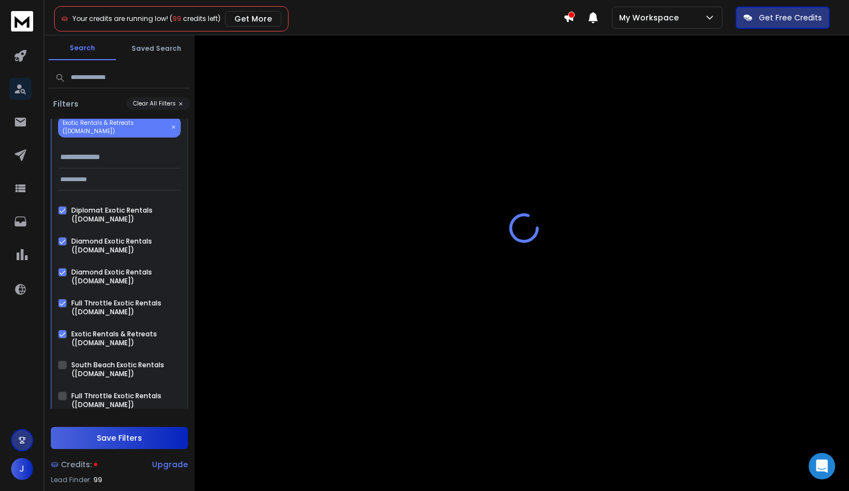
scroll to position [417, 0]
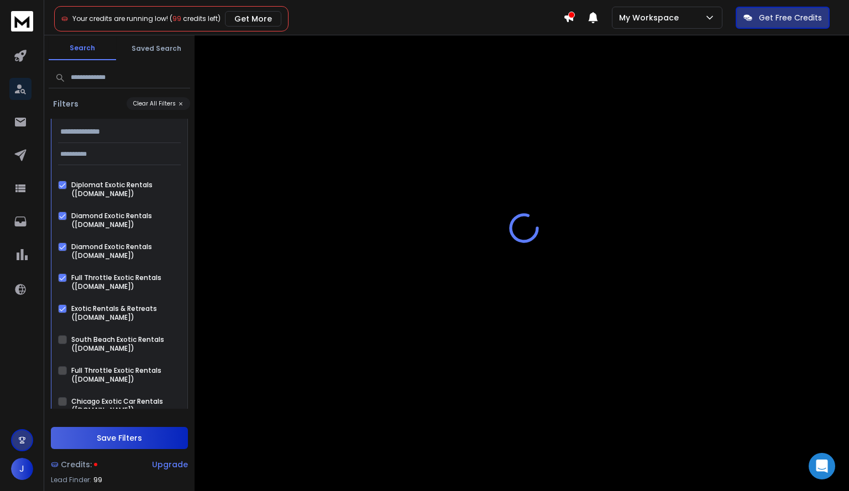
click at [66, 343] on div "South Beach Exotic Rentals ([DOMAIN_NAME])" at bounding box center [119, 344] width 123 height 18
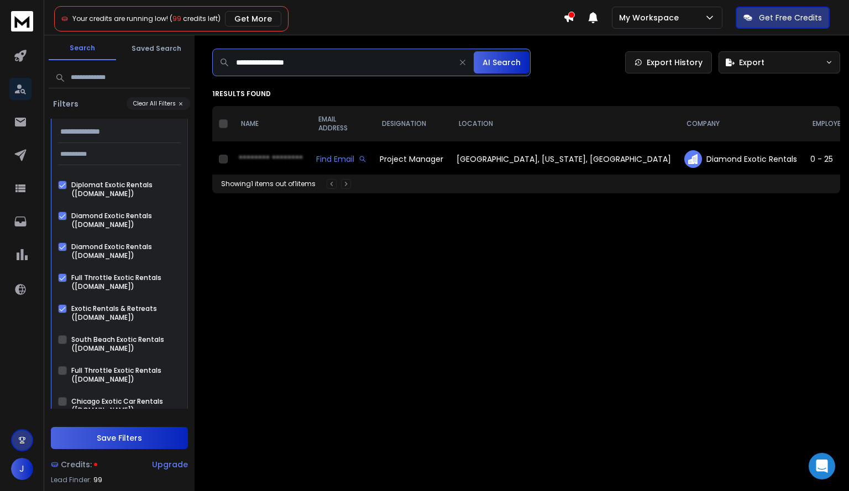
click at [66, 335] on div "South Beach Exotic Rentals ([DOMAIN_NAME])" at bounding box center [119, 344] width 123 height 18
click at [68, 329] on div "South Beach Exotic Rentals ([DOMAIN_NAME])" at bounding box center [119, 344] width 123 height 31
click at [66, 341] on div "South Beach Exotic Rentals ([DOMAIN_NAME])" at bounding box center [119, 344] width 123 height 18
click at [63, 338] on \(southbeachexoticrentals\ "South Beach Exotic Rentals ([DOMAIN_NAME])" at bounding box center [62, 339] width 9 height 9
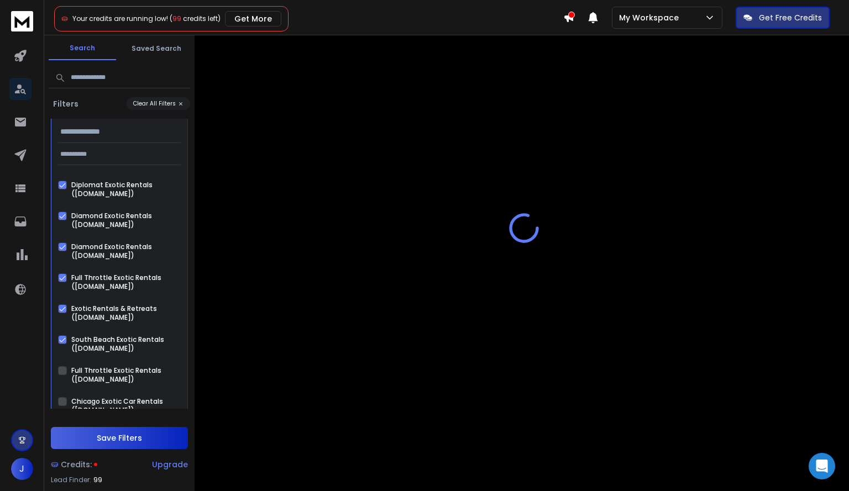
click at [62, 367] on \(whitepineinps\ "Full Throttle Exotic Rentals ([DOMAIN_NAME])" at bounding box center [62, 370] width 9 height 9
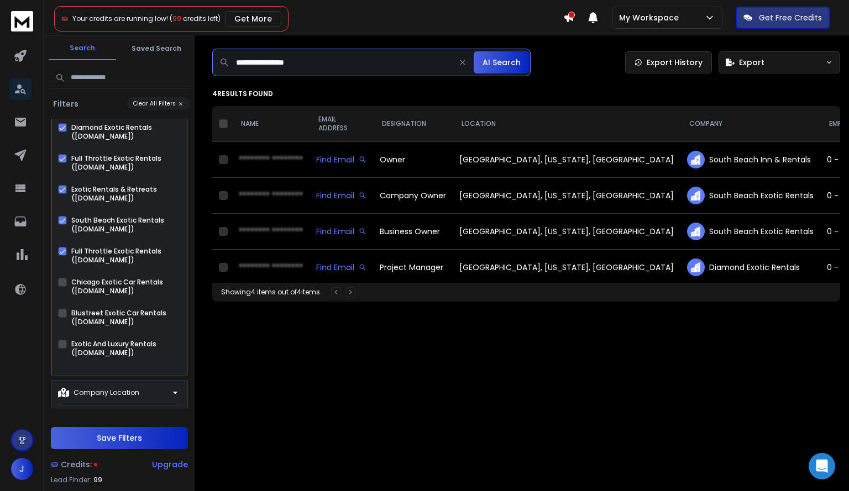
click at [58, 278] on \(chicagoexoticrentals\ "Chicago Exotic Car Rentals ([DOMAIN_NAME])" at bounding box center [62, 282] width 9 height 9
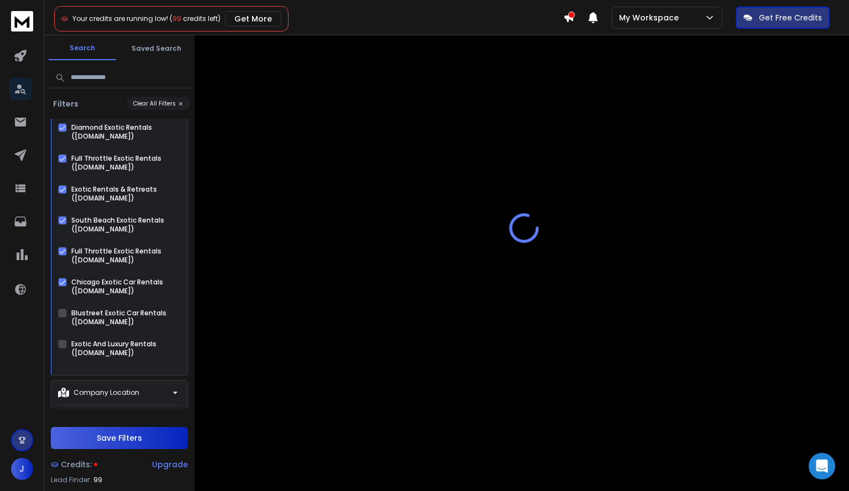
click at [62, 310] on \(blustreetauto\ "Blustreet Exotic Car Rentals ([DOMAIN_NAME])" at bounding box center [62, 313] width 9 height 9
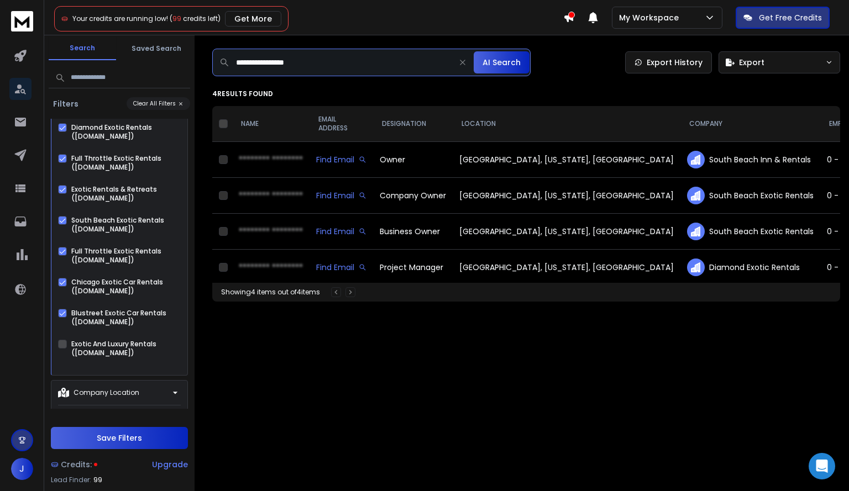
click at [61, 340] on \(exoticandluxuryrentals\ "Exotic And Luxury Rentals ([DOMAIN_NAME])" at bounding box center [62, 344] width 9 height 9
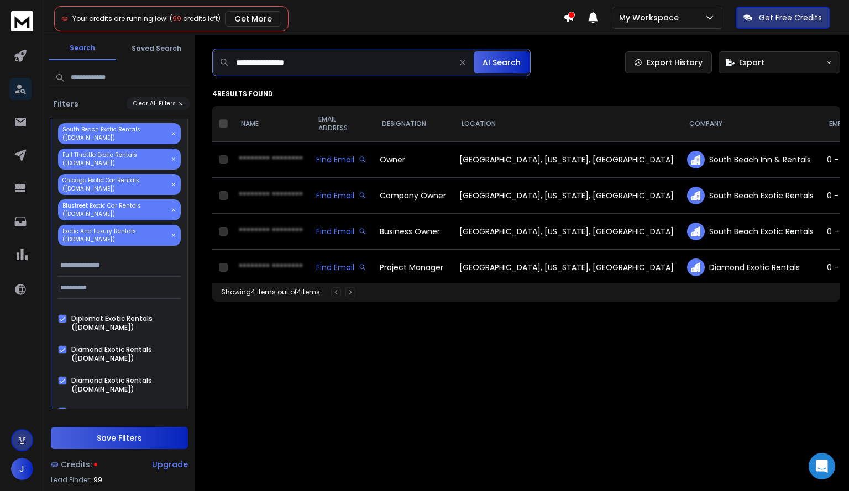
scroll to position [408, 0]
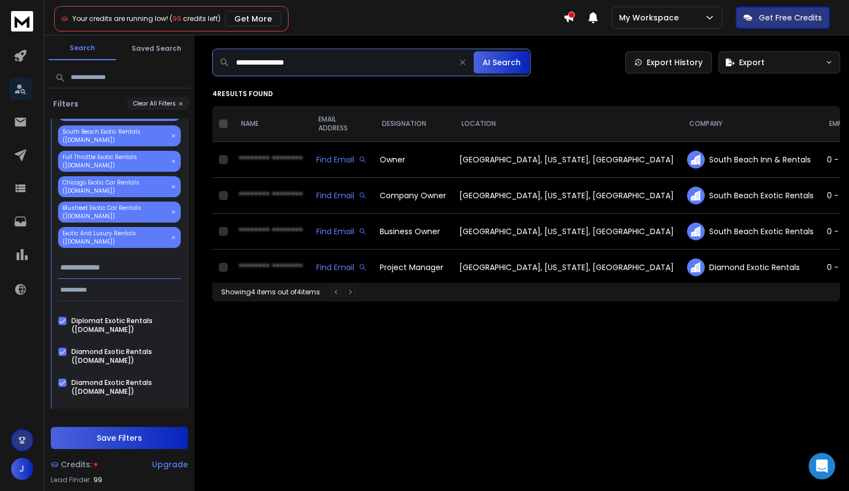
click at [117, 261] on input "**********" at bounding box center [119, 268] width 123 height 22
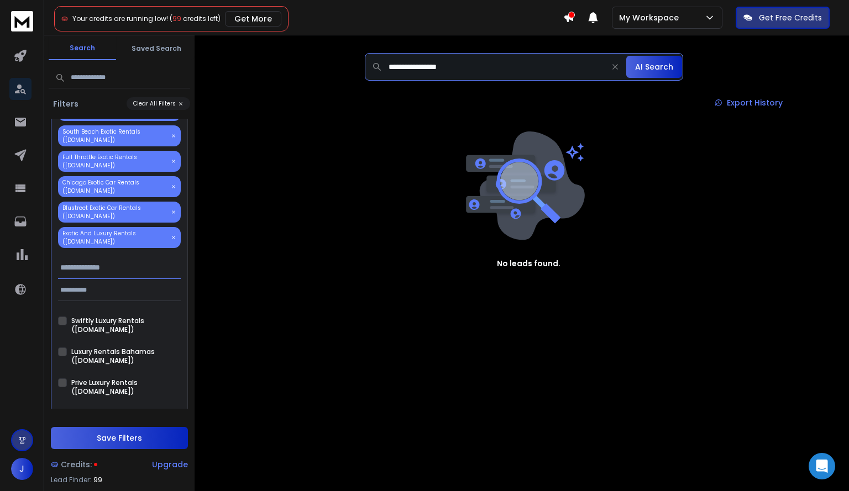
type input "**********"
click at [63, 317] on \(swiftlyluxuryrentals\ "Swiftly Luxury Rentals ([DOMAIN_NAME])" at bounding box center [62, 321] width 9 height 9
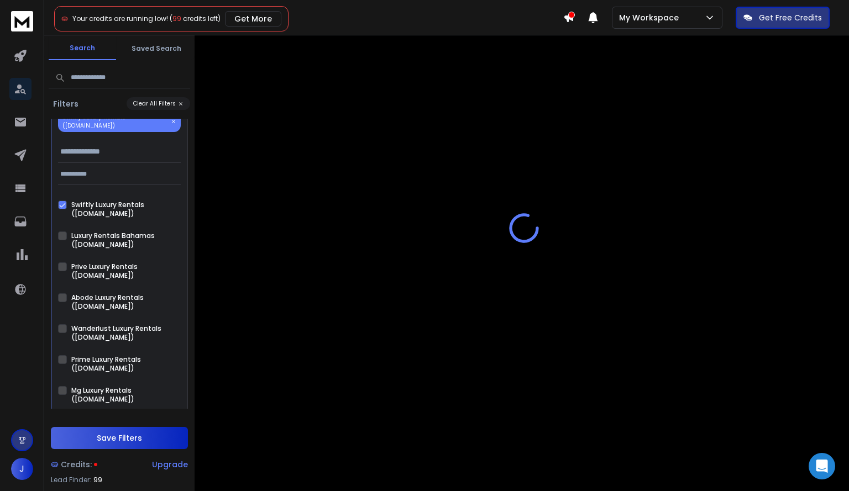
scroll to position [556, 0]
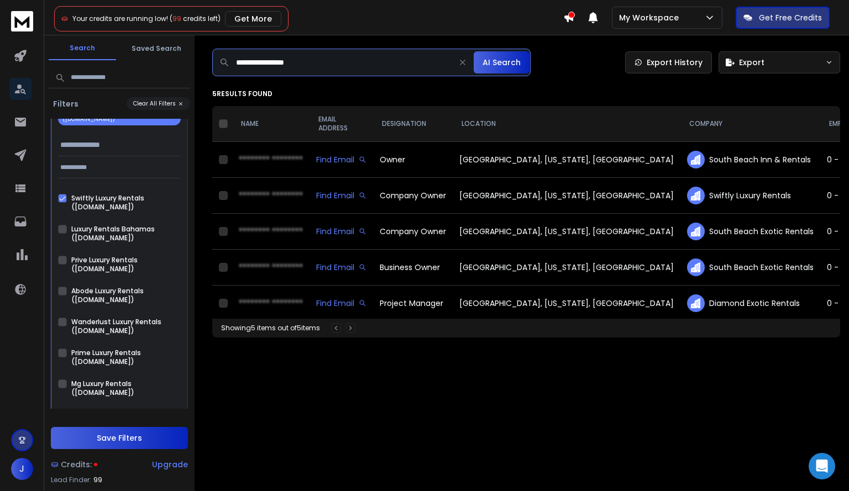
click at [67, 227] on div "Luxury Rentals Bahamas ([DOMAIN_NAME])" at bounding box center [119, 234] width 123 height 18
click at [62, 225] on \(luxuryrentalsbahamas\ "Luxury Rentals Bahamas ([DOMAIN_NAME])" at bounding box center [62, 229] width 9 height 9
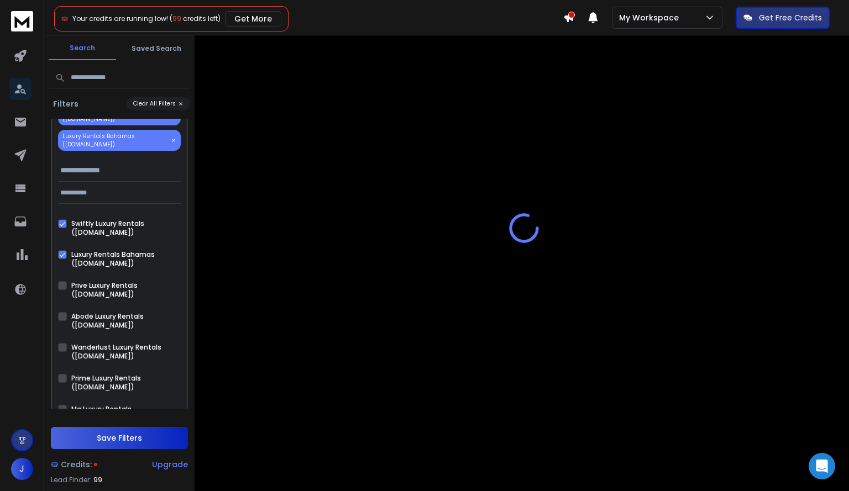
click at [61, 283] on \(priveluxuryrentals\ "Prive Luxury Rentals ([DOMAIN_NAME])" at bounding box center [62, 285] width 9 height 9
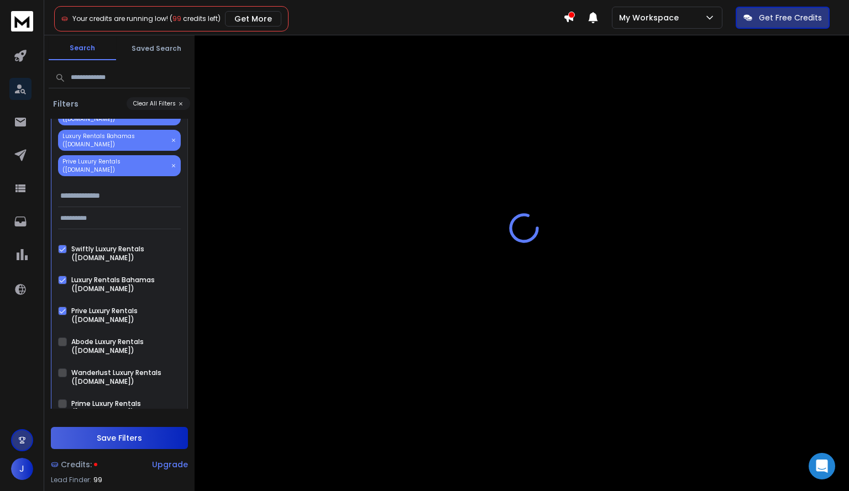
click at [66, 345] on div "Abode Luxury Rentals ([DOMAIN_NAME])" at bounding box center [119, 347] width 123 height 18
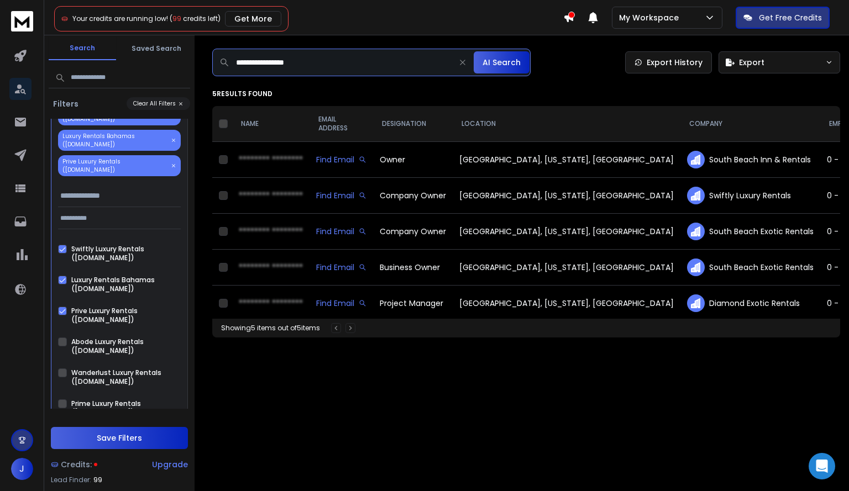
click at [65, 339] on \(abodeluxuryrentals\ "Abode Luxury Rentals ([DOMAIN_NAME])" at bounding box center [62, 342] width 9 height 9
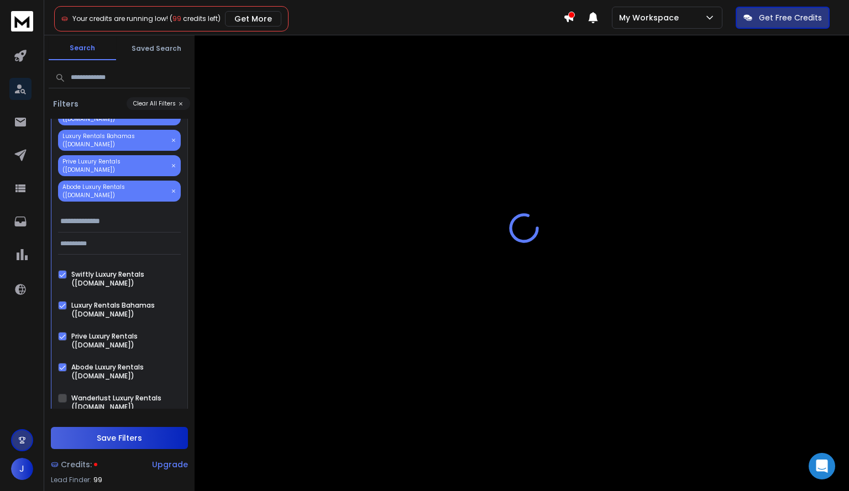
click at [59, 394] on \(wanderlustlux\ "Wanderlust Luxury Rentals ([DOMAIN_NAME])" at bounding box center [62, 398] width 9 height 9
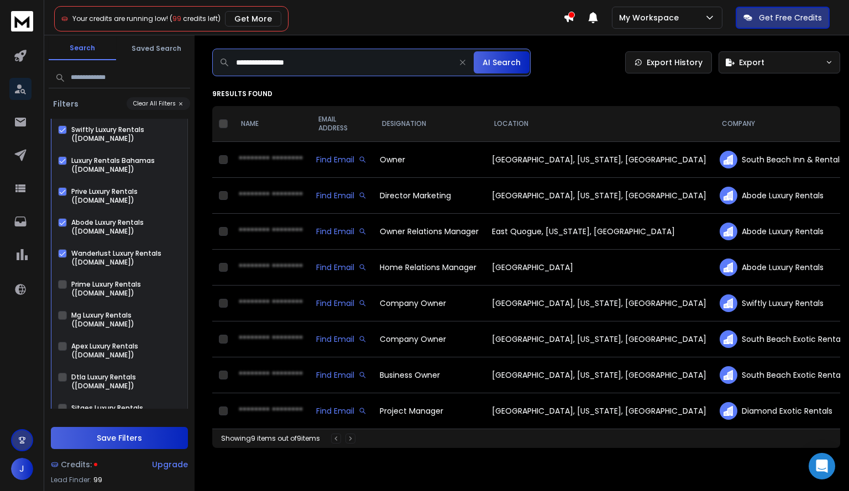
scroll to position [726, 0]
click at [63, 282] on \(primeluxuryrentals\ "Prime Luxury Rentals ([DOMAIN_NAME])" at bounding box center [62, 284] width 9 height 9
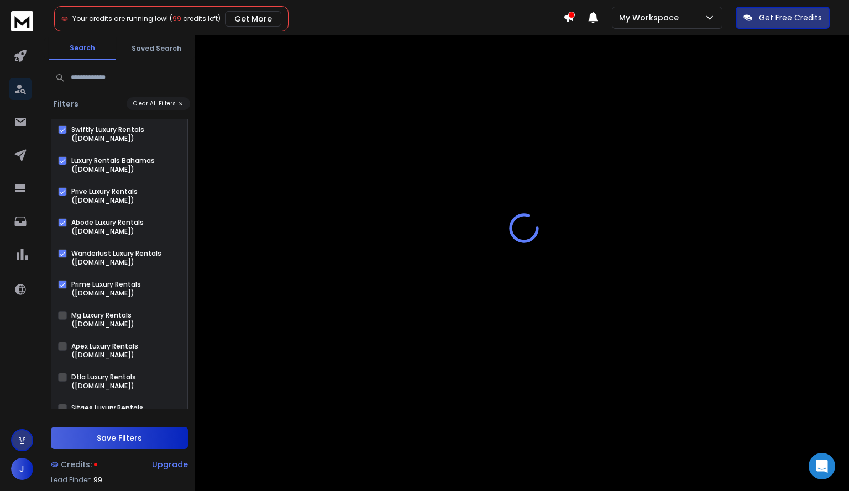
click at [63, 311] on \(mgluxuryrentals\ "Mg Luxury Rentals ([DOMAIN_NAME])" at bounding box center [62, 315] width 9 height 9
click at [63, 343] on \(apexluxuryrentals\ "Apex Luxury Rentals ([DOMAIN_NAME])" at bounding box center [62, 346] width 9 height 9
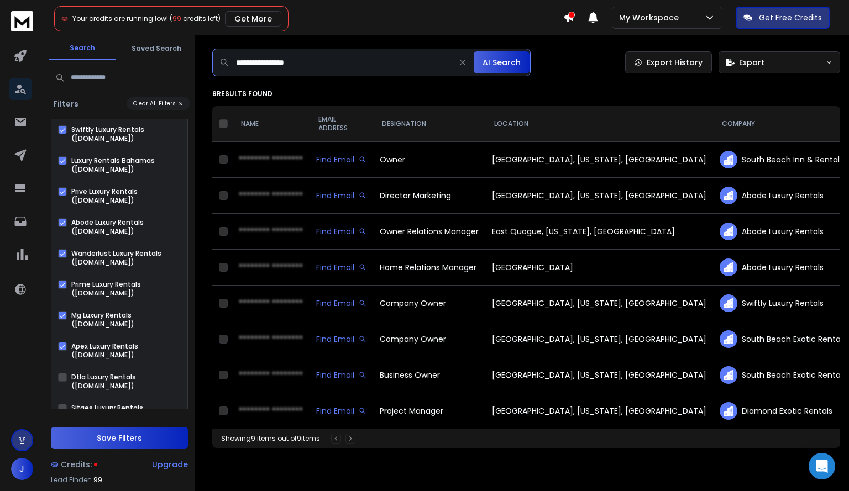
click at [64, 373] on \(dtlaluxuryrentals\ "Dtla Luxury Rentals ([DOMAIN_NAME])" at bounding box center [62, 377] width 9 height 9
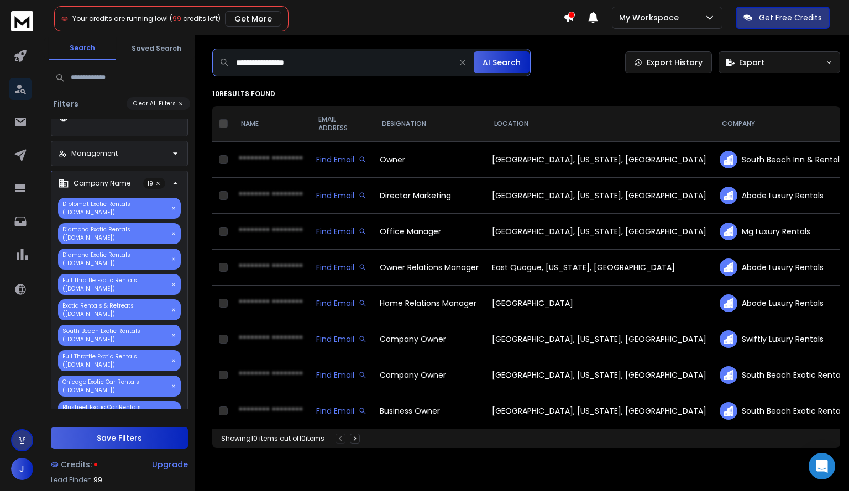
scroll to position [0, 0]
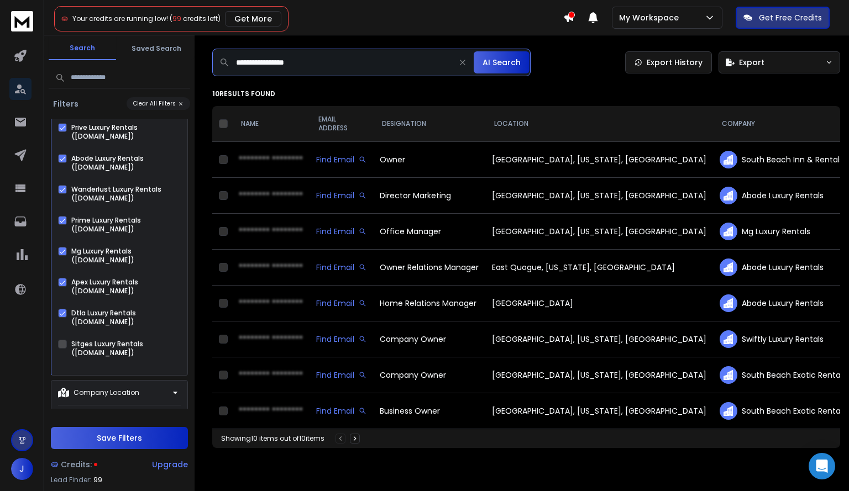
click at [62, 341] on \(sitgesluxuryrentals\ "Sitges Luxury Rentals ([DOMAIN_NAME])" at bounding box center [62, 344] width 9 height 9
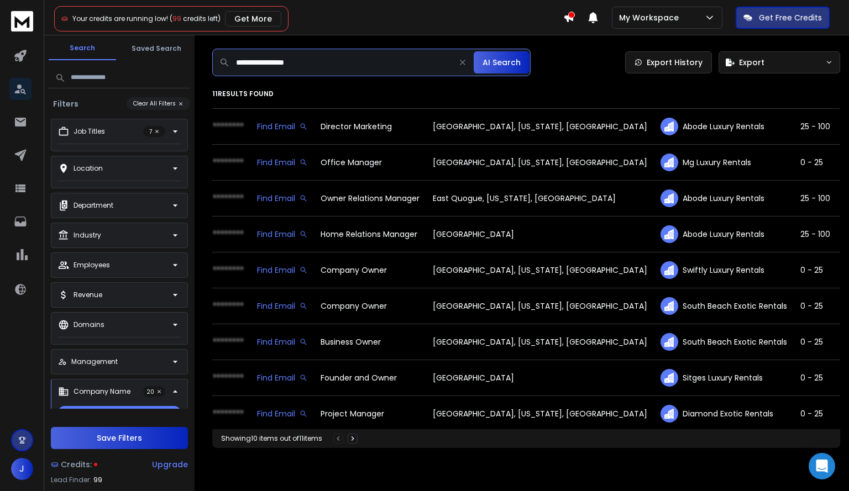
scroll to position [75, 0]
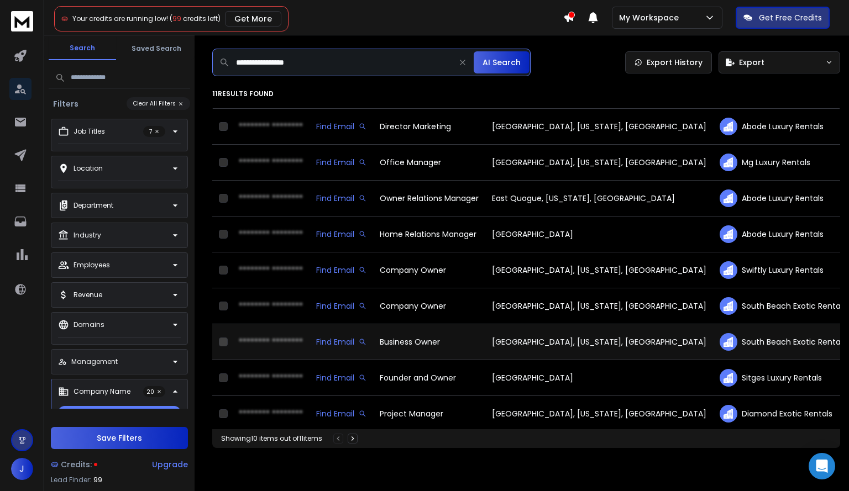
click at [327, 345] on td "Find Email" at bounding box center [341, 342] width 64 height 36
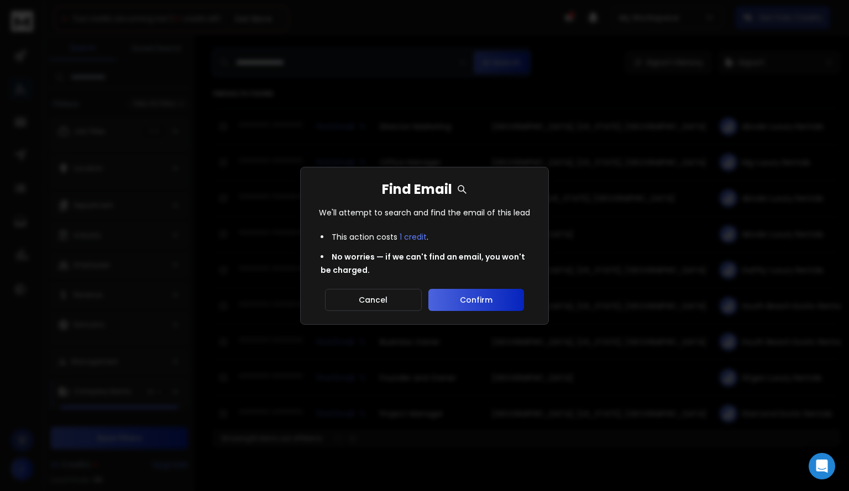
click at [495, 306] on button "Confirm" at bounding box center [476, 300] width 96 height 22
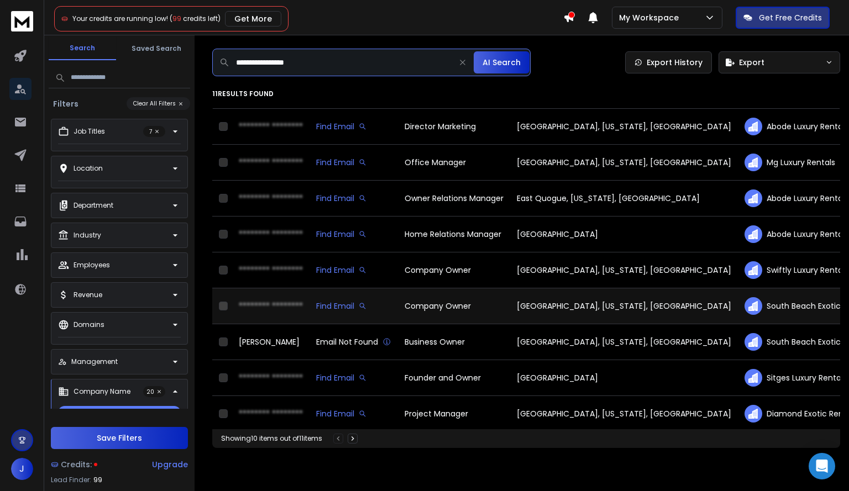
click at [334, 302] on div "Find Email" at bounding box center [353, 306] width 75 height 11
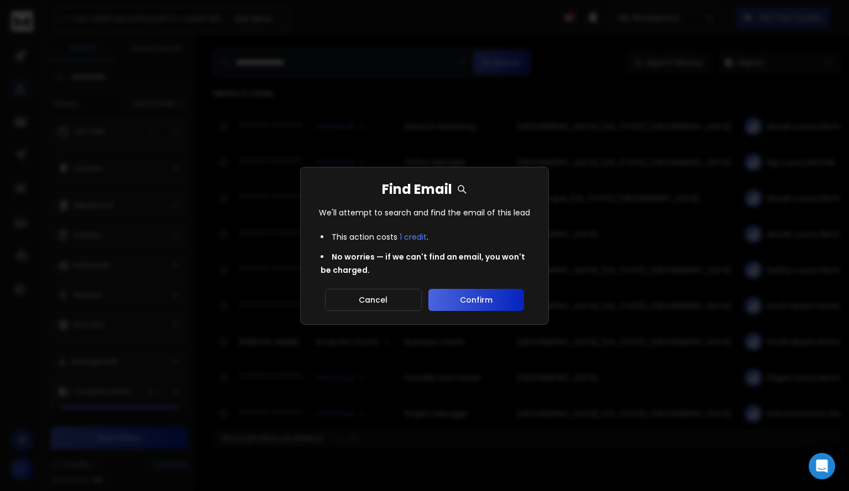
click at [509, 299] on button "Confirm" at bounding box center [476, 300] width 96 height 22
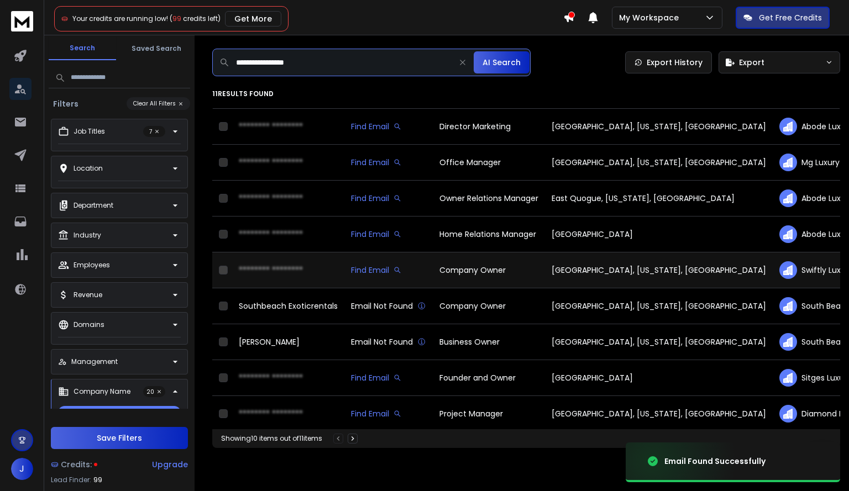
click at [363, 277] on td "Find Email" at bounding box center [388, 271] width 88 height 36
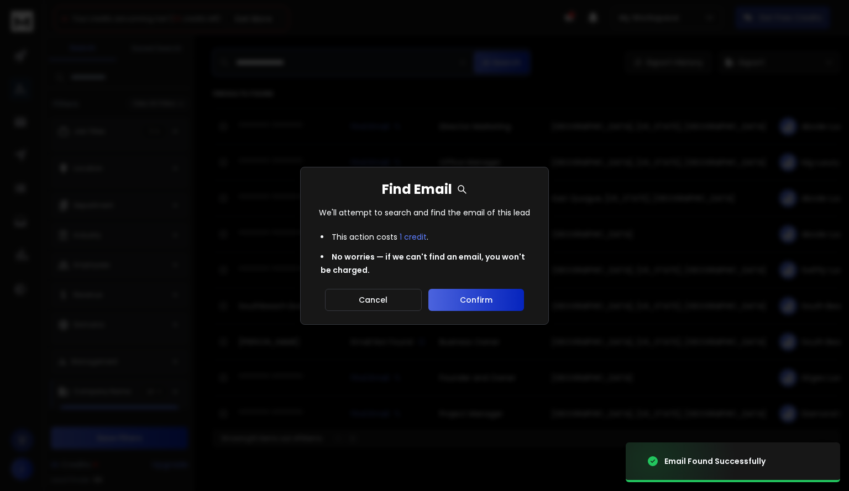
click at [520, 310] on button "Confirm" at bounding box center [476, 300] width 96 height 22
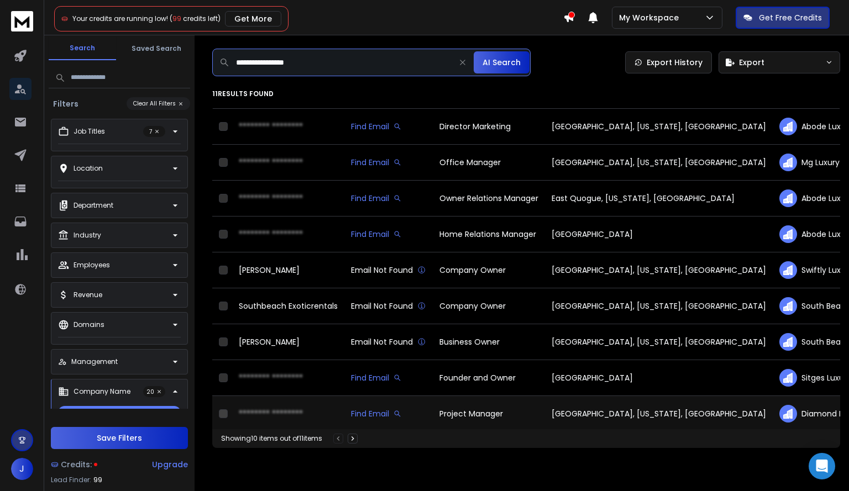
click at [381, 416] on td "Find Email" at bounding box center [388, 414] width 88 height 36
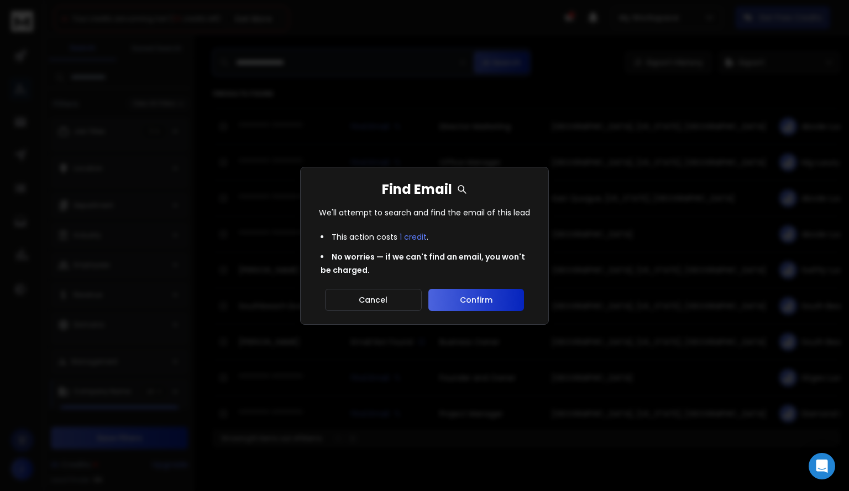
click at [487, 298] on button "Confirm" at bounding box center [476, 300] width 96 height 22
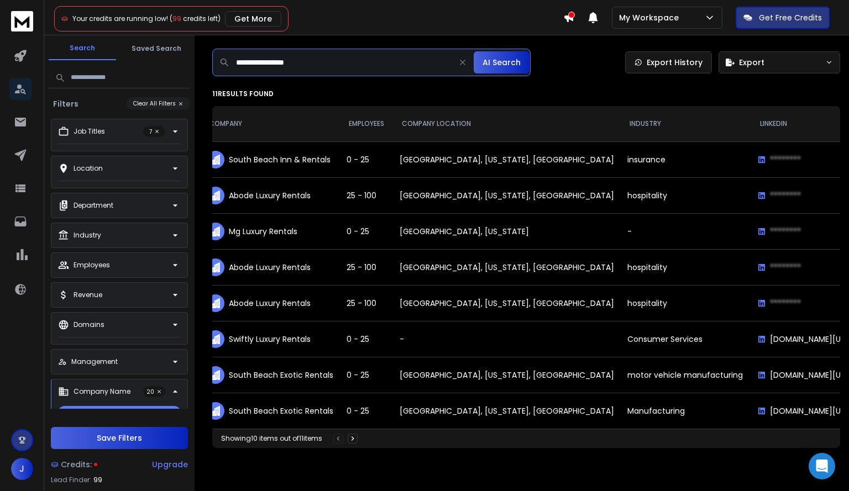
scroll to position [75, 625]
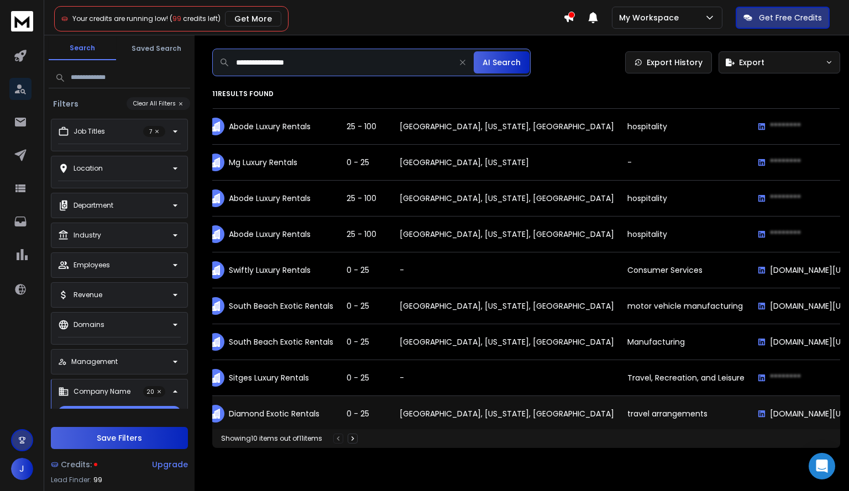
click at [770, 408] on span "[DOMAIN_NAME][URL][PERSON_NAME]" at bounding box center [841, 413] width 143 height 11
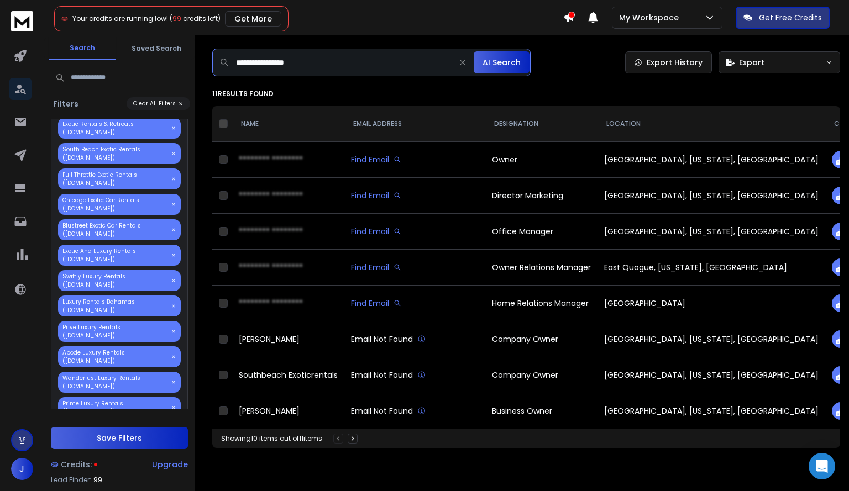
scroll to position [75, 0]
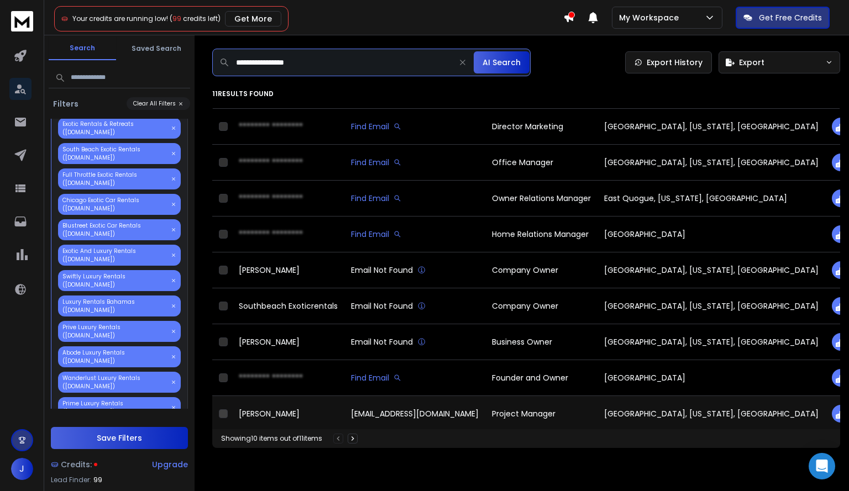
click at [223, 409] on button "button" at bounding box center [223, 413] width 9 height 9
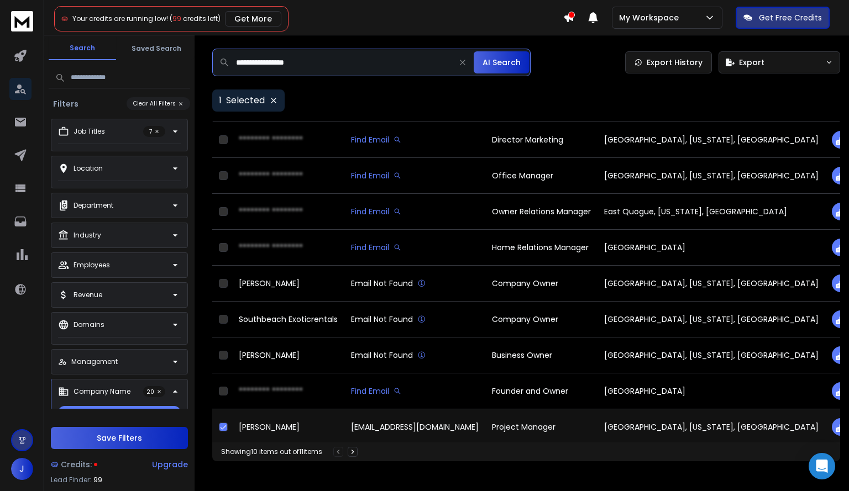
click at [651, 425] on td "[GEOGRAPHIC_DATA], [US_STATE], [GEOGRAPHIC_DATA]" at bounding box center [711, 427] width 228 height 36
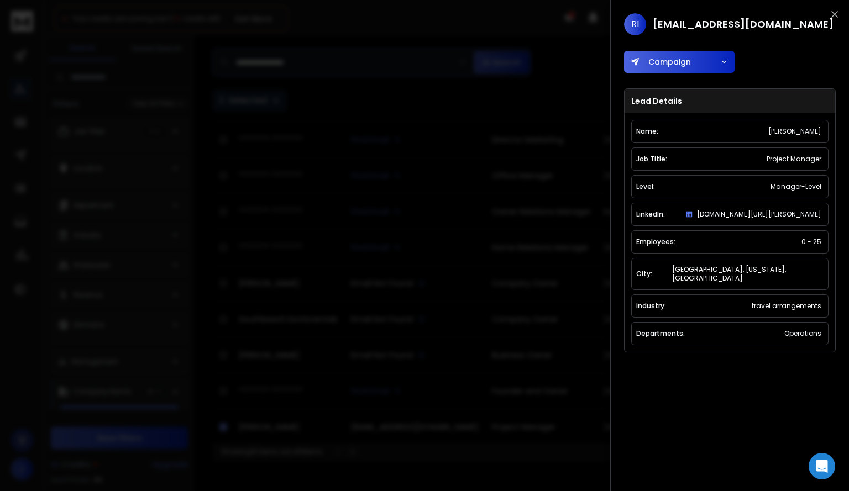
click at [716, 61] on button "Campaign" at bounding box center [679, 62] width 111 height 22
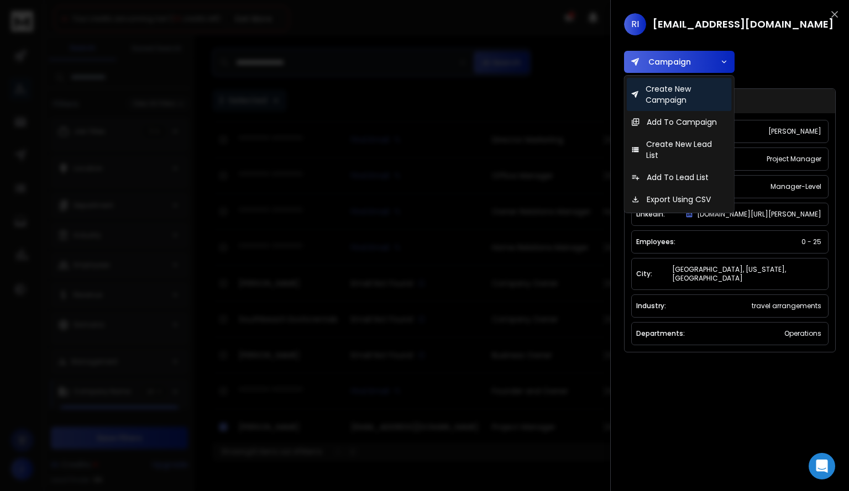
click at [688, 182] on p "Add To Lead List" at bounding box center [677, 177] width 66 height 15
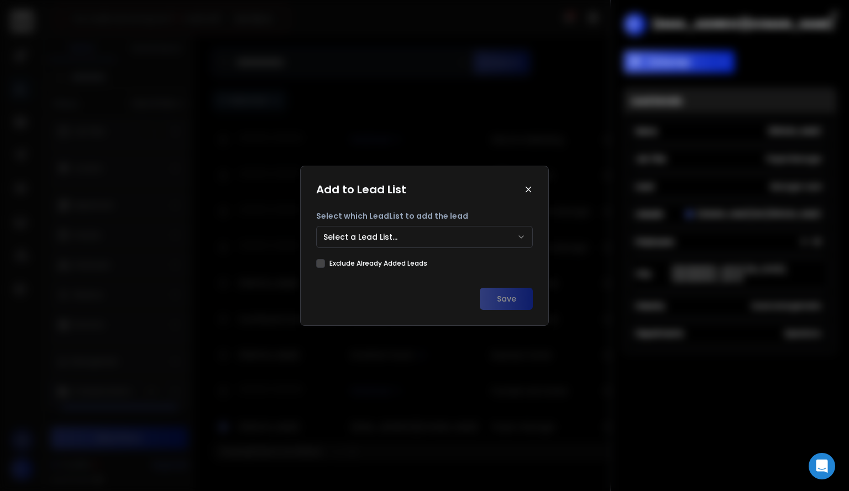
click at [503, 244] on button "Select a Lead List..." at bounding box center [424, 237] width 217 height 22
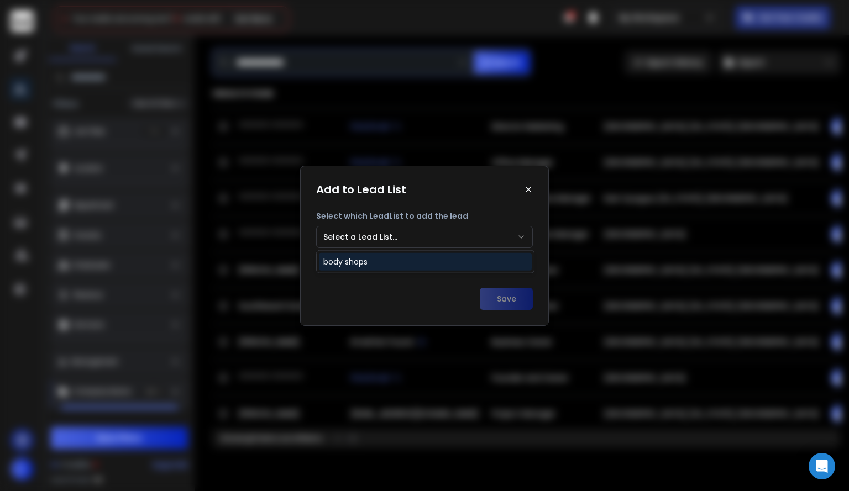
click at [481, 265] on div "body shops" at bounding box center [425, 262] width 213 height 18
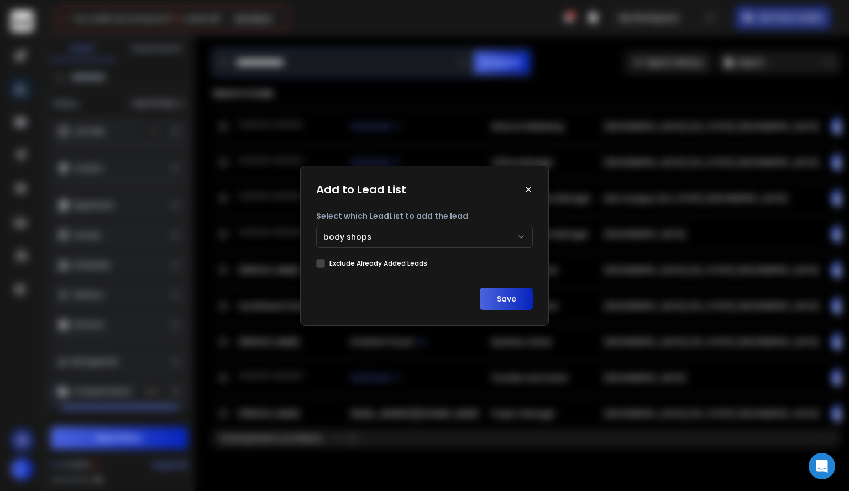
click at [513, 307] on button "Save" at bounding box center [506, 299] width 53 height 22
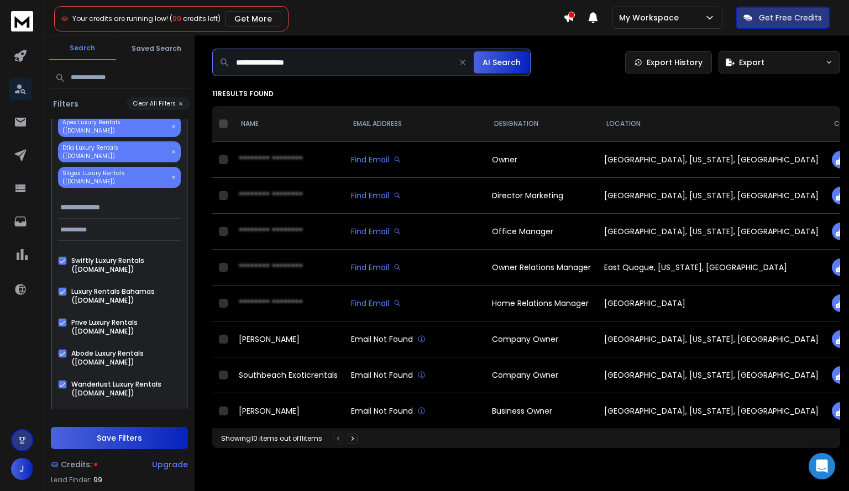
scroll to position [917, 0]
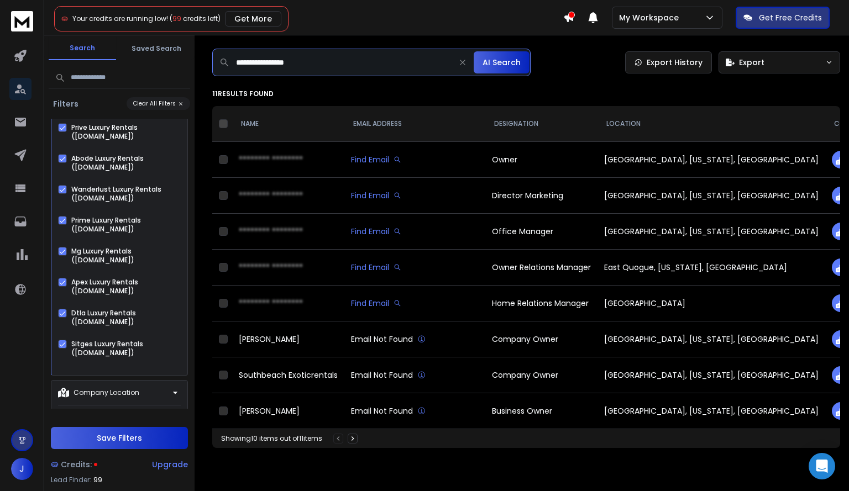
click at [93, 389] on p "Company Location" at bounding box center [106, 392] width 66 height 9
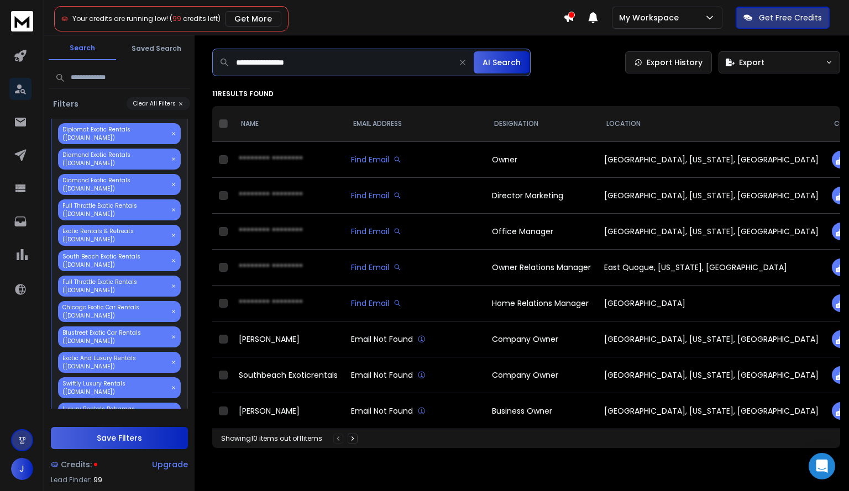
scroll to position [0, 0]
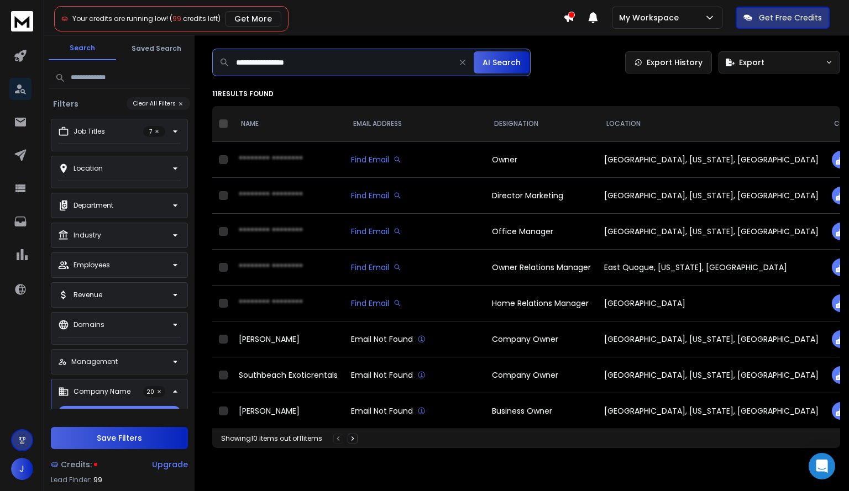
click at [86, 132] on p "Job Titles" at bounding box center [88, 131] width 31 height 9
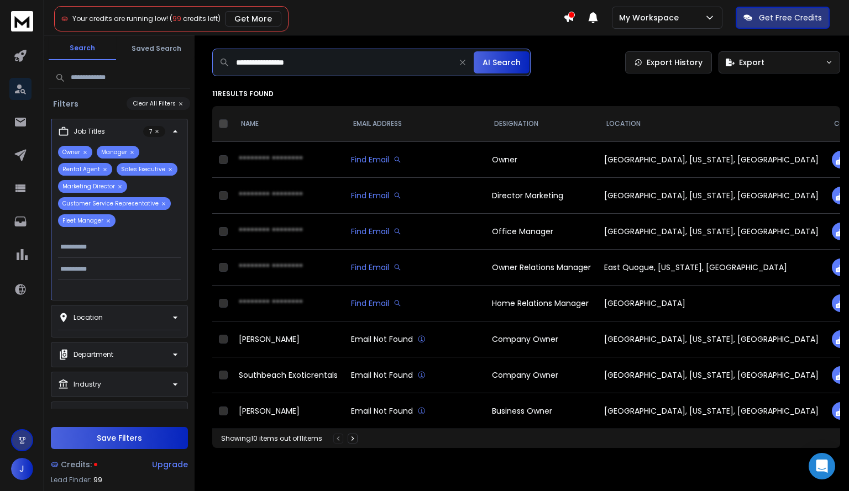
click at [85, 152] on icon at bounding box center [84, 152] width 3 height 3
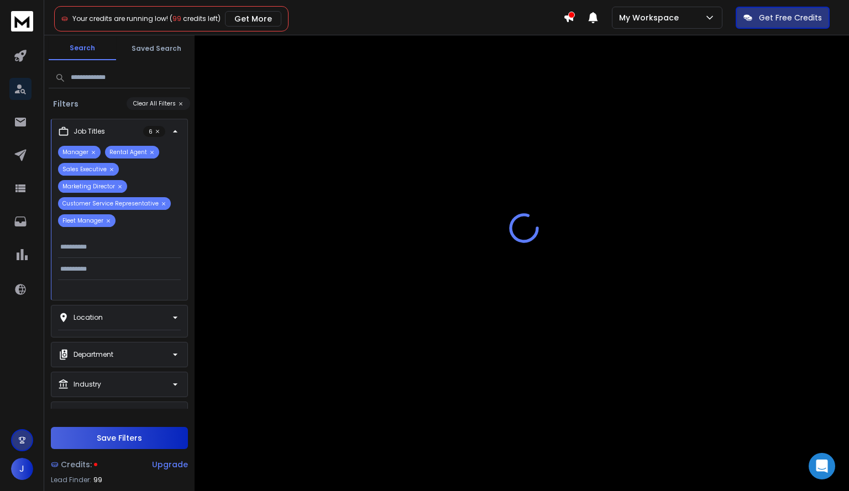
click at [92, 152] on icon at bounding box center [93, 152] width 3 height 3
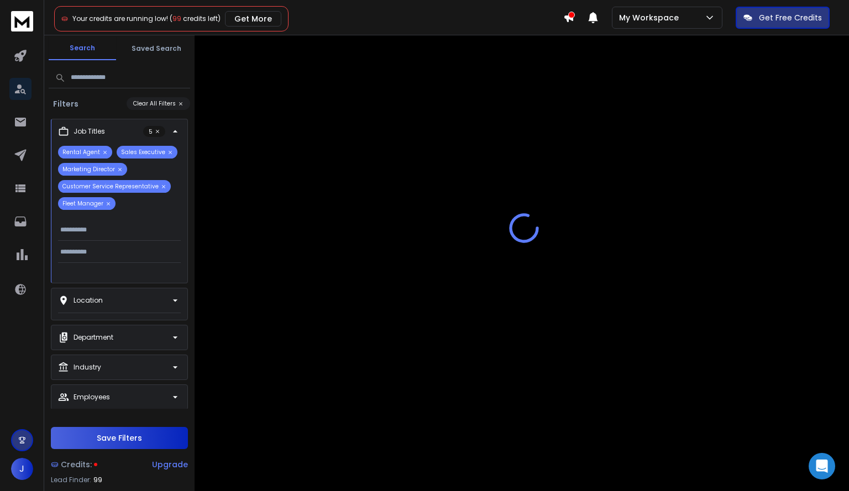
click at [88, 154] on p "Rental Agent" at bounding box center [85, 152] width 54 height 13
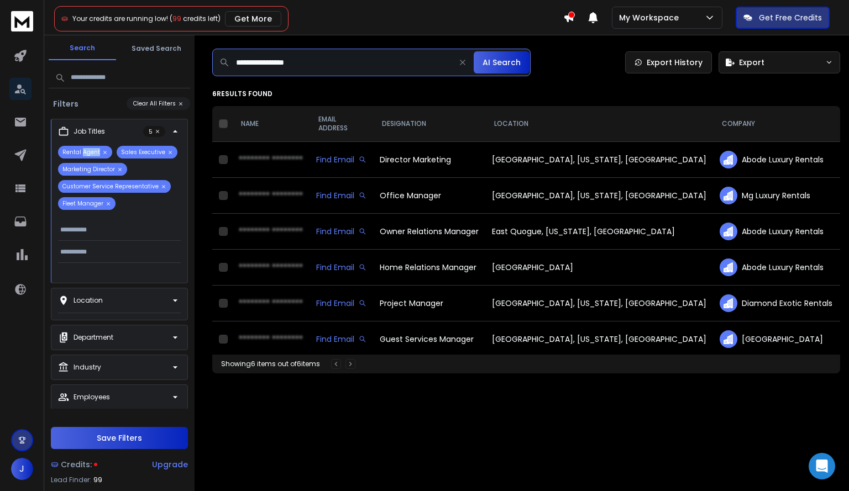
click at [104, 155] on icon at bounding box center [105, 153] width 6 height 6
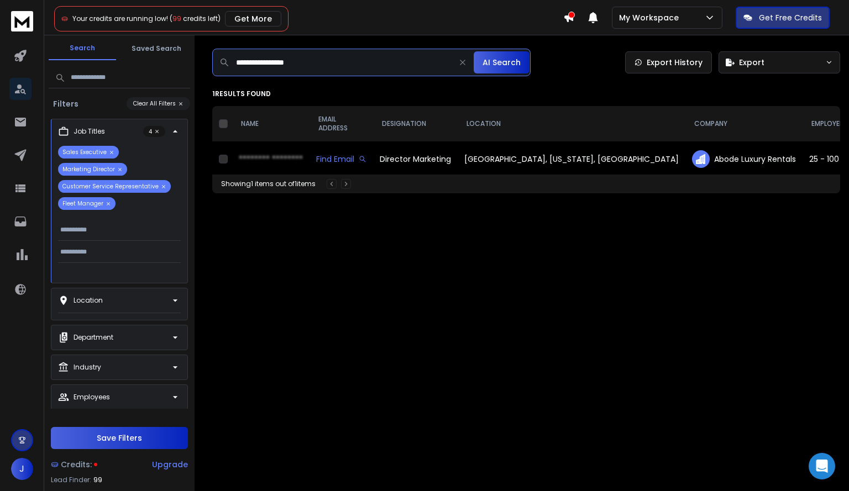
click at [109, 154] on icon at bounding box center [112, 153] width 6 height 6
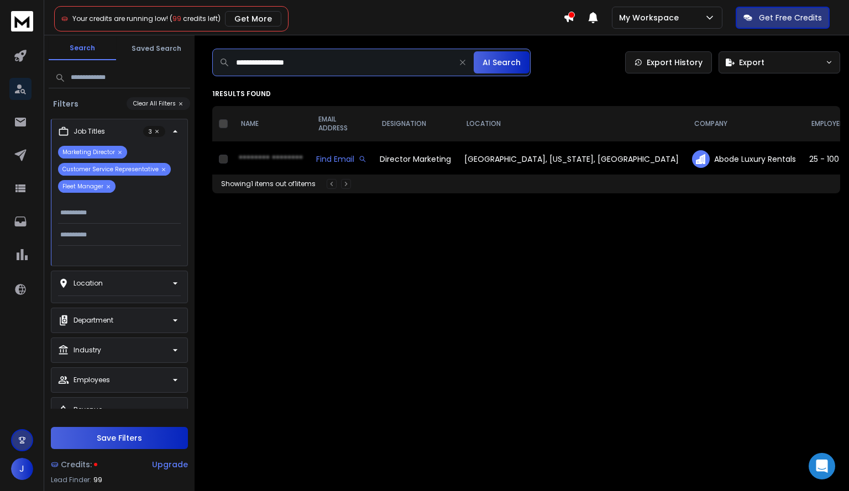
click at [118, 152] on icon at bounding box center [119, 152] width 3 height 3
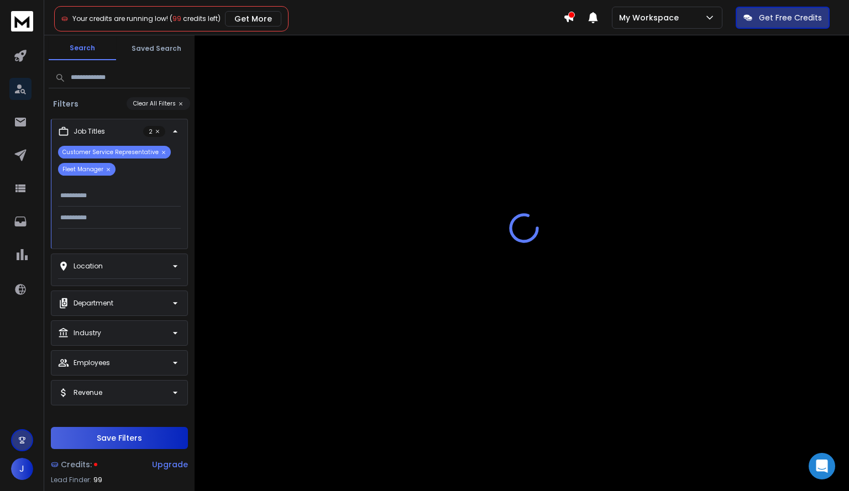
click at [162, 152] on icon at bounding box center [163, 152] width 3 height 3
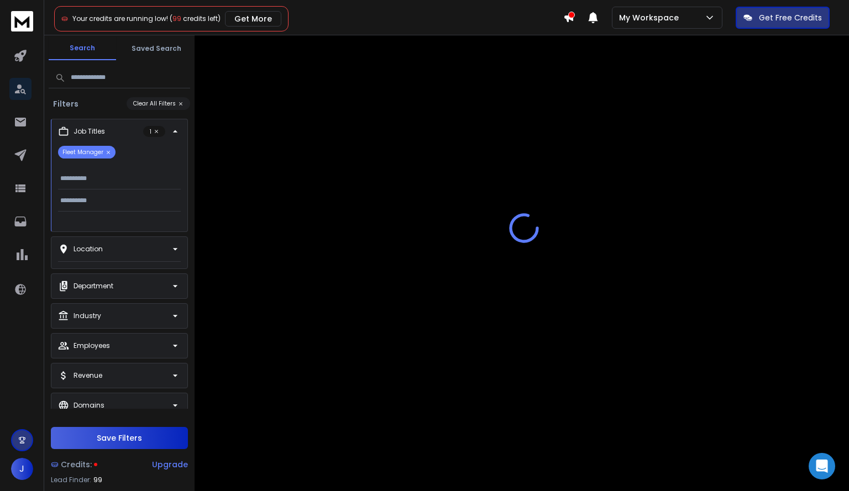
click at [107, 152] on icon at bounding box center [108, 152] width 3 height 3
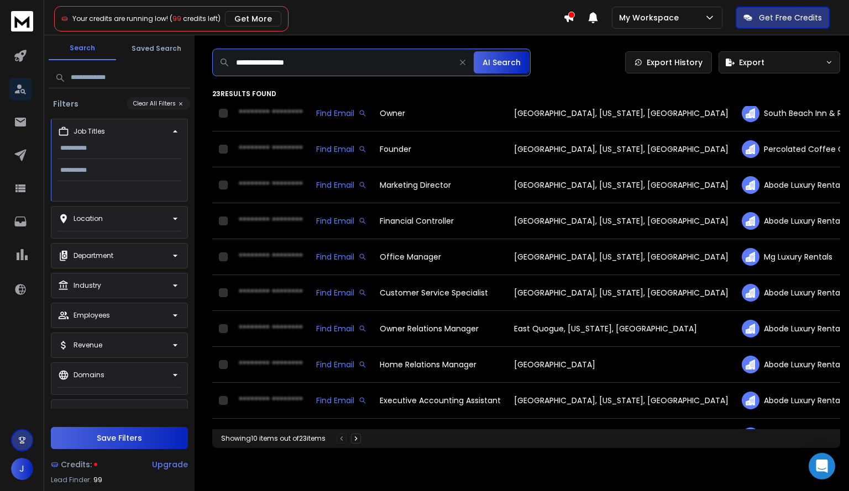
scroll to position [38, 0]
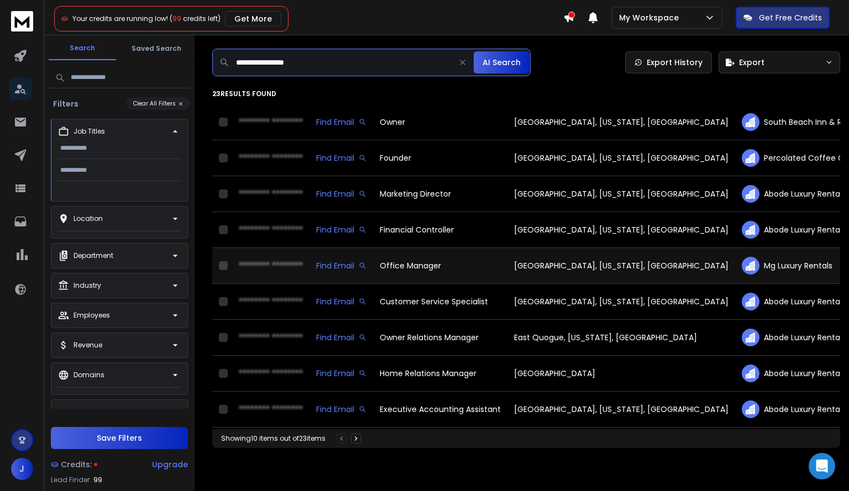
click at [327, 269] on div "Find Email" at bounding box center [341, 265] width 50 height 11
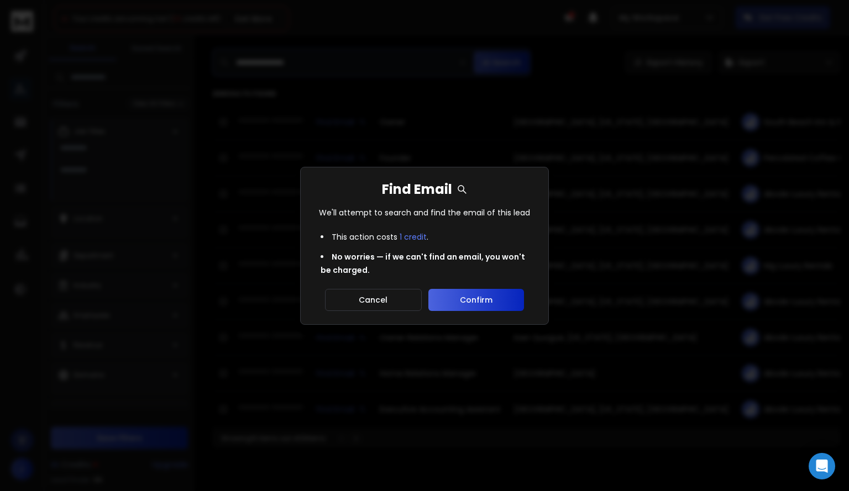
click at [500, 305] on button "Confirm" at bounding box center [476, 300] width 96 height 22
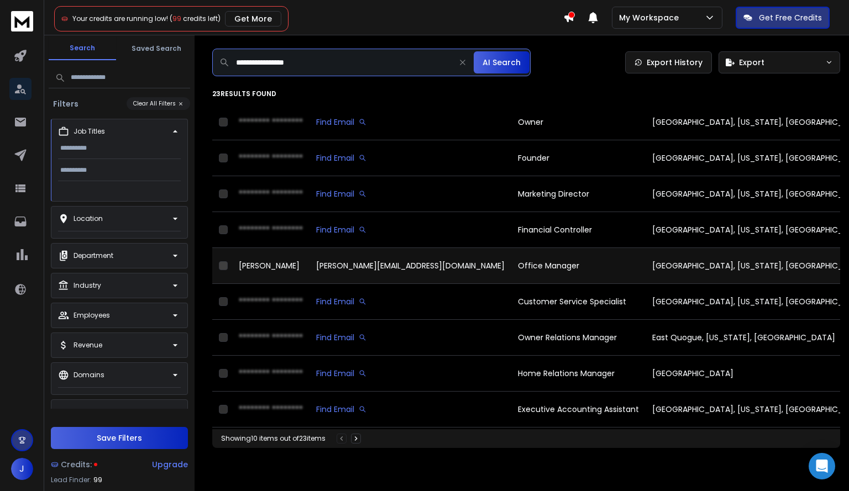
click at [222, 265] on button "button" at bounding box center [223, 265] width 9 height 9
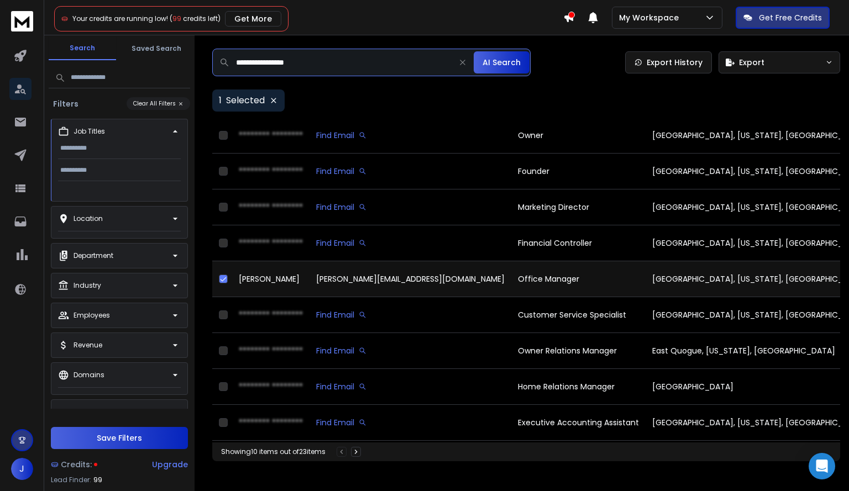
click at [683, 284] on td "[GEOGRAPHIC_DATA], [US_STATE], [GEOGRAPHIC_DATA]" at bounding box center [759, 279] width 228 height 36
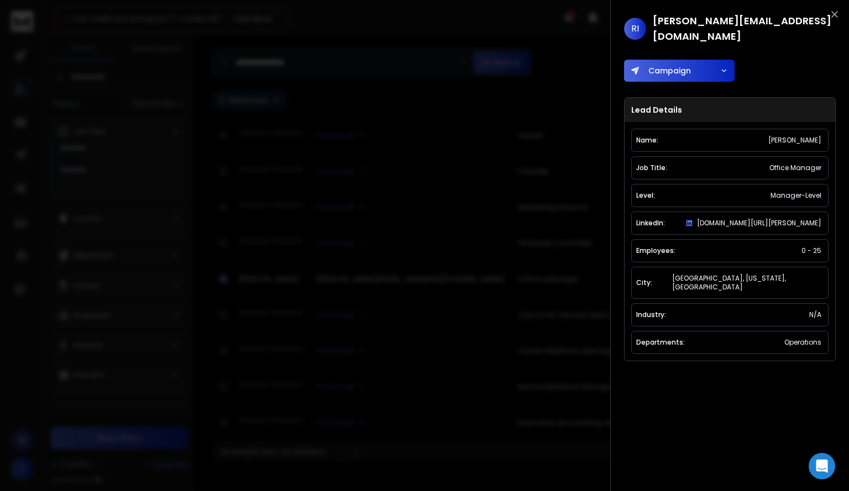
click at [687, 65] on span "Campaign" at bounding box center [667, 70] width 47 height 11
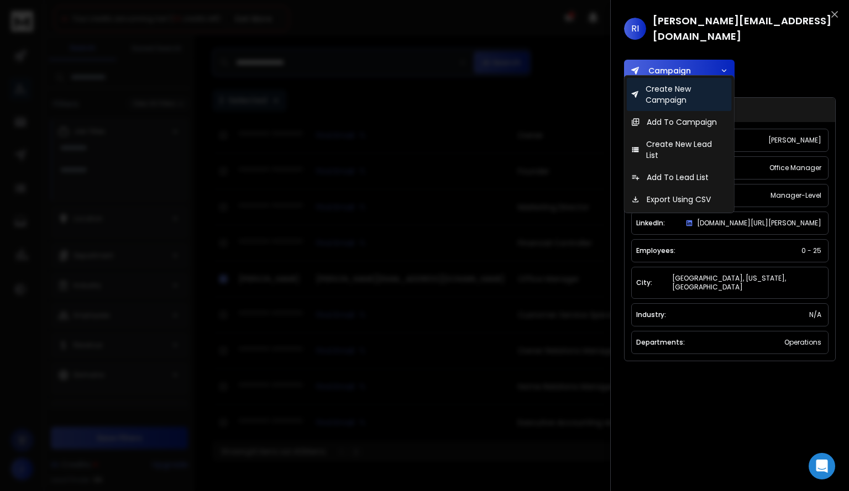
click at [695, 183] on p "Add To Lead List" at bounding box center [677, 177] width 66 height 15
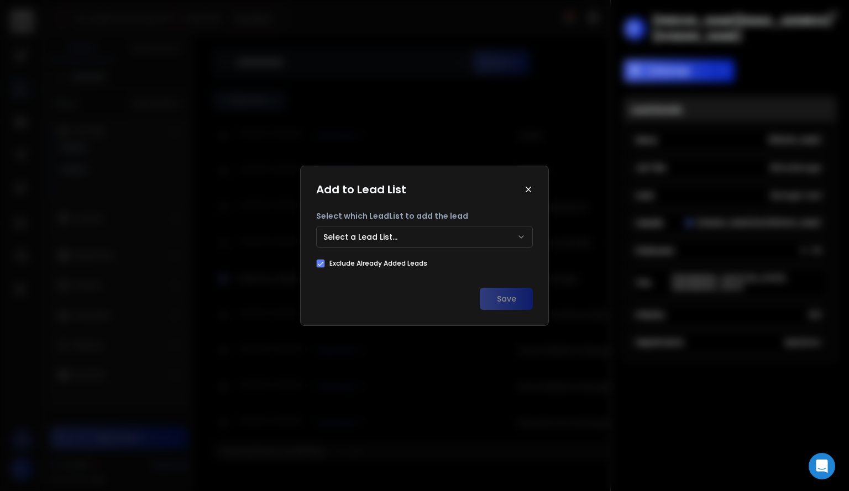
click at [494, 243] on button "Select a Lead List..." at bounding box center [424, 237] width 217 height 22
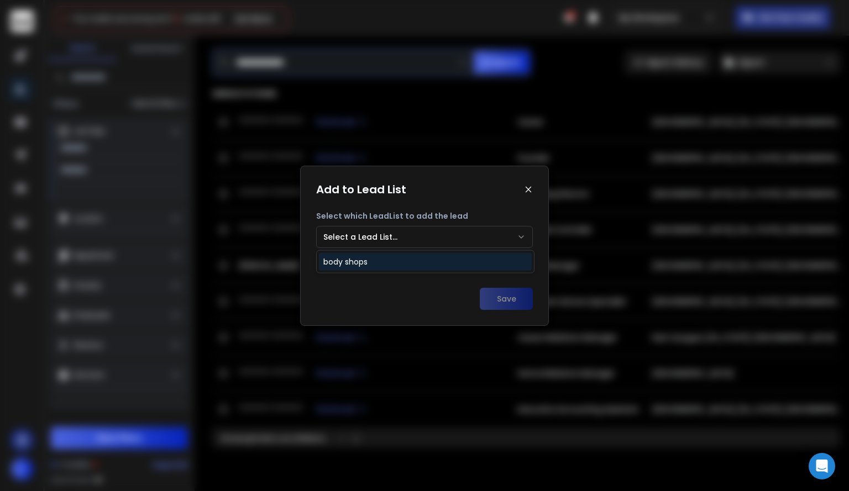
click at [347, 265] on div "body shops" at bounding box center [345, 261] width 44 height 11
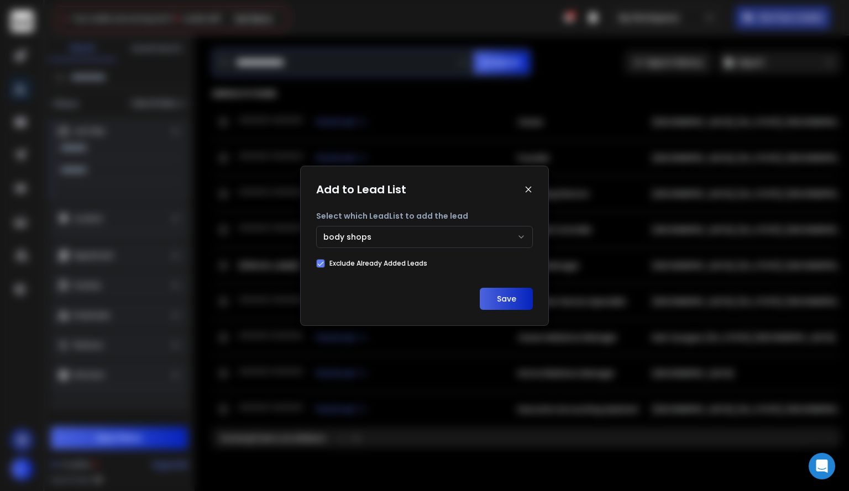
click at [508, 308] on button "Save" at bounding box center [506, 299] width 53 height 22
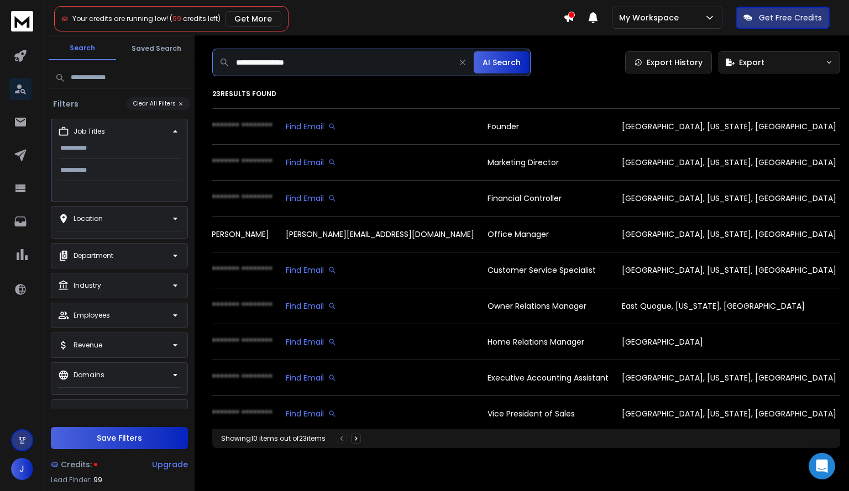
scroll to position [75, 30]
click at [358, 438] on icon at bounding box center [356, 439] width 3 height 4
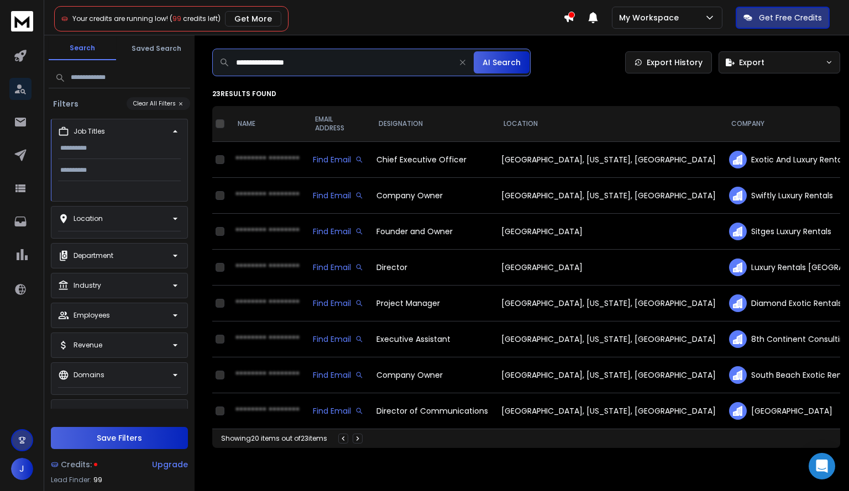
scroll to position [0, 0]
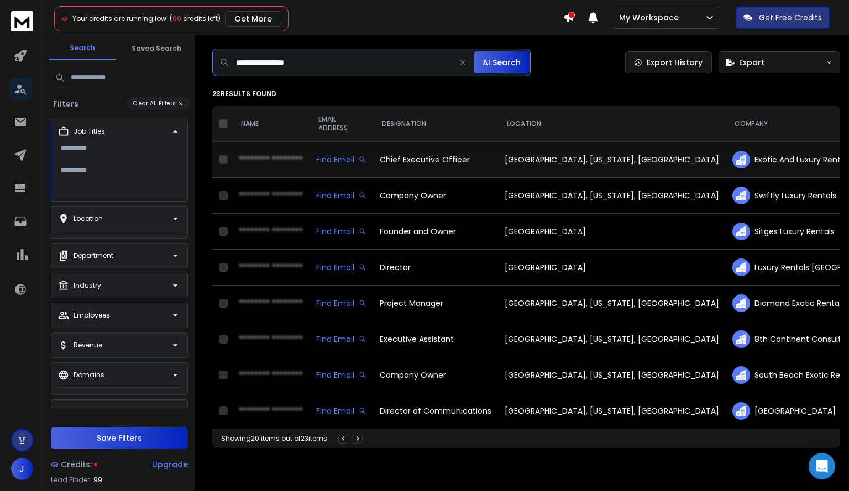
click at [324, 163] on div "Find Email" at bounding box center [341, 159] width 50 height 11
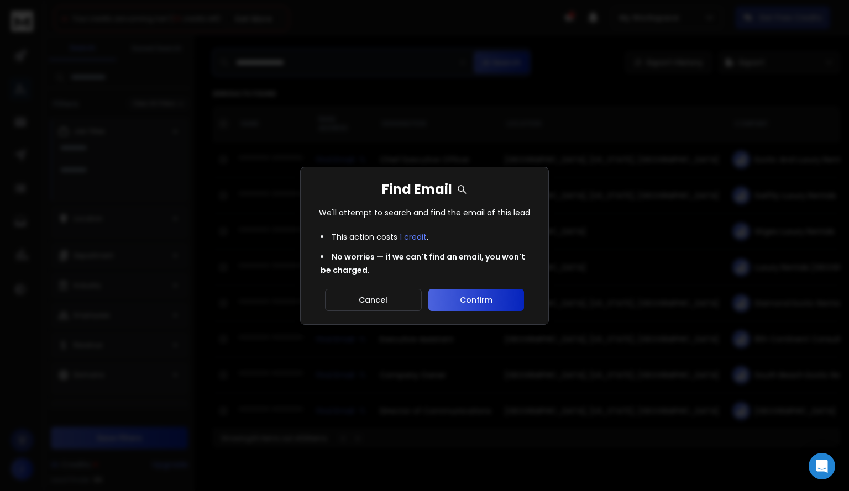
click at [500, 304] on button "Confirm" at bounding box center [476, 300] width 96 height 22
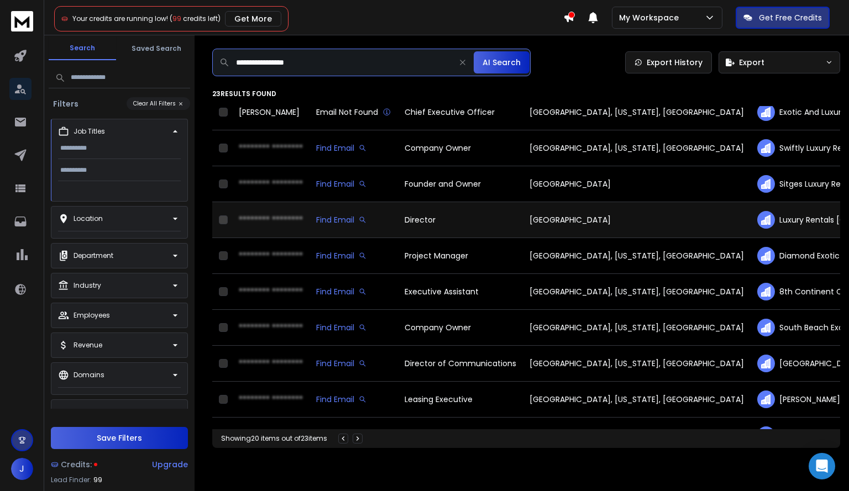
scroll to position [75, 0]
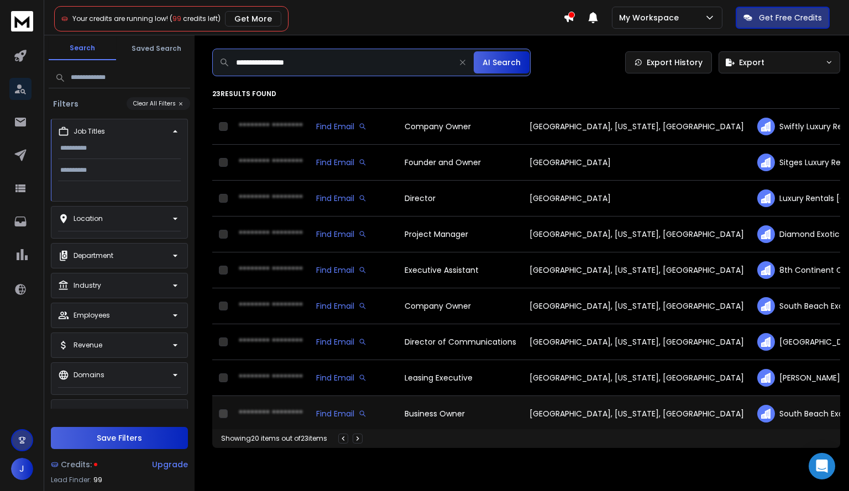
click at [334, 408] on div "Find Email" at bounding box center [353, 413] width 75 height 11
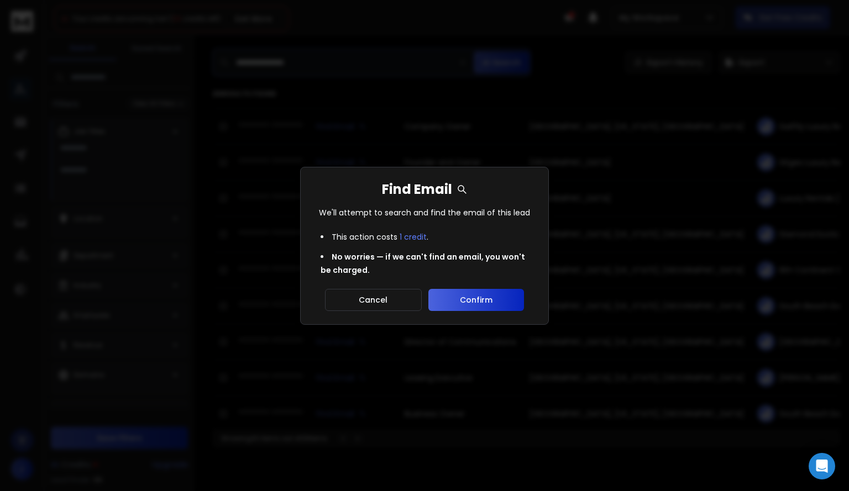
click at [504, 299] on button "Confirm" at bounding box center [476, 300] width 96 height 22
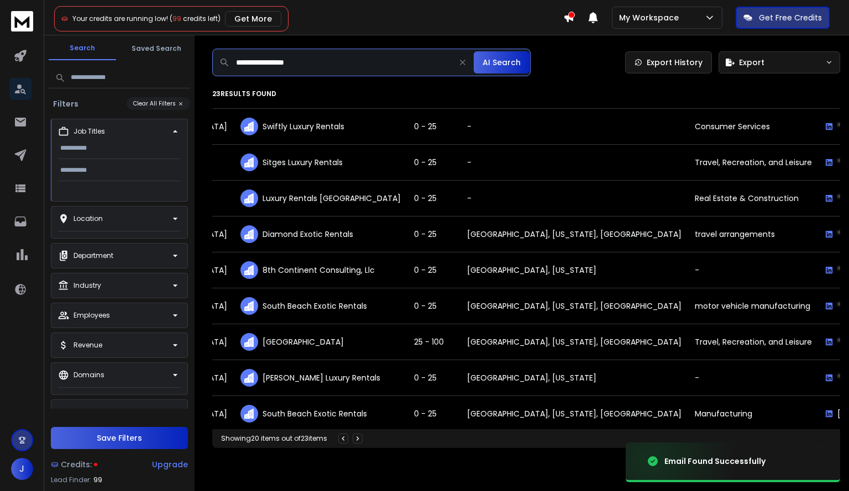
scroll to position [75, 538]
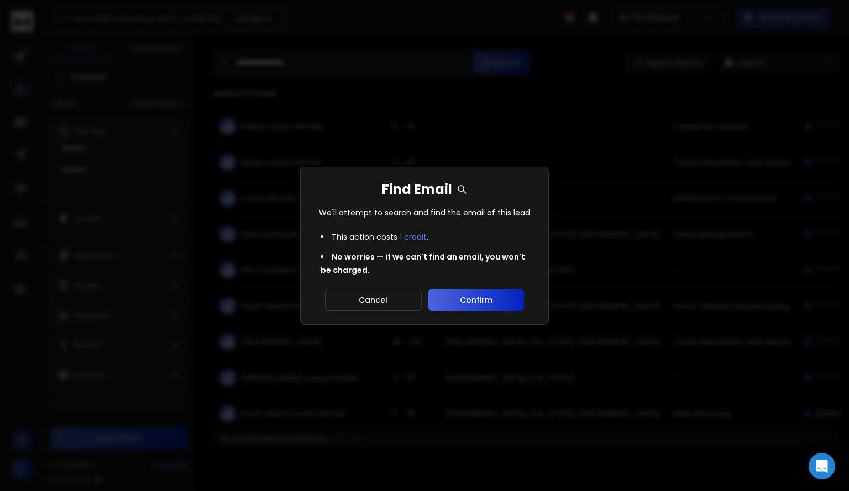
click at [505, 297] on button "Confirm" at bounding box center [476, 300] width 96 height 22
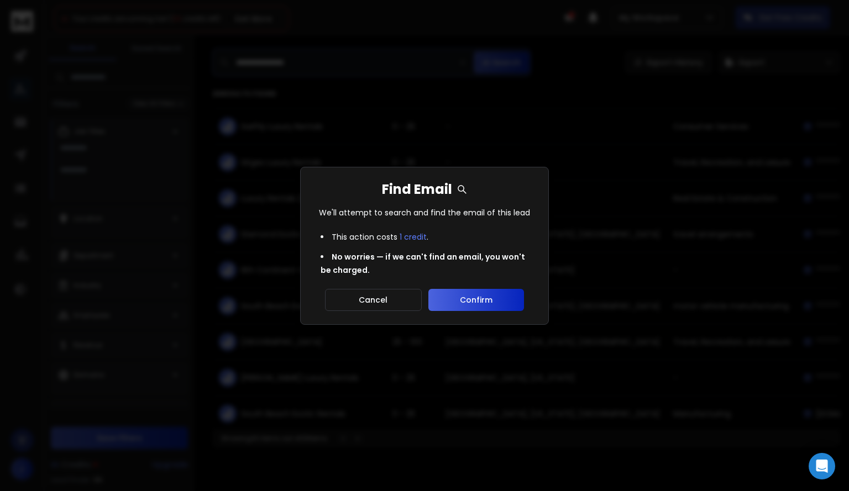
click at [640, 270] on div at bounding box center [424, 245] width 849 height 491
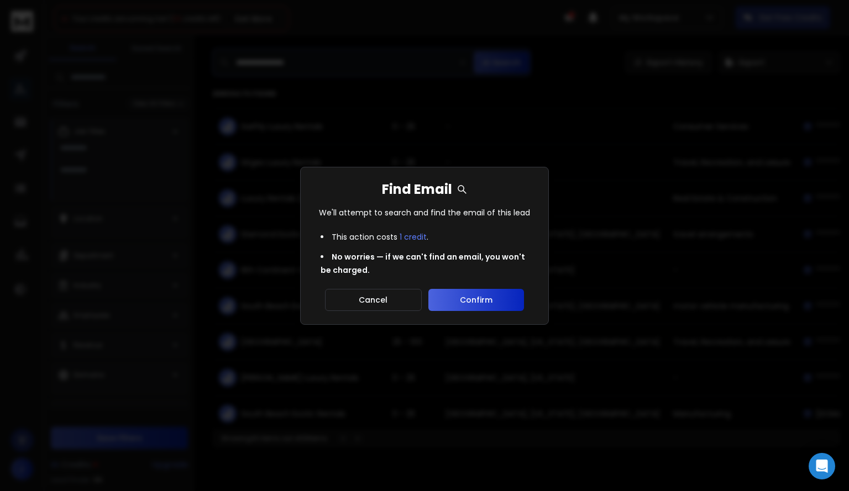
click at [645, 392] on div at bounding box center [424, 245] width 849 height 491
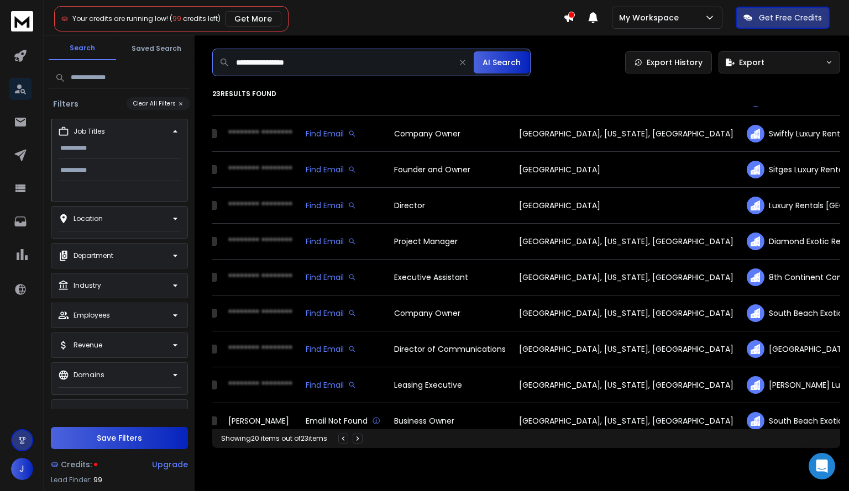
scroll to position [62, 0]
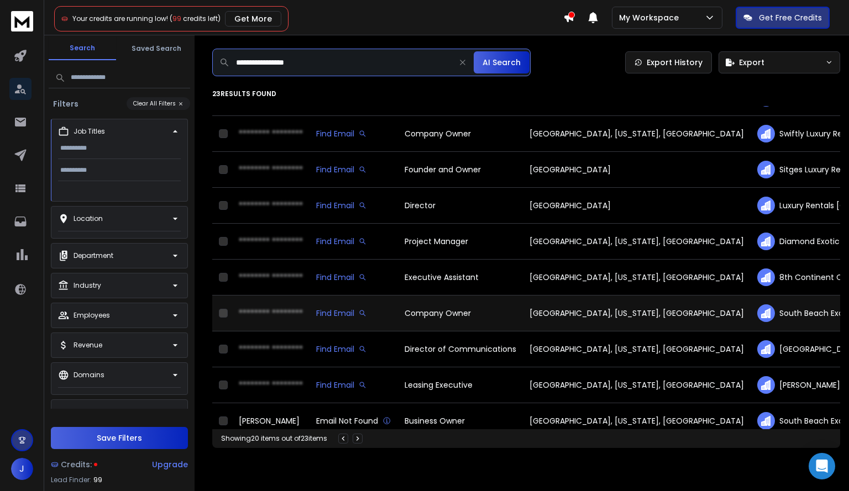
click at [355, 318] on td "Find Email" at bounding box center [353, 314] width 88 height 36
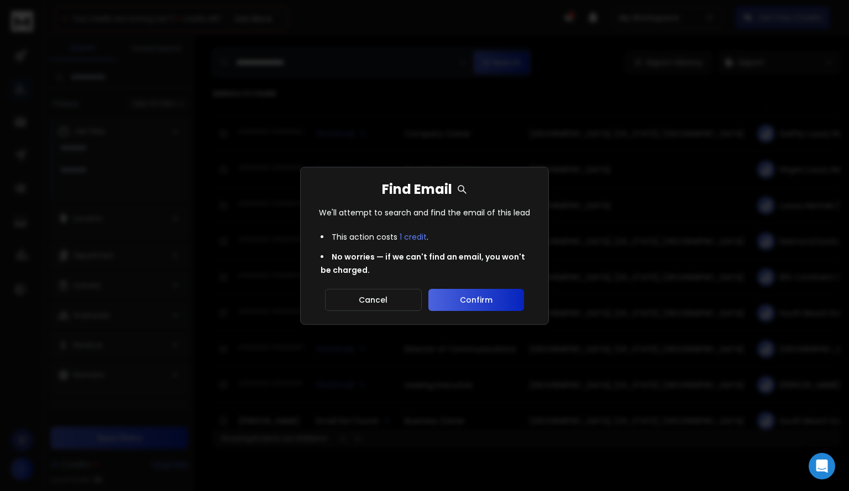
click at [453, 302] on button "Confirm" at bounding box center [476, 300] width 96 height 22
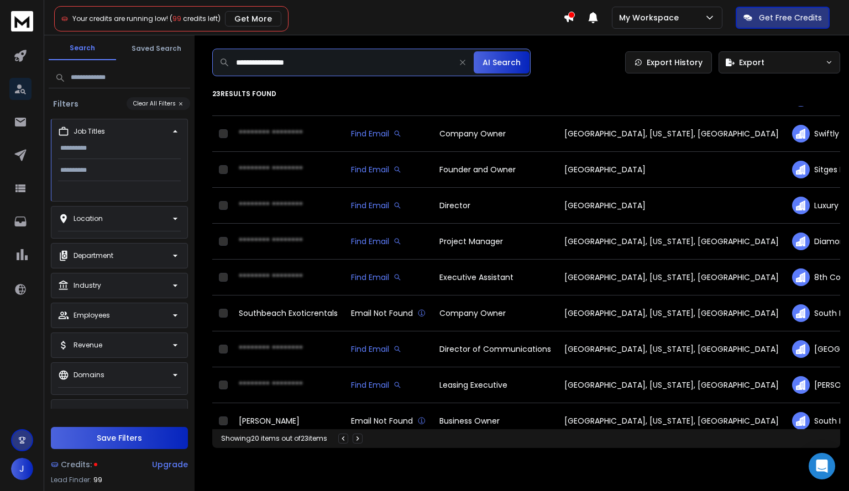
scroll to position [0, 0]
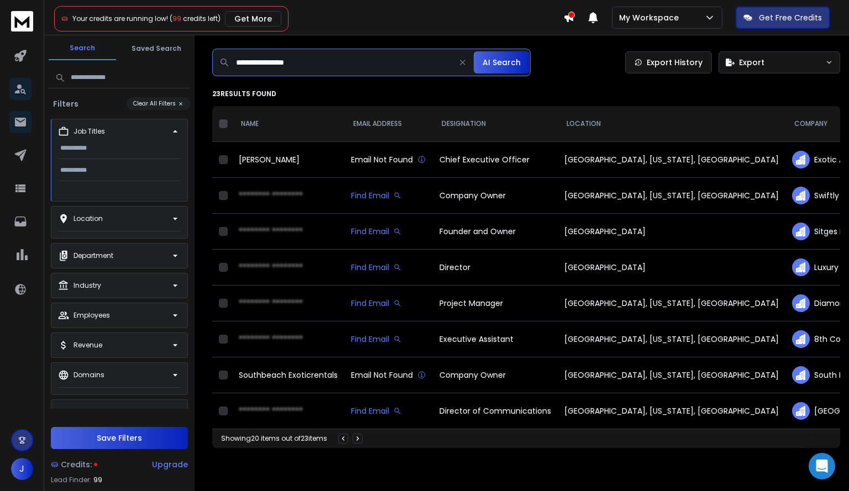
click at [23, 124] on icon at bounding box center [20, 122] width 11 height 9
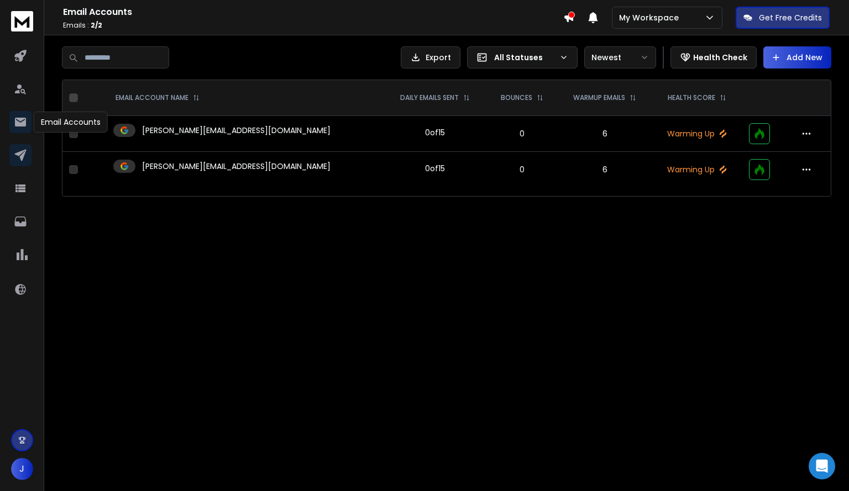
click at [27, 155] on icon at bounding box center [20, 155] width 13 height 13
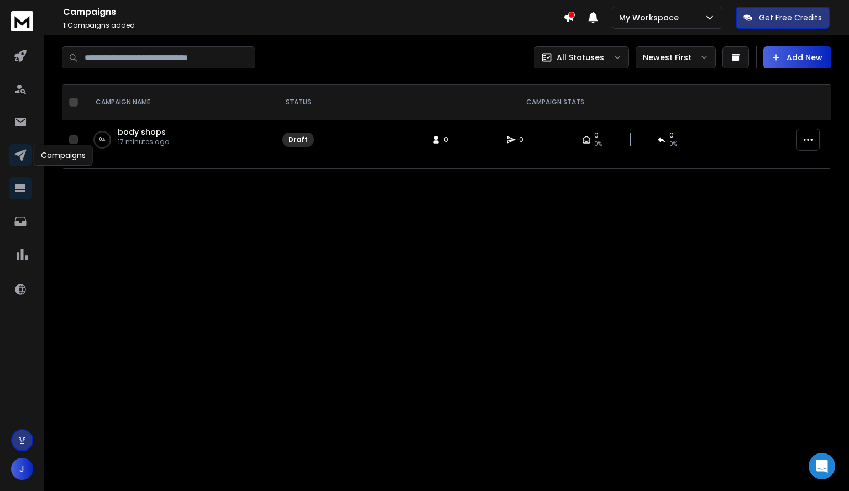
click at [18, 190] on icon at bounding box center [20, 189] width 10 height 8
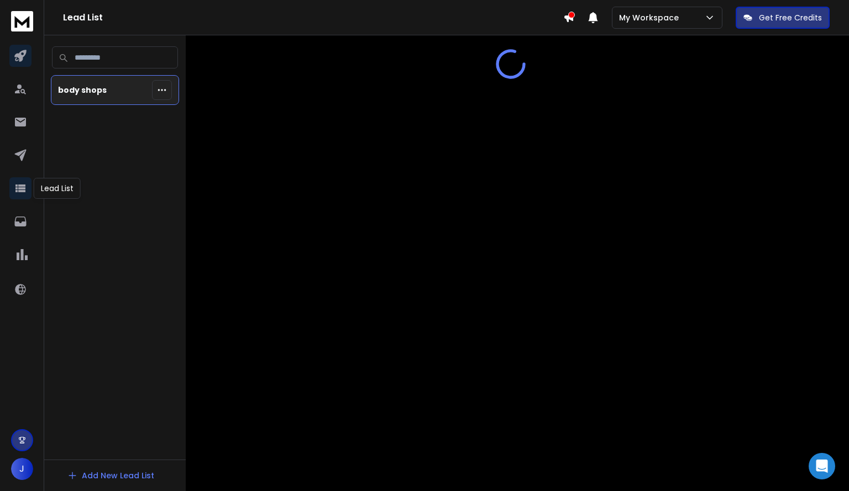
click at [24, 63] on link at bounding box center [20, 56] width 22 height 22
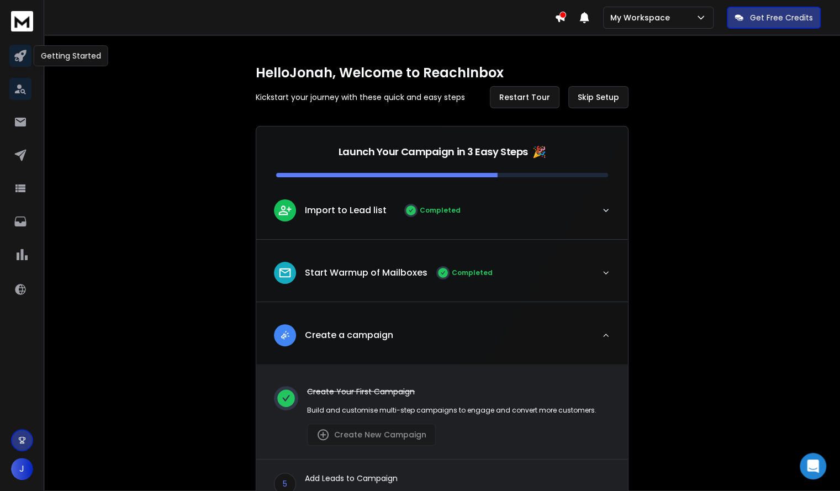
click at [28, 95] on link at bounding box center [20, 89] width 22 height 22
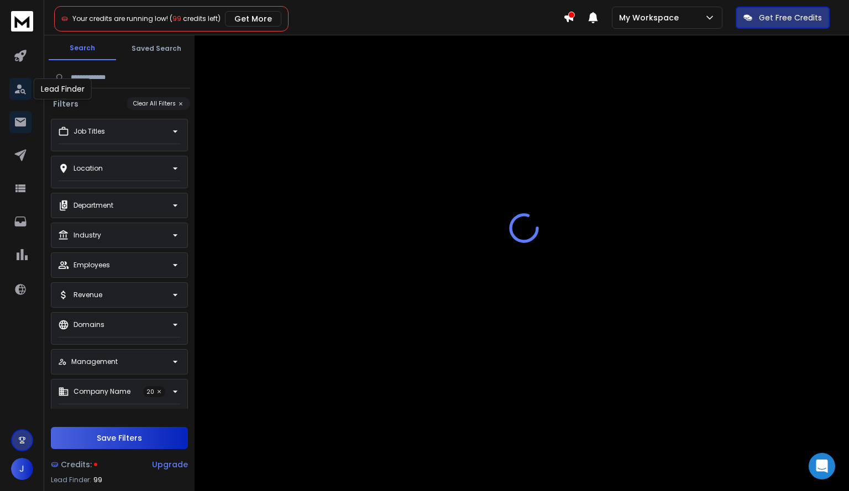
click at [21, 122] on icon at bounding box center [20, 122] width 11 height 9
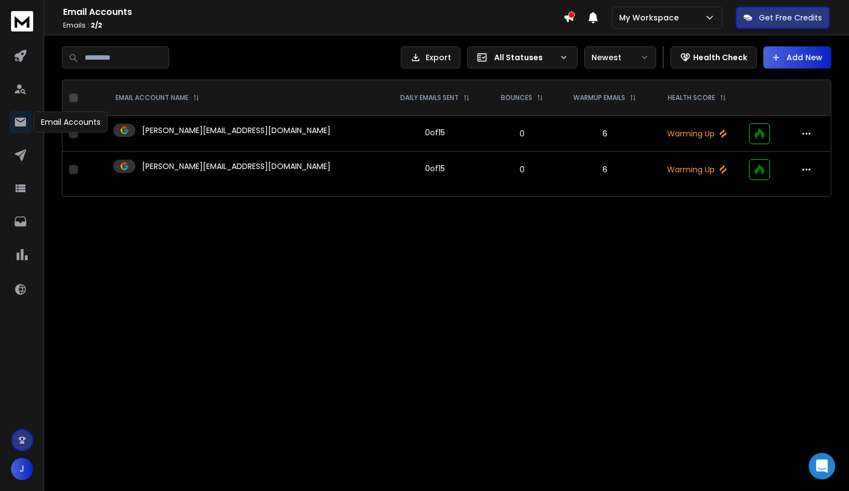
click at [670, 140] on td "Warming Up" at bounding box center [697, 134] width 90 height 36
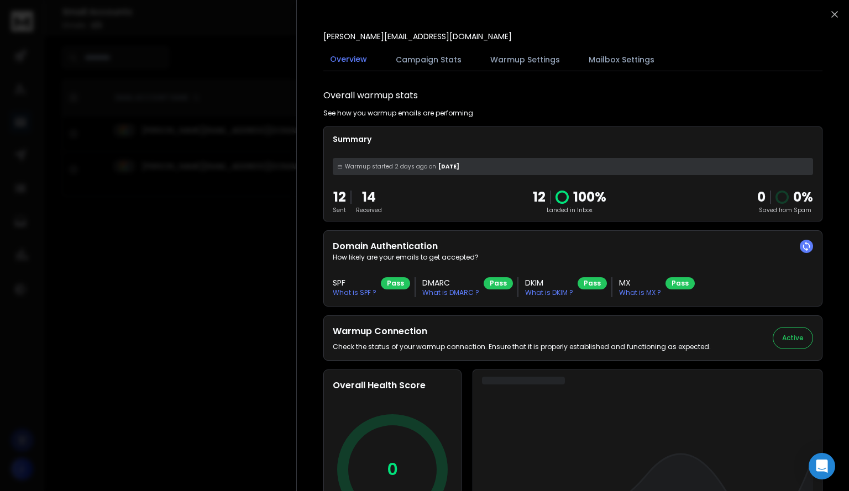
click at [128, 335] on div at bounding box center [424, 245] width 849 height 491
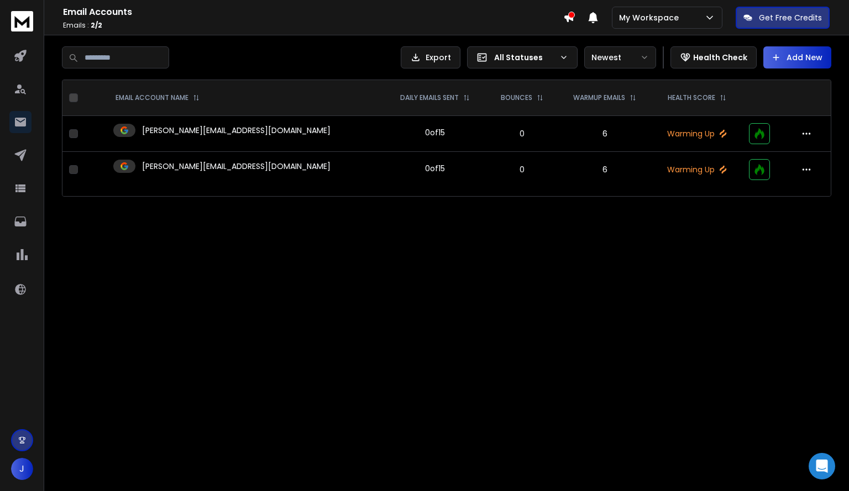
click at [677, 175] on td "Warming Up" at bounding box center [697, 170] width 90 height 36
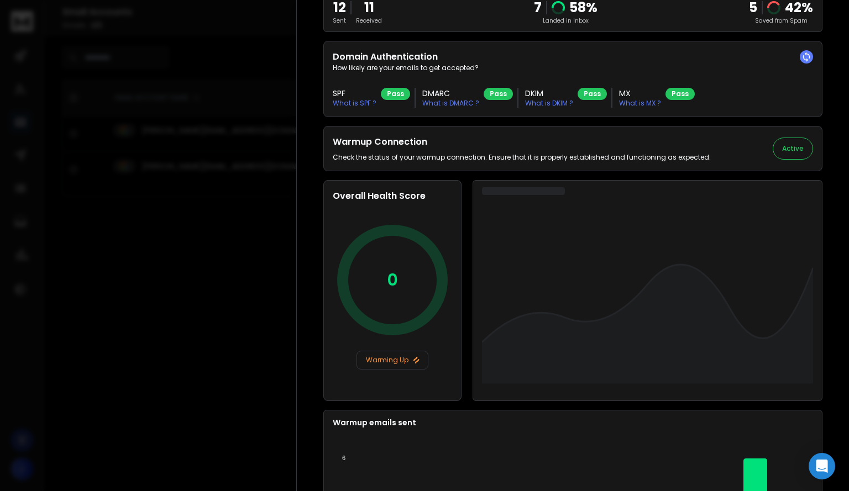
scroll to position [188, 0]
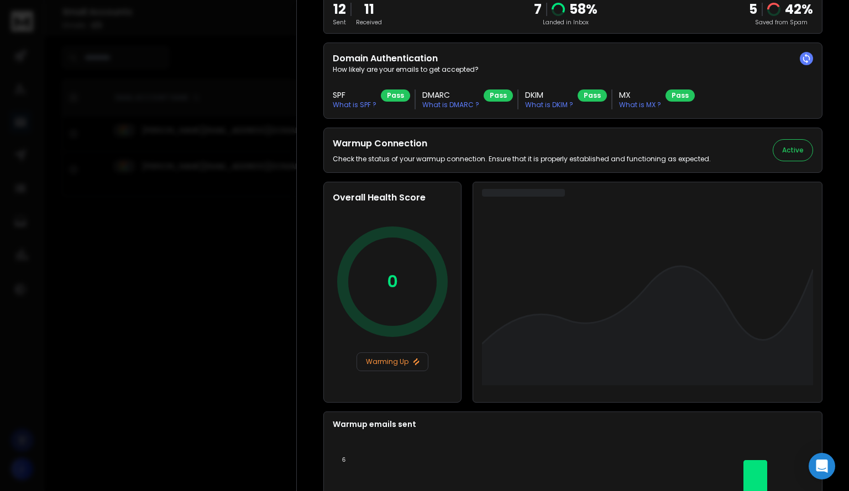
click at [118, 321] on div at bounding box center [424, 245] width 849 height 491
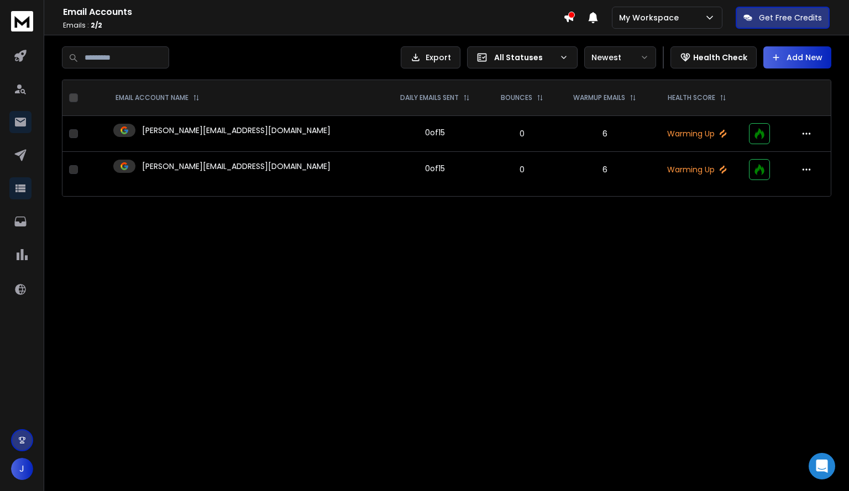
click at [15, 196] on link at bounding box center [20, 188] width 22 height 22
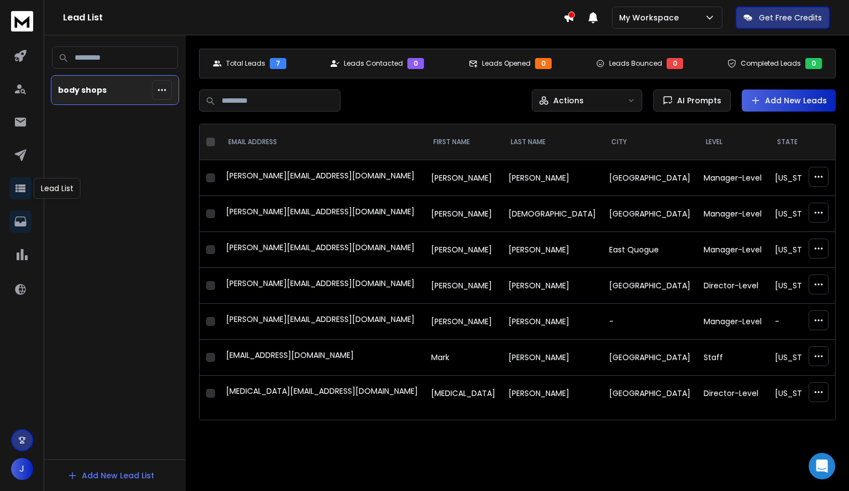
click at [20, 224] on icon at bounding box center [20, 222] width 12 height 10
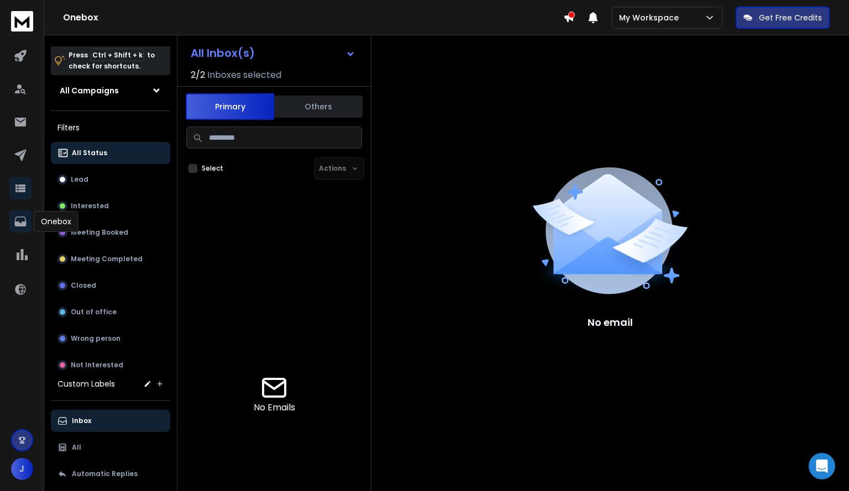
click at [19, 188] on icon at bounding box center [20, 189] width 10 height 8
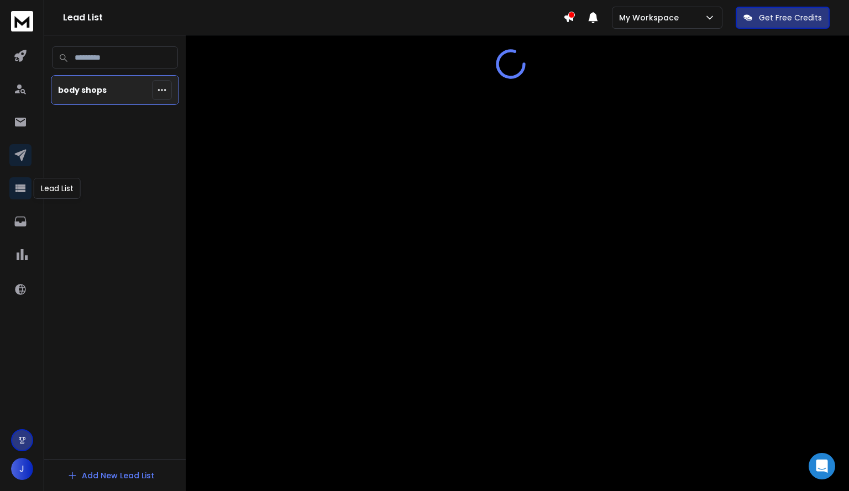
click at [14, 159] on icon at bounding box center [20, 155] width 13 height 13
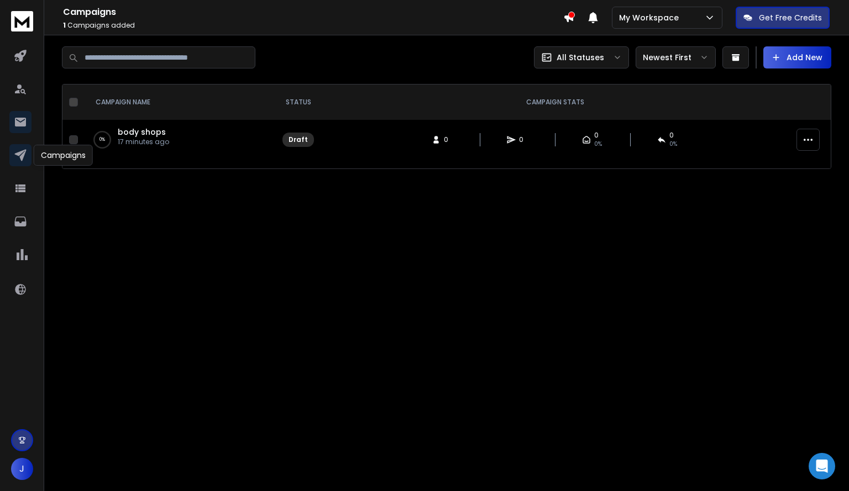
click at [13, 123] on link at bounding box center [20, 122] width 22 height 22
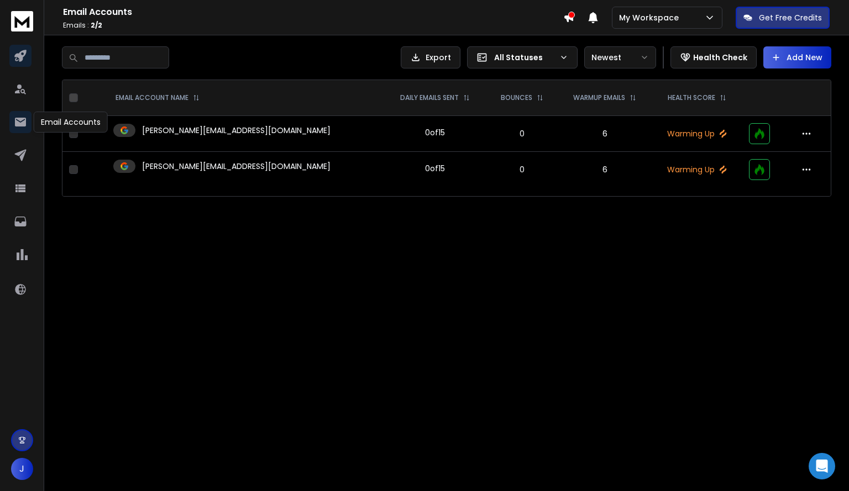
click at [17, 59] on icon at bounding box center [20, 55] width 13 height 13
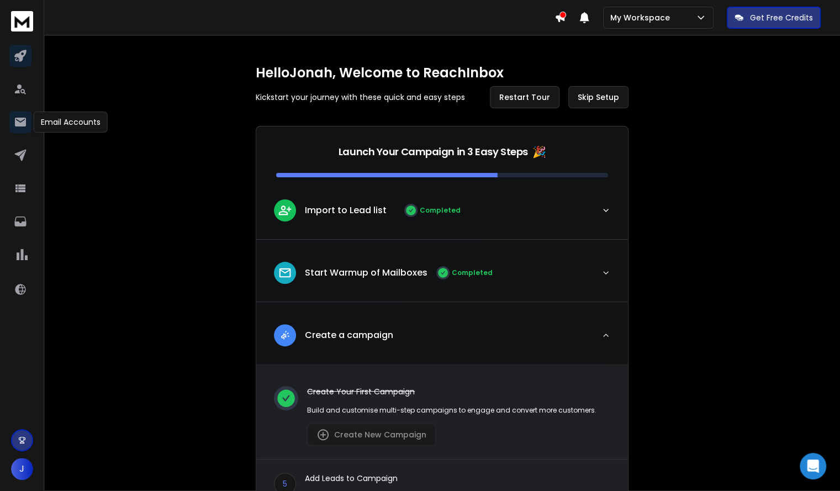
click at [19, 114] on link at bounding box center [20, 122] width 22 height 22
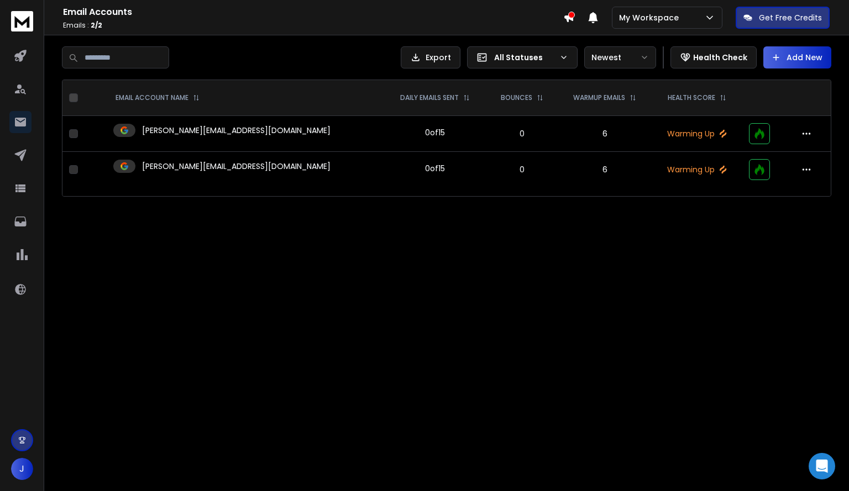
click at [780, 59] on icon at bounding box center [776, 58] width 8 height 8
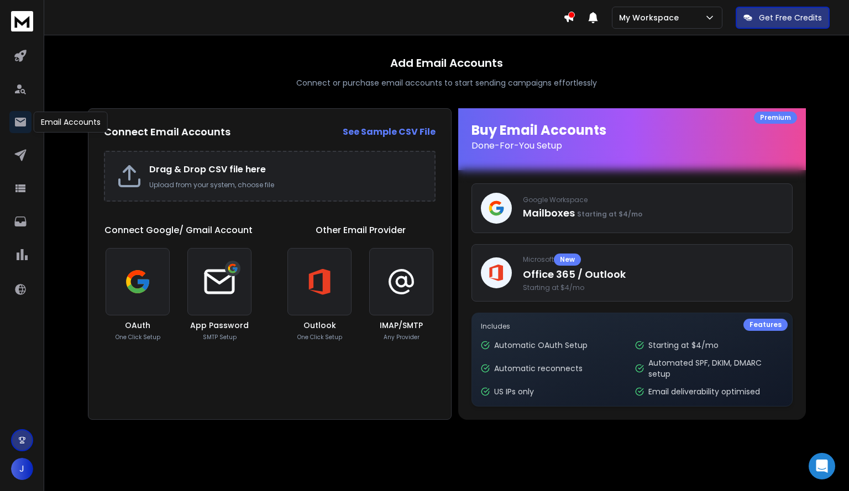
click at [21, 124] on icon at bounding box center [20, 122] width 11 height 9
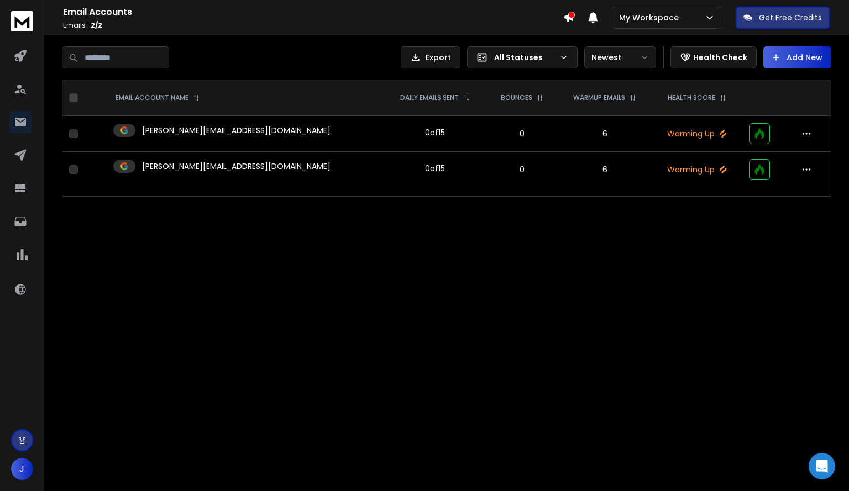
click at [806, 64] on button "Add New" at bounding box center [797, 57] width 68 height 22
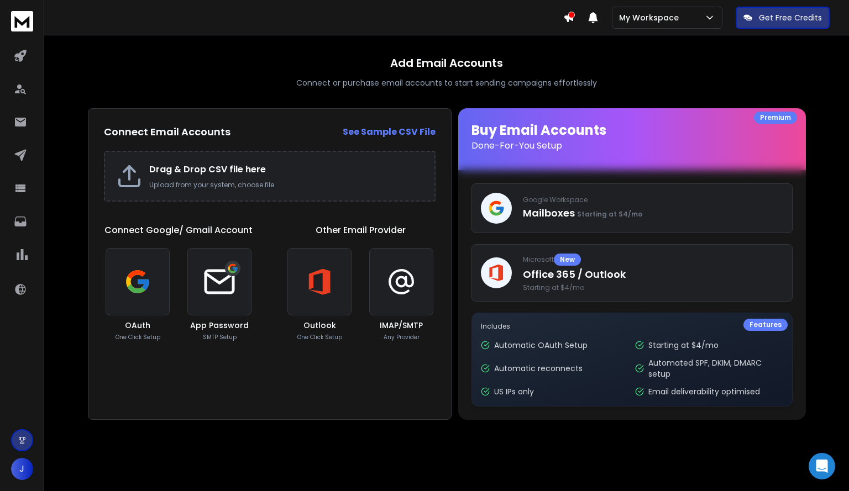
click at [139, 277] on icon at bounding box center [138, 281] width 28 height 33
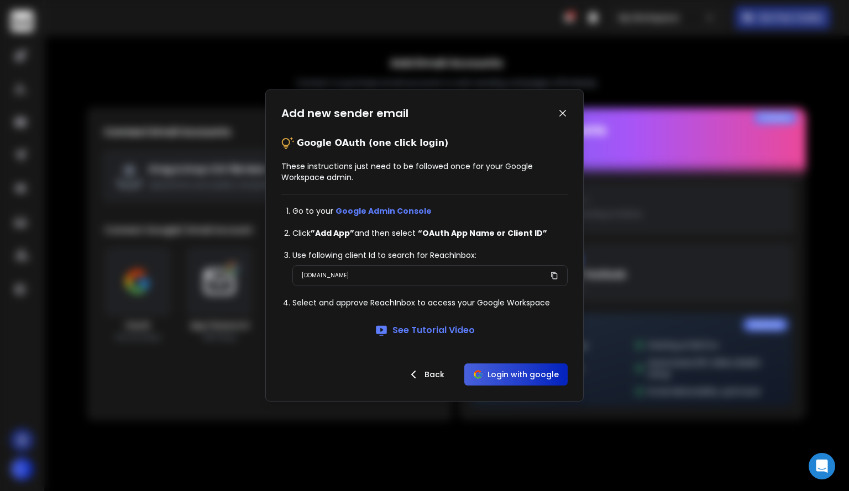
click at [492, 376] on button "Login with google" at bounding box center [515, 375] width 103 height 22
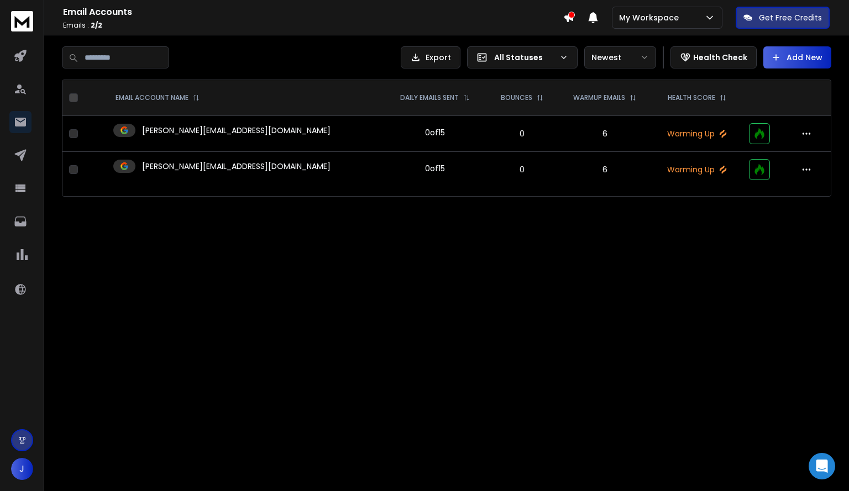
click at [232, 163] on p "[PERSON_NAME][EMAIL_ADDRESS][DOMAIN_NAME]" at bounding box center [236, 166] width 188 height 11
